Goal: Task Accomplishment & Management: Manage account settings

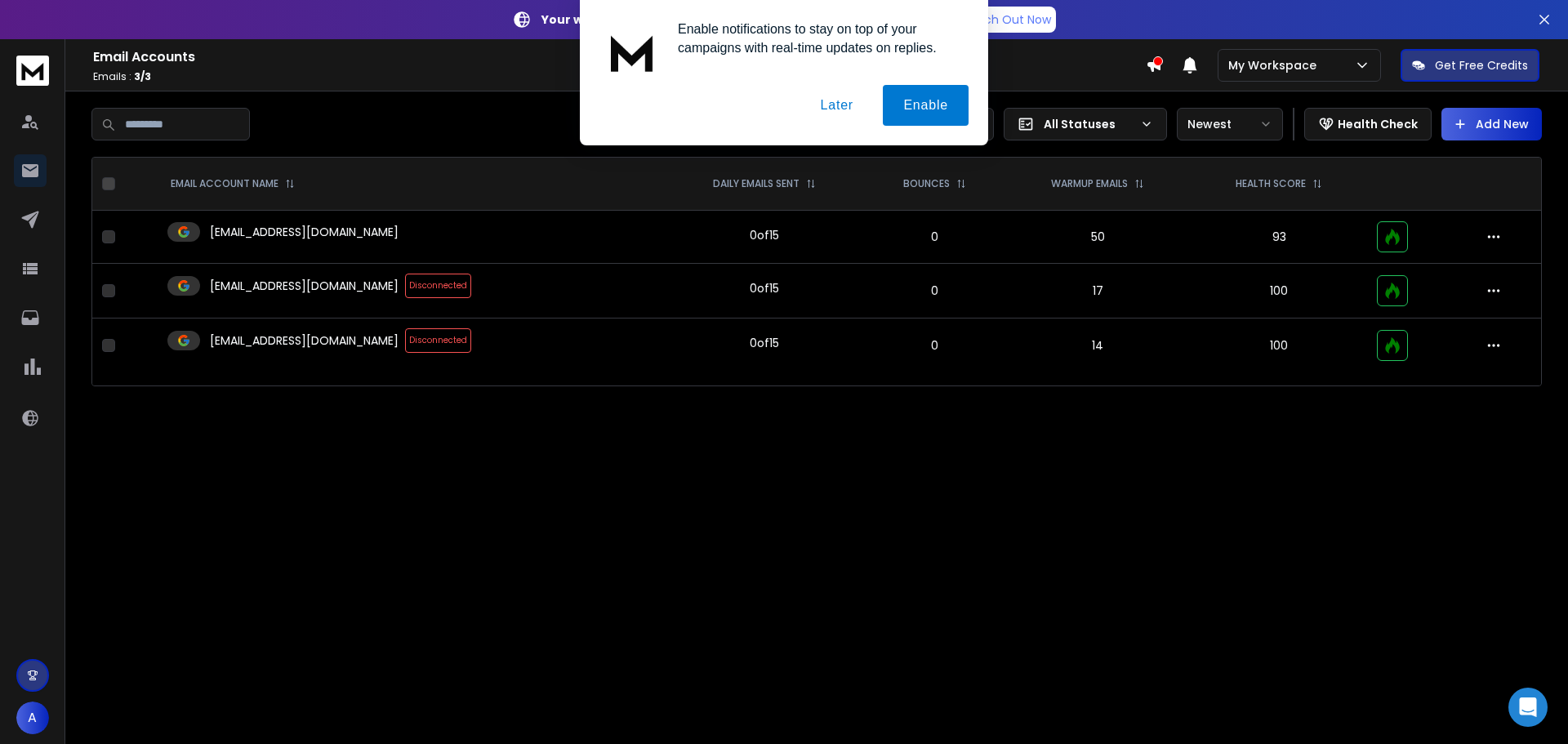
click at [853, 102] on button "Later" at bounding box center [836, 106] width 74 height 41
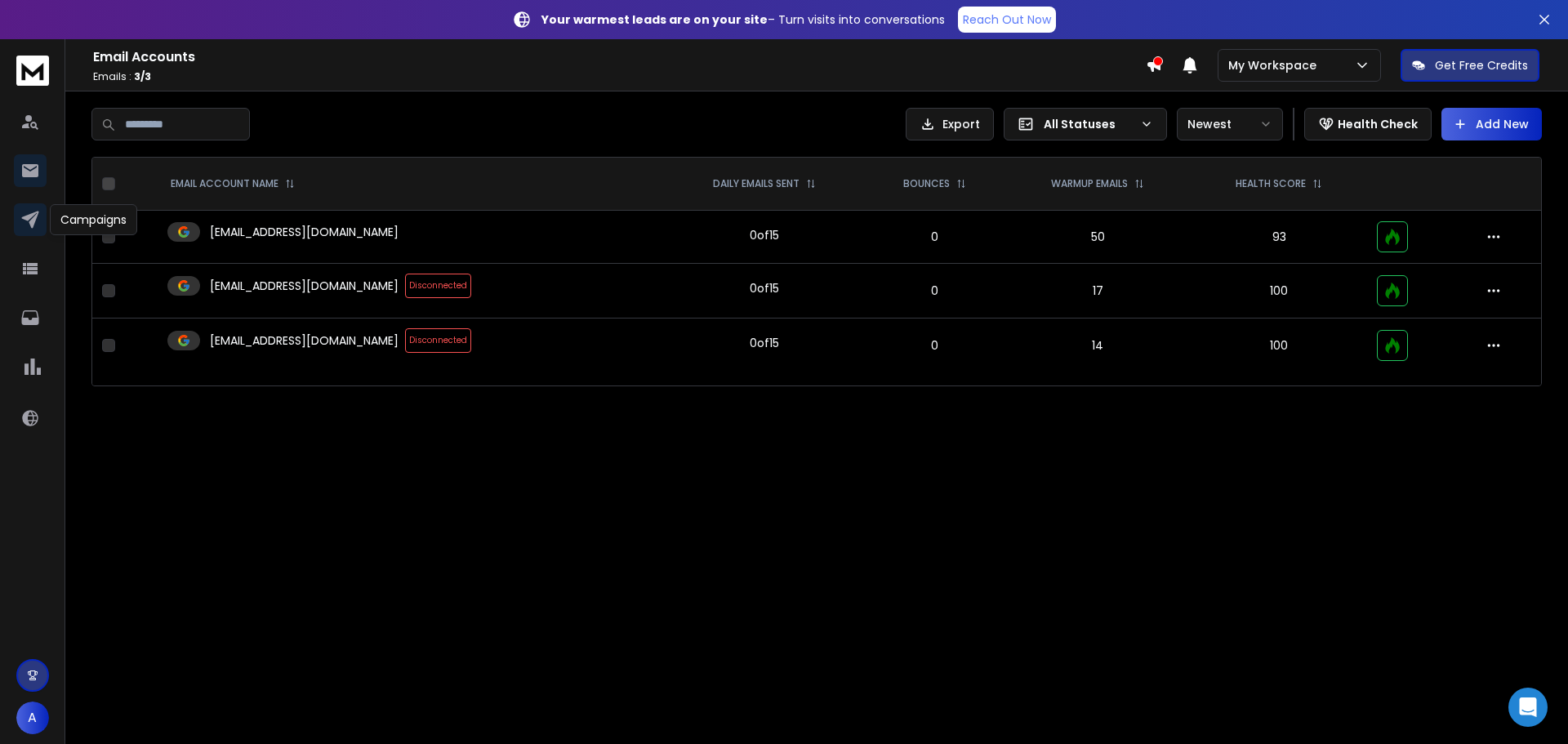
click at [31, 207] on link at bounding box center [30, 220] width 33 height 33
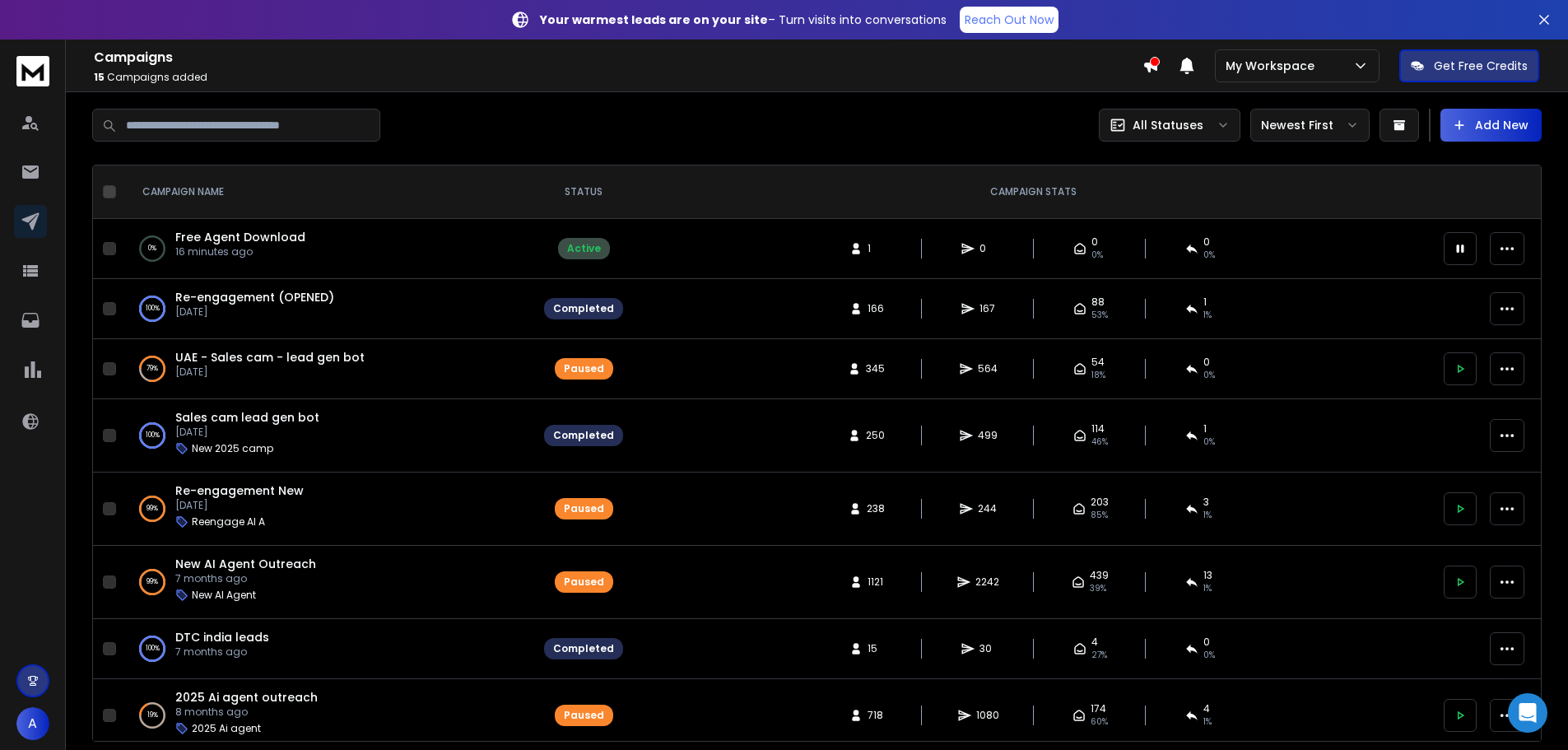
click at [233, 235] on span "Free Agent Download" at bounding box center [240, 237] width 130 height 16
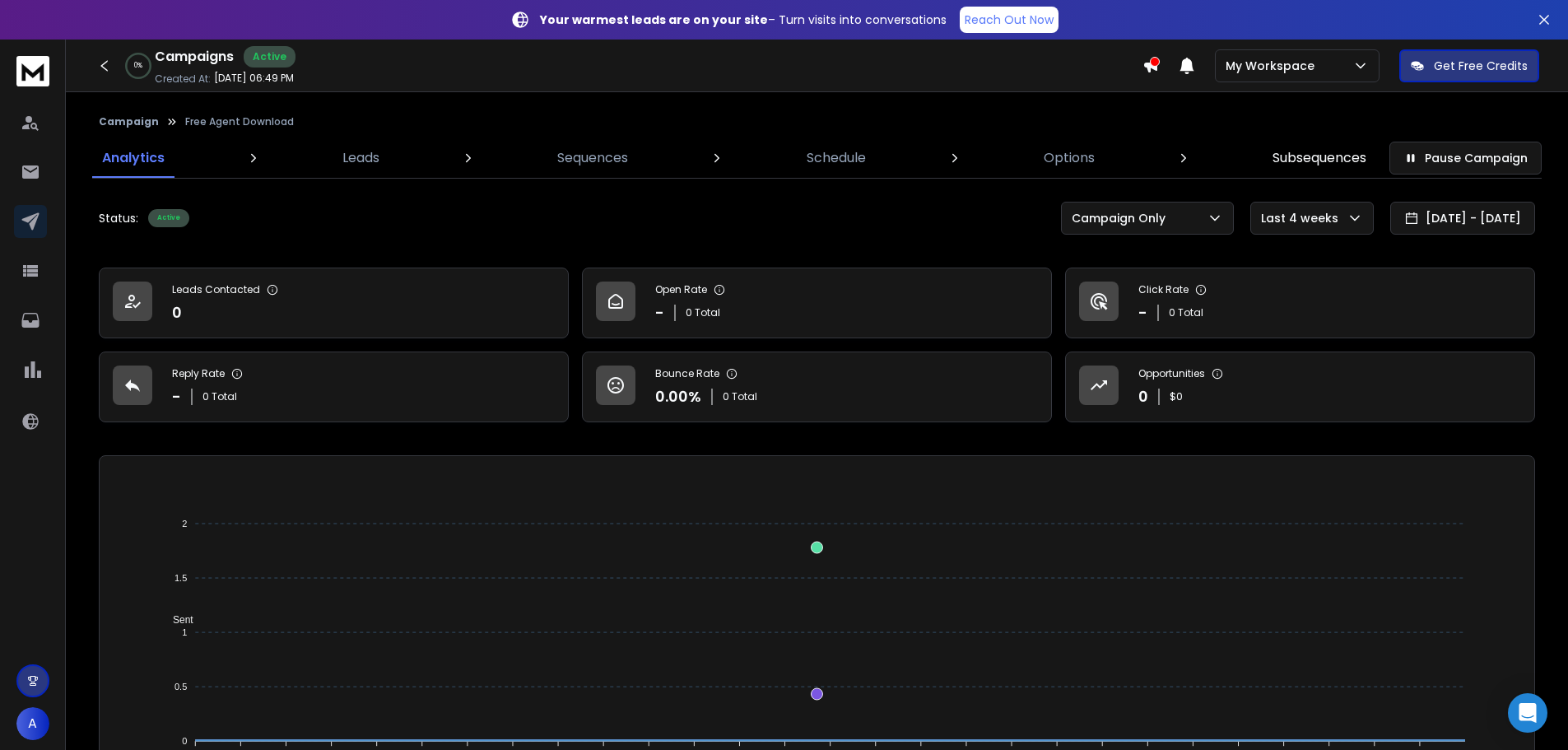
click at [1325, 157] on p "Subsequences" at bounding box center [1319, 158] width 94 height 19
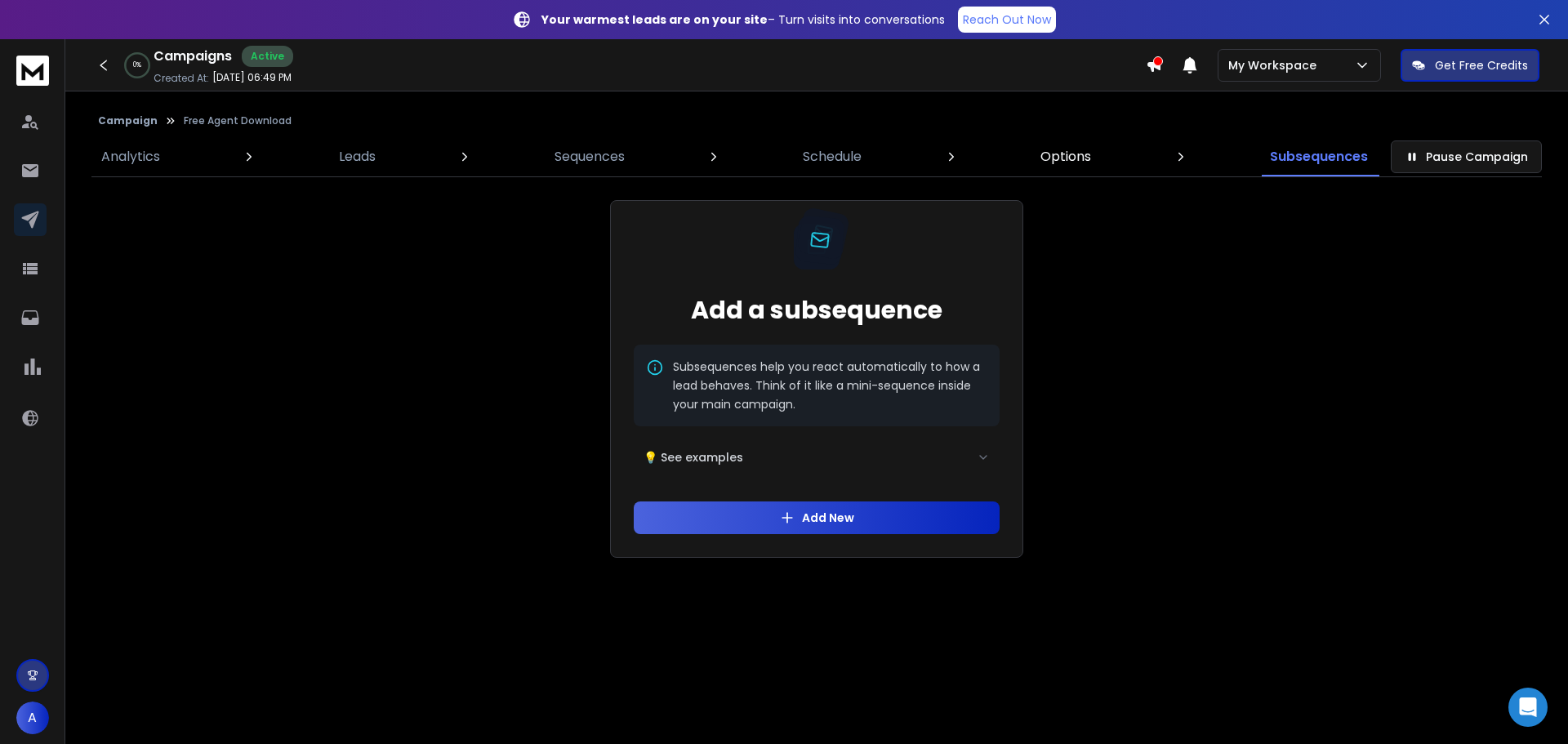
click at [1042, 163] on link "Options" at bounding box center [1065, 156] width 70 height 39
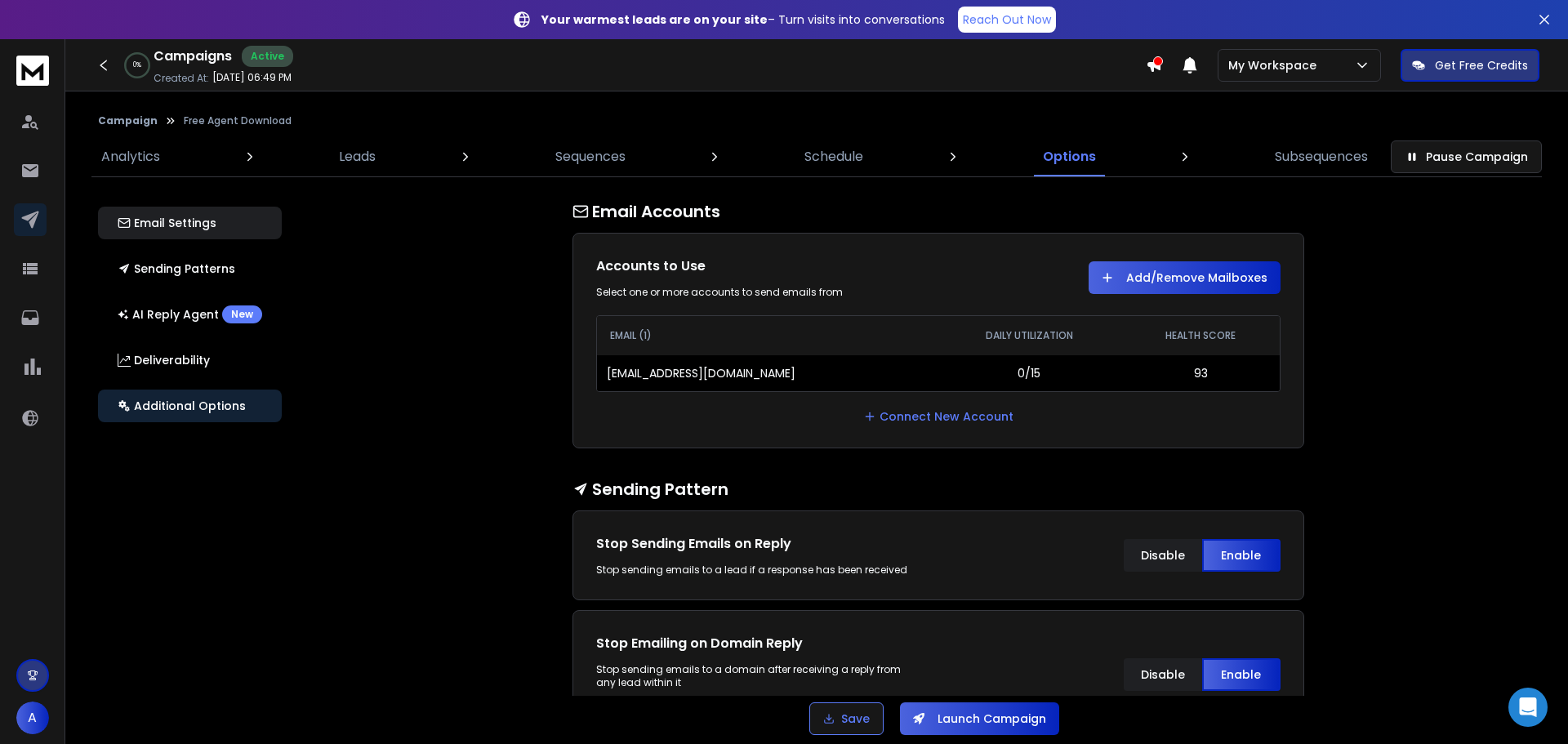
click at [178, 407] on p "Additional Options" at bounding box center [182, 405] width 129 height 16
click at [172, 156] on div "Analytics Leads Sequences Schedule Options Subsequences" at bounding box center [734, 156] width 1286 height 39
click at [127, 163] on p "Analytics" at bounding box center [131, 156] width 59 height 19
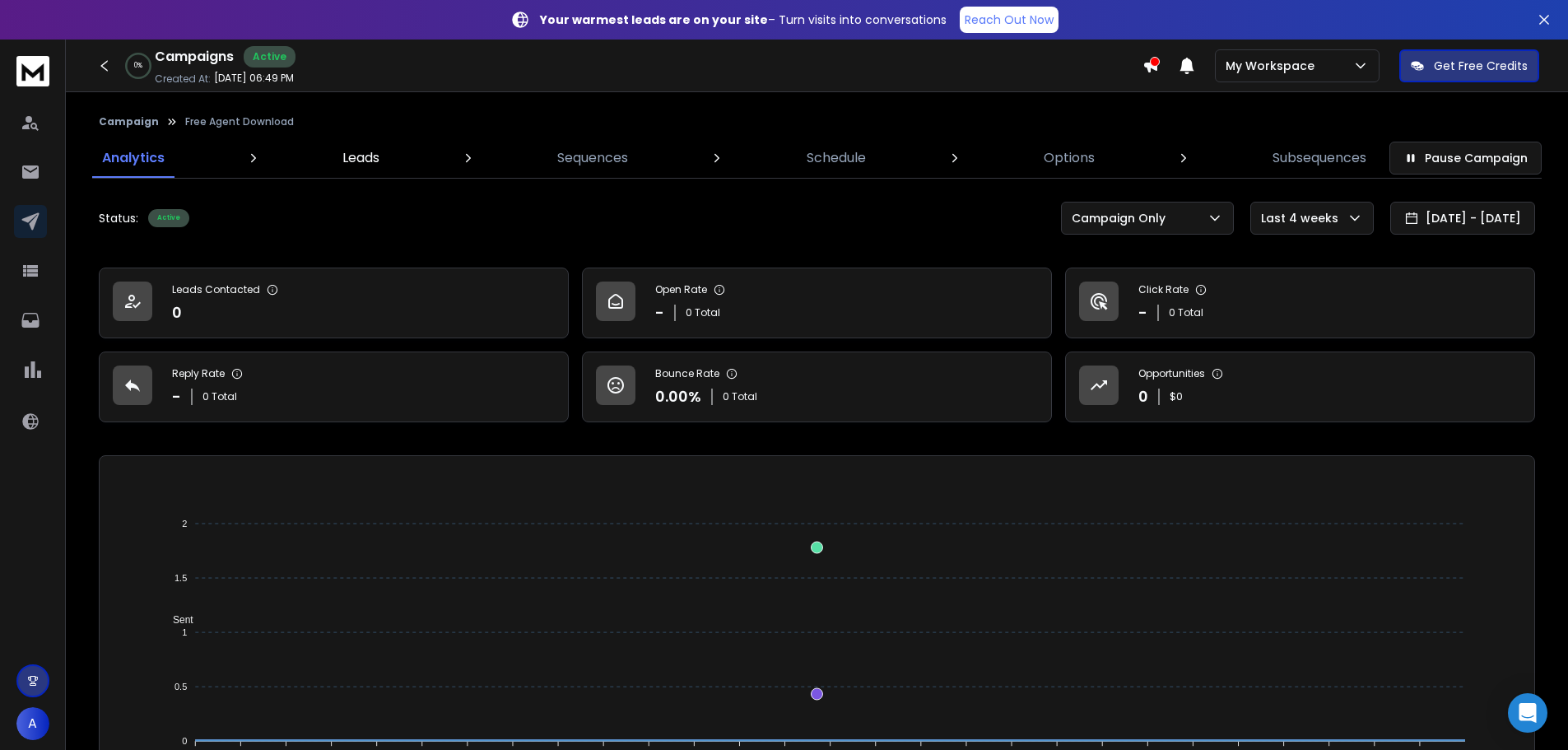
click at [380, 157] on link "Leads" at bounding box center [361, 158] width 57 height 40
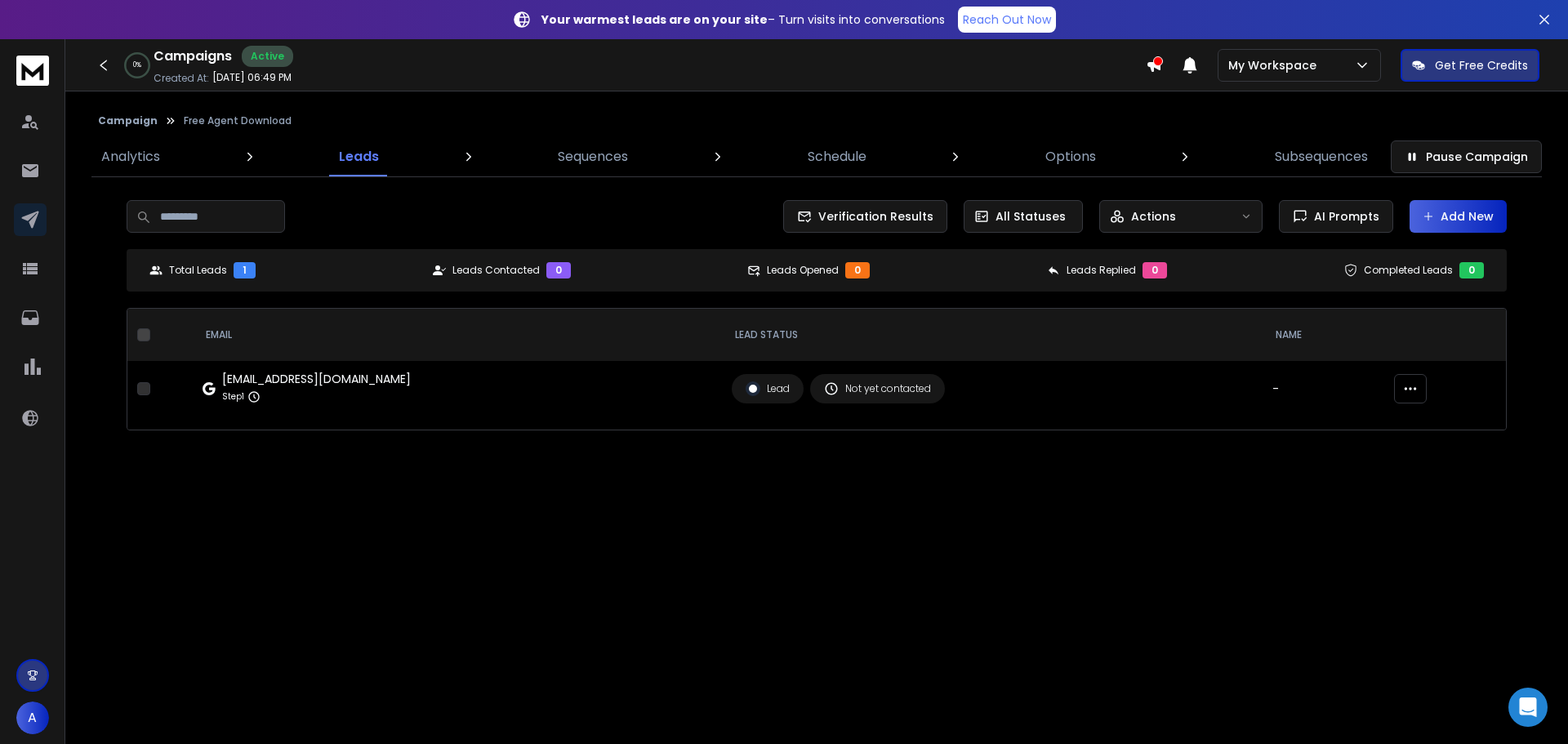
click at [850, 392] on div "Not yet contacted" at bounding box center [877, 388] width 107 height 14
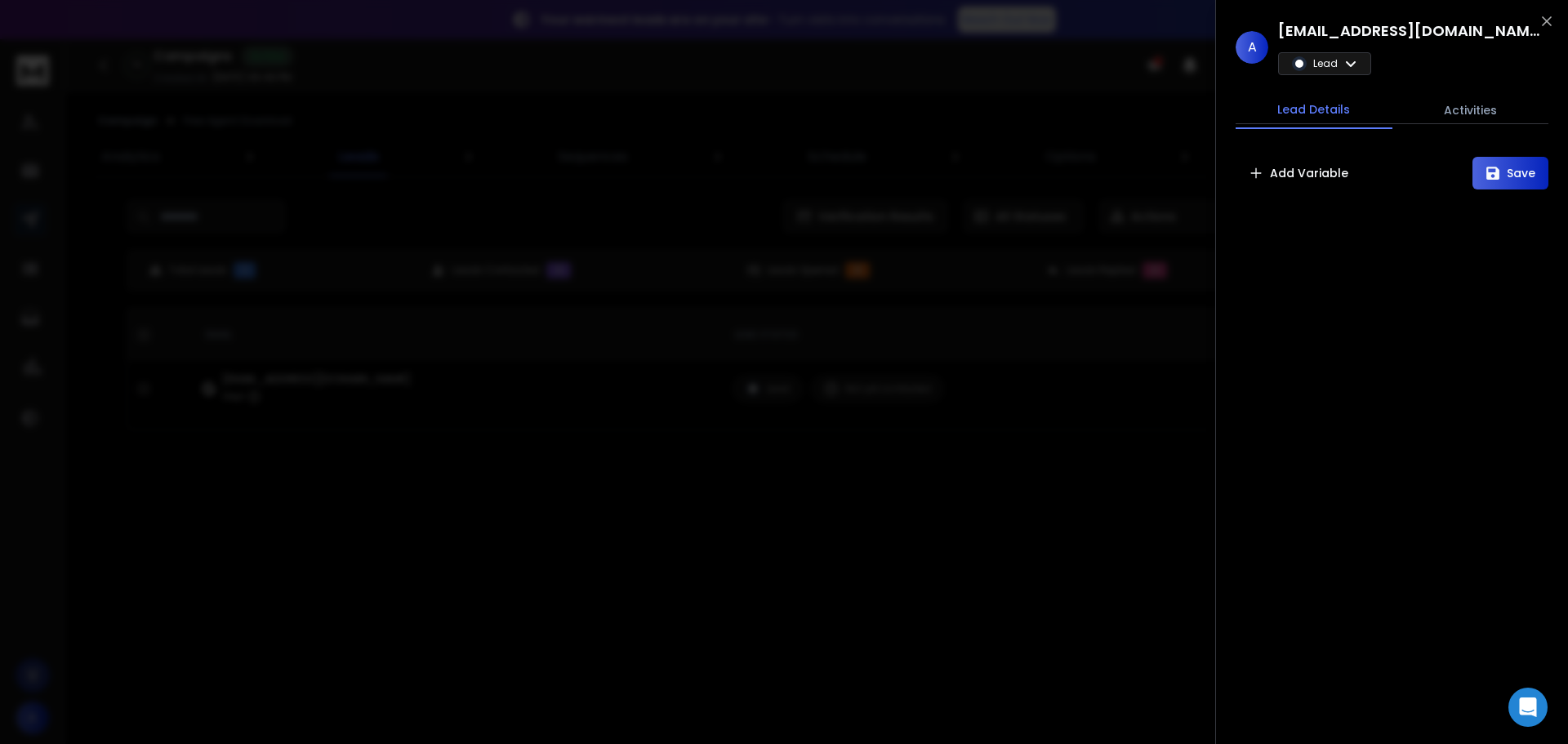
click at [1483, 104] on button "Activities" at bounding box center [1470, 109] width 156 height 36
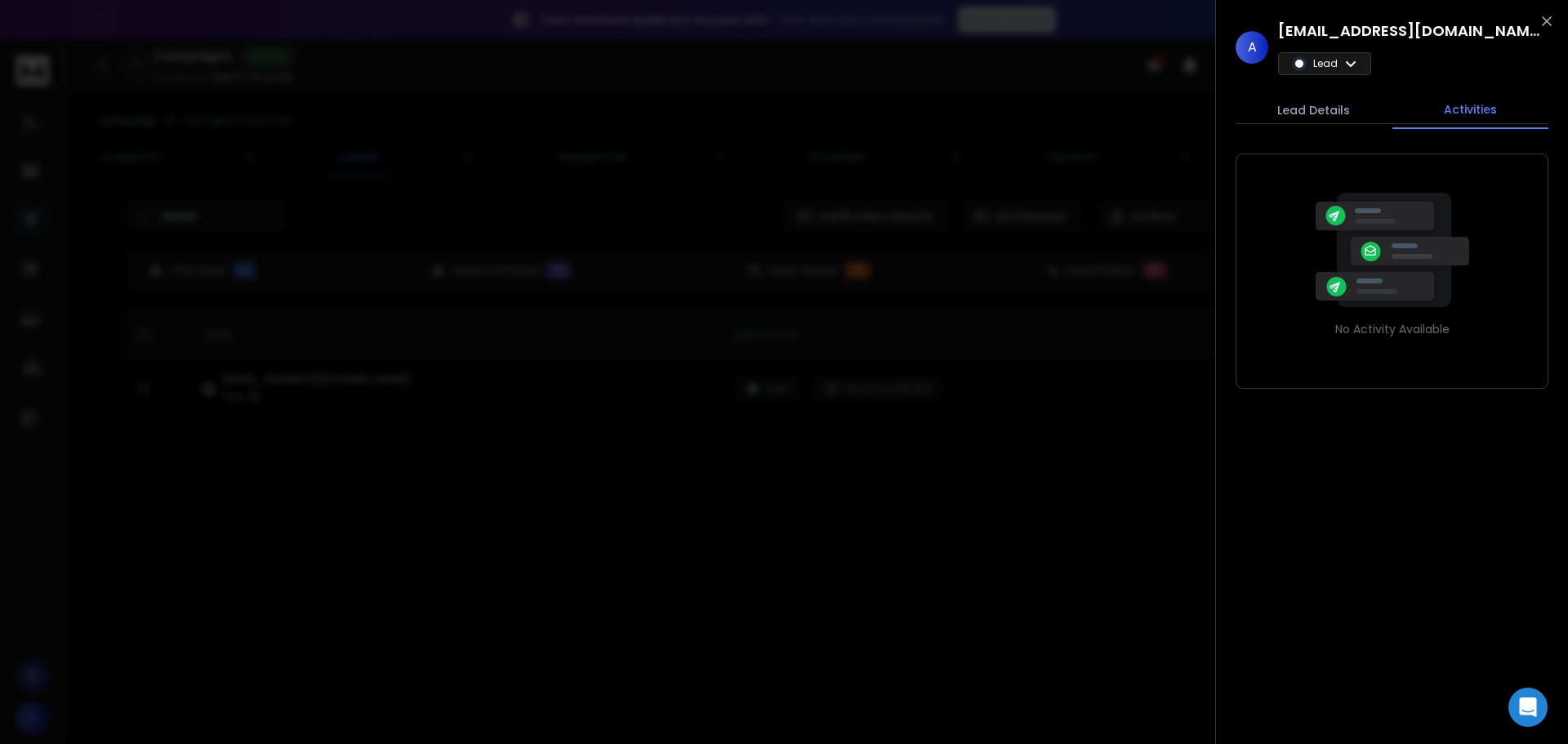
click at [1343, 118] on button "Lead Details" at bounding box center [1314, 109] width 156 height 36
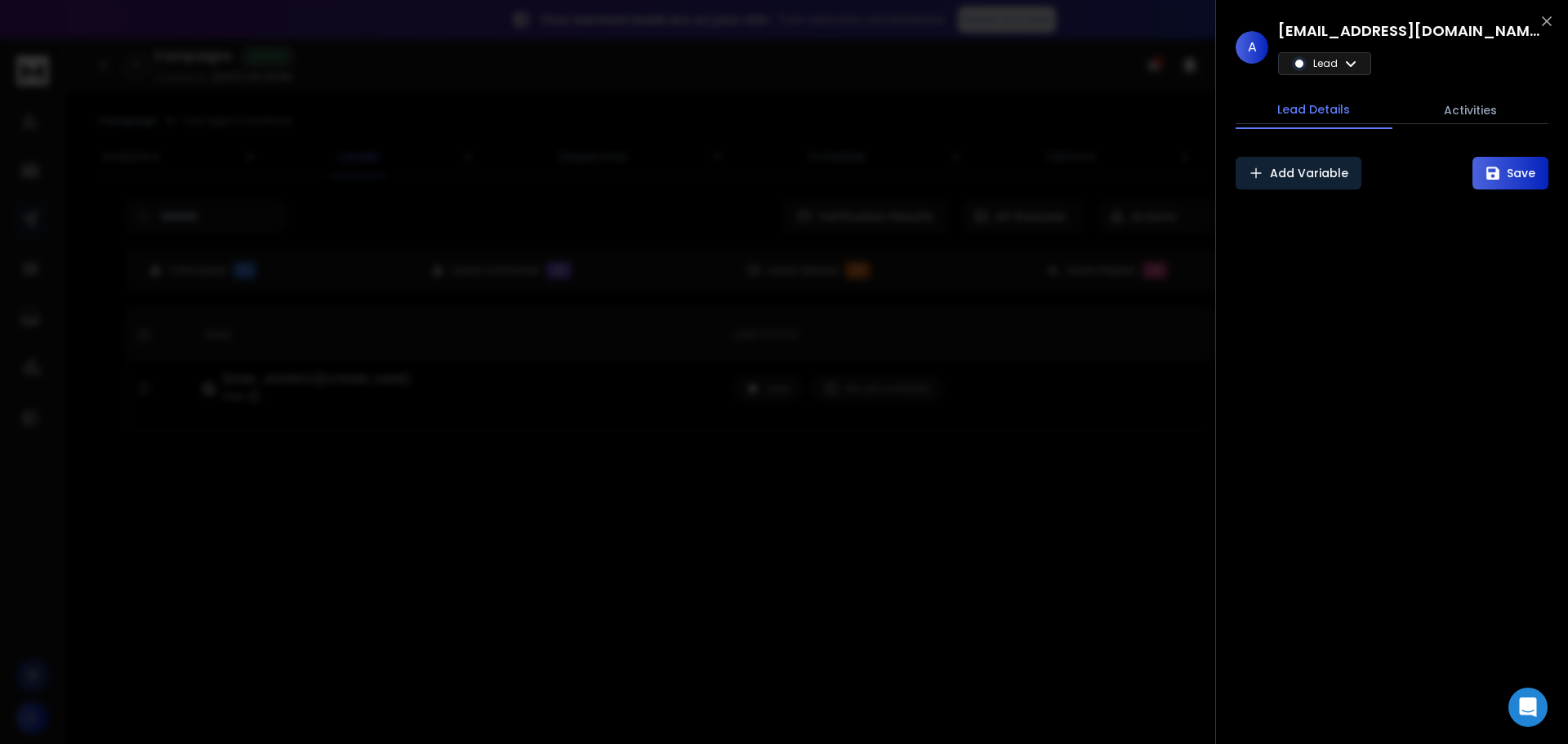
click at [1313, 168] on button "Add Variable" at bounding box center [1298, 173] width 126 height 33
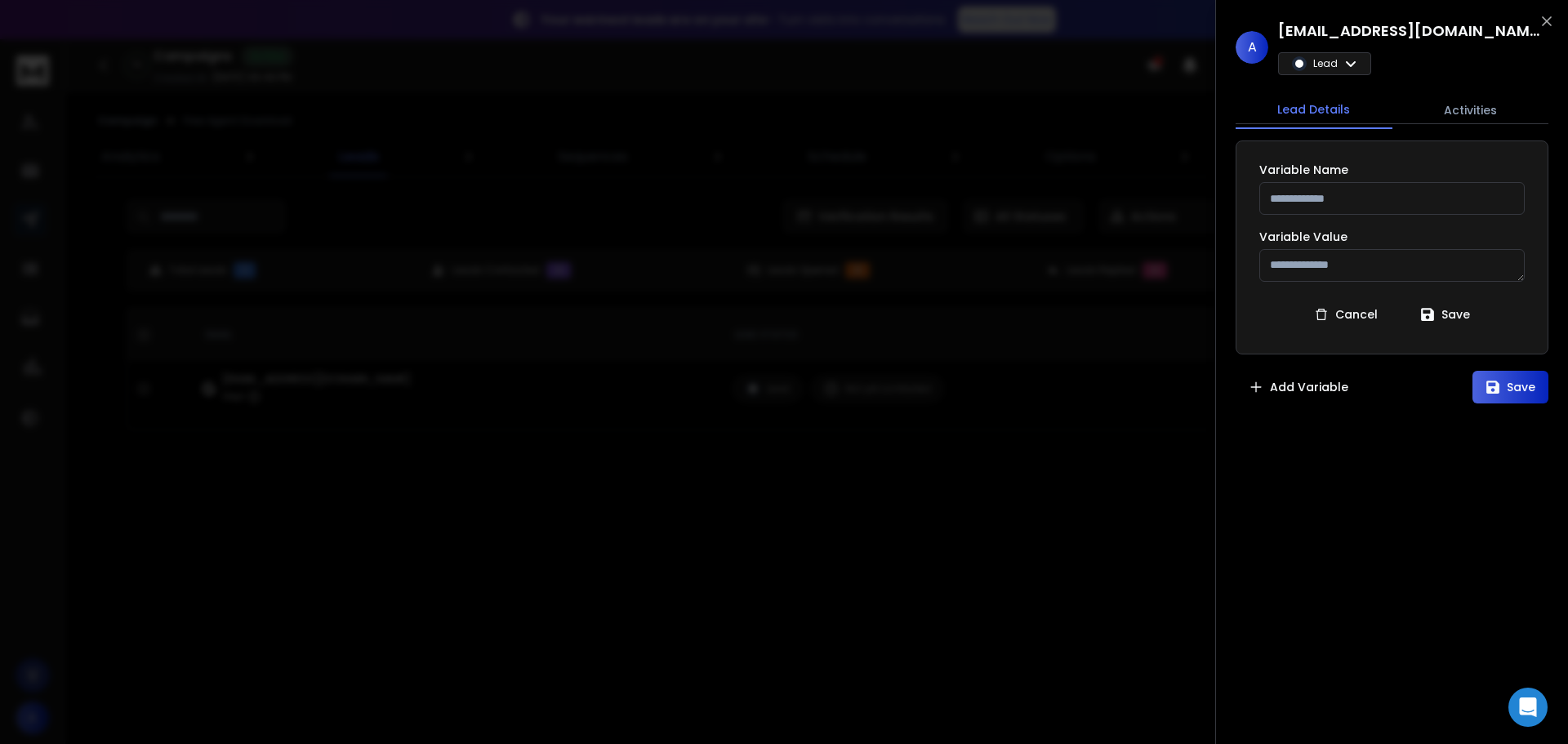
click at [1341, 189] on input at bounding box center [1391, 199] width 266 height 33
type input "*********"
click at [1327, 269] on textarea at bounding box center [1391, 266] width 266 height 33
type textarea "****"
click at [1506, 393] on button "Save" at bounding box center [1510, 387] width 76 height 33
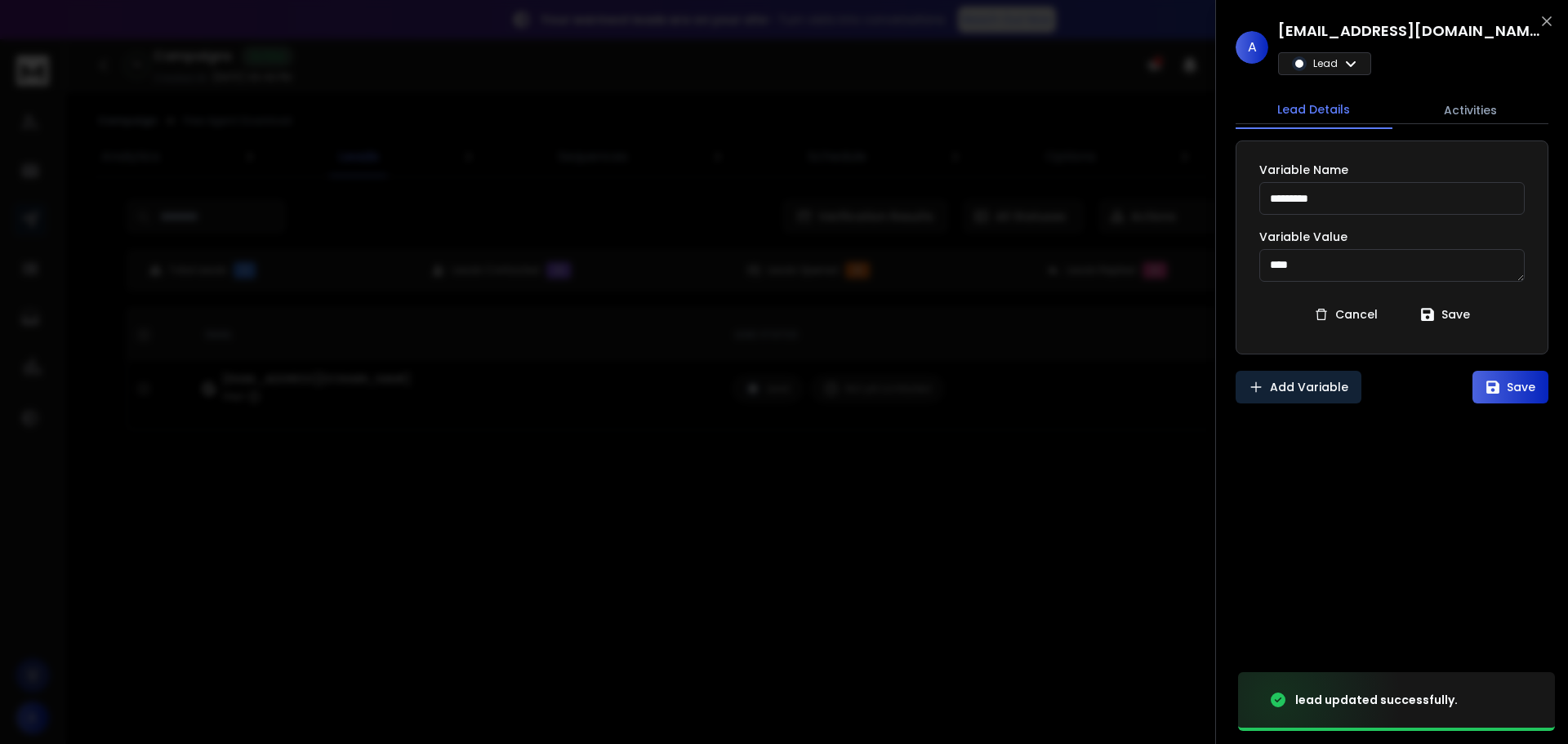
click at [1333, 393] on button "Add Variable" at bounding box center [1298, 387] width 126 height 33
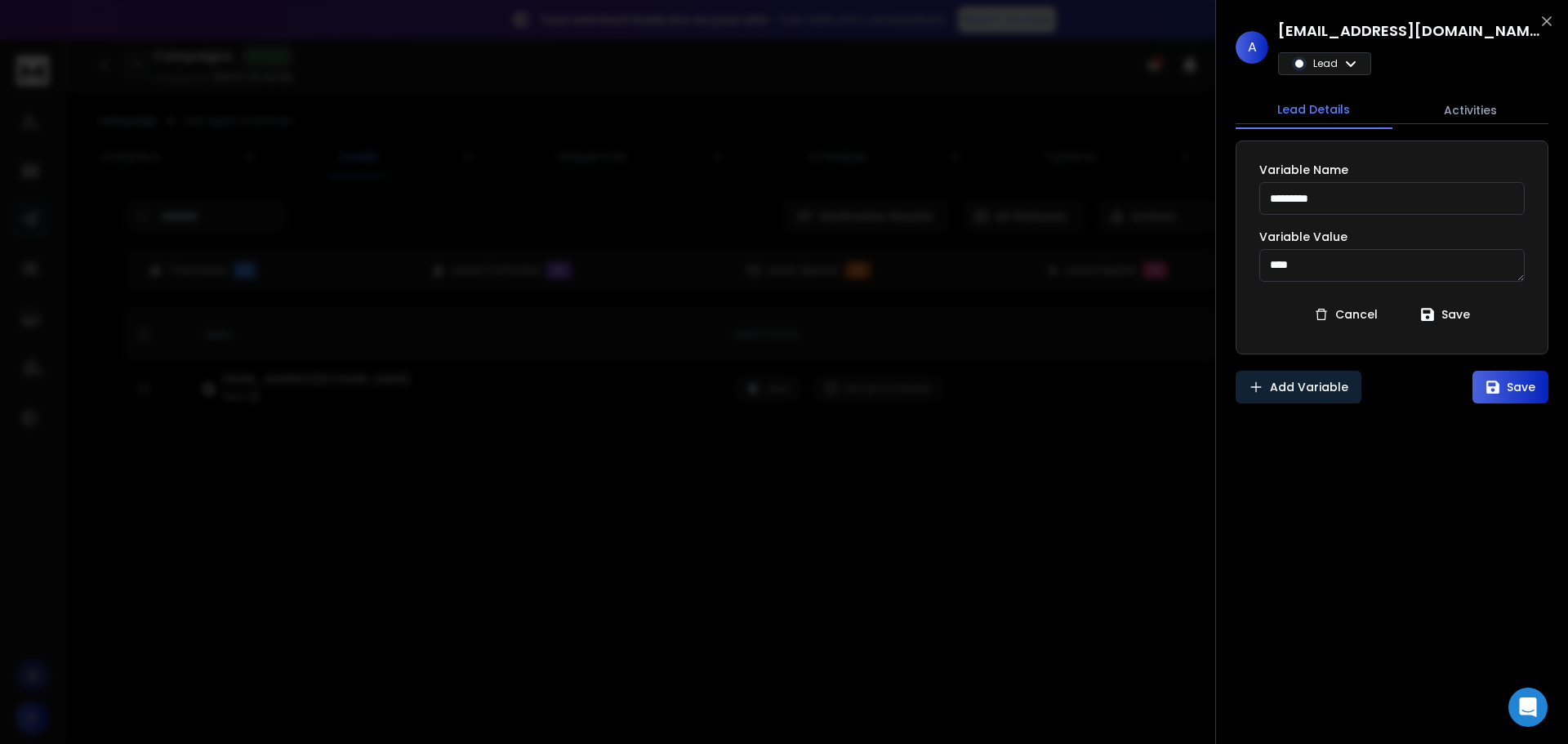
click at [1305, 391] on button "Add Variable" at bounding box center [1298, 387] width 126 height 33
click at [1321, 381] on button "Add Variable" at bounding box center [1298, 387] width 126 height 33
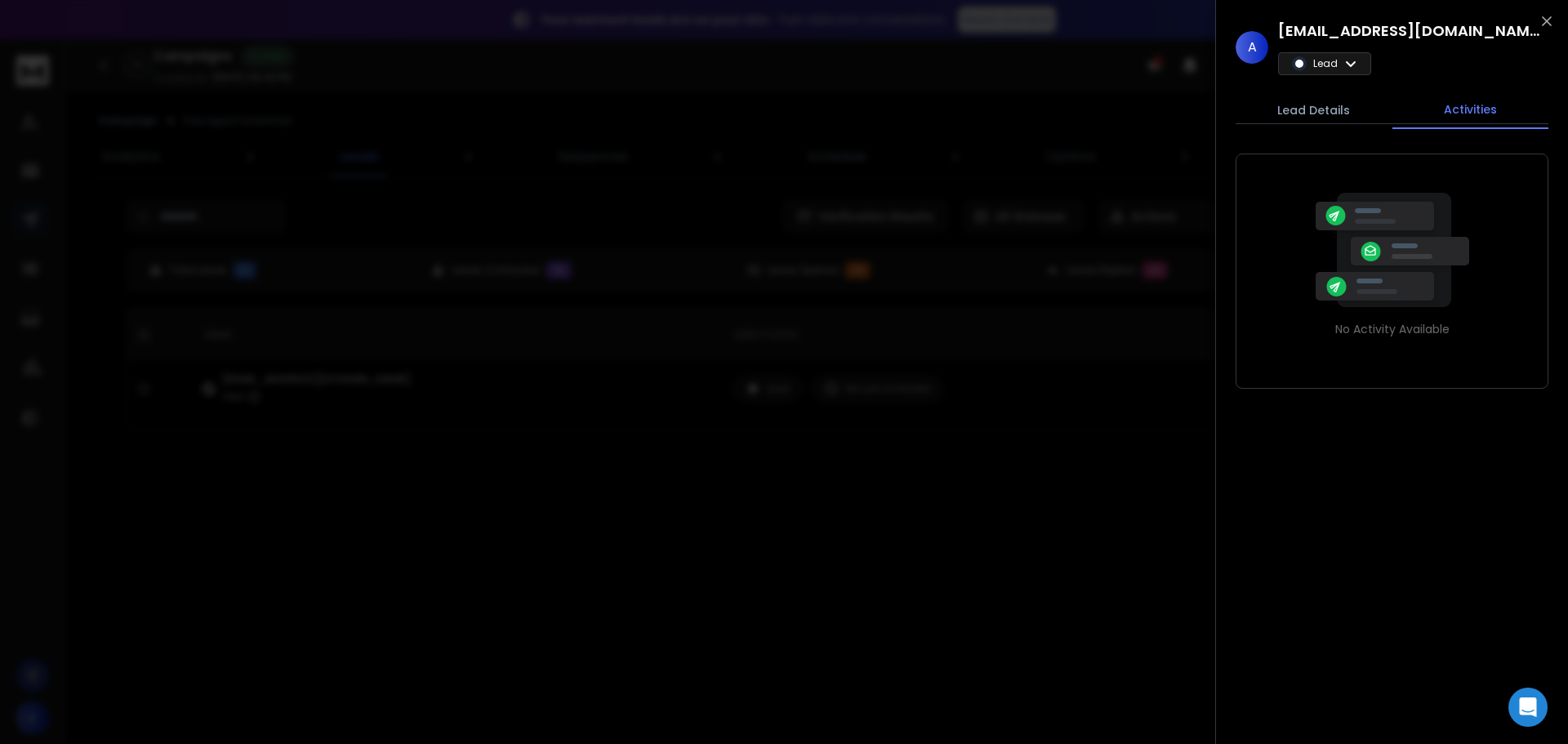
click at [1478, 110] on button "Activities" at bounding box center [1470, 109] width 156 height 37
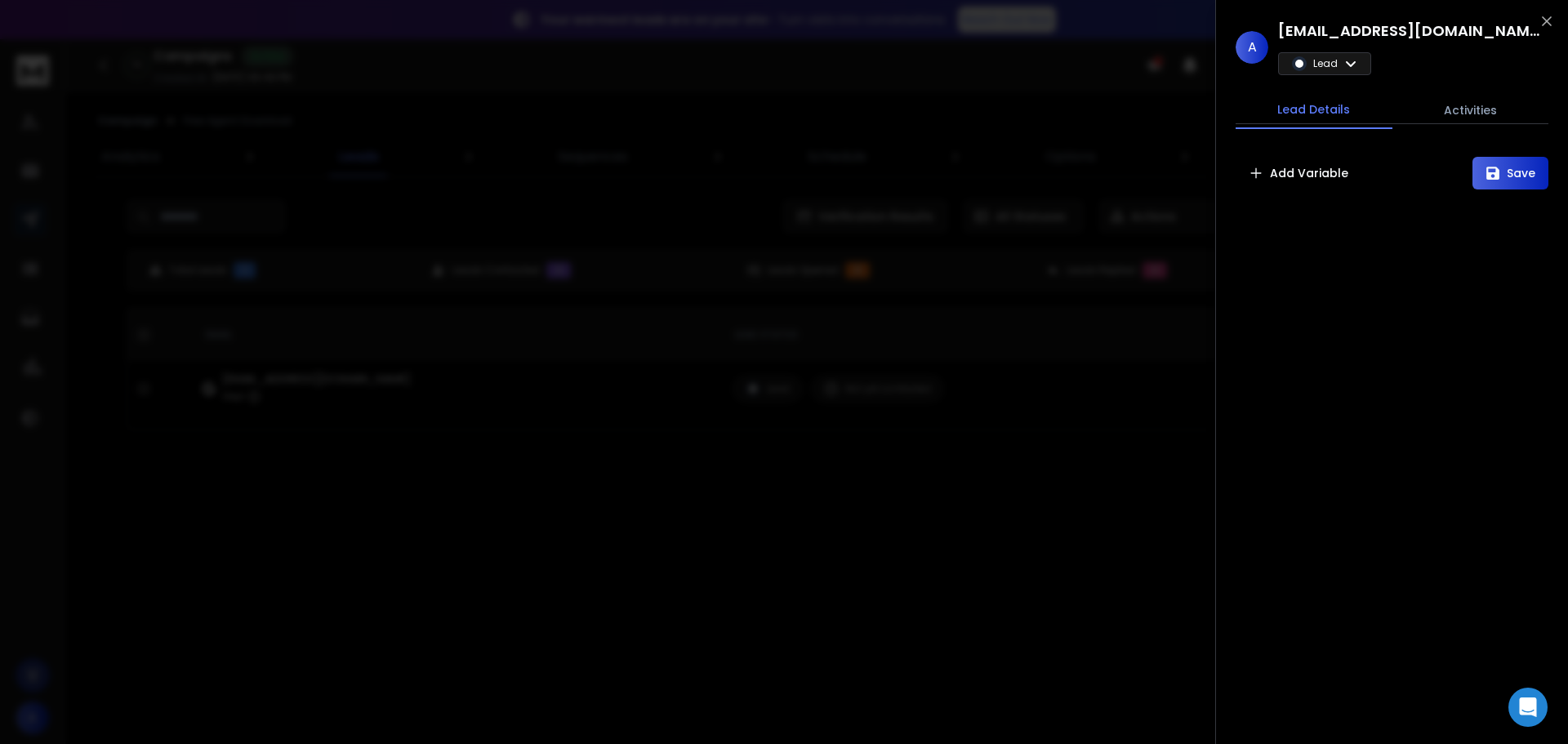
click at [1330, 115] on button "Lead Details" at bounding box center [1314, 109] width 156 height 37
click at [1551, 19] on icon "button" at bounding box center [1546, 21] width 16 height 16
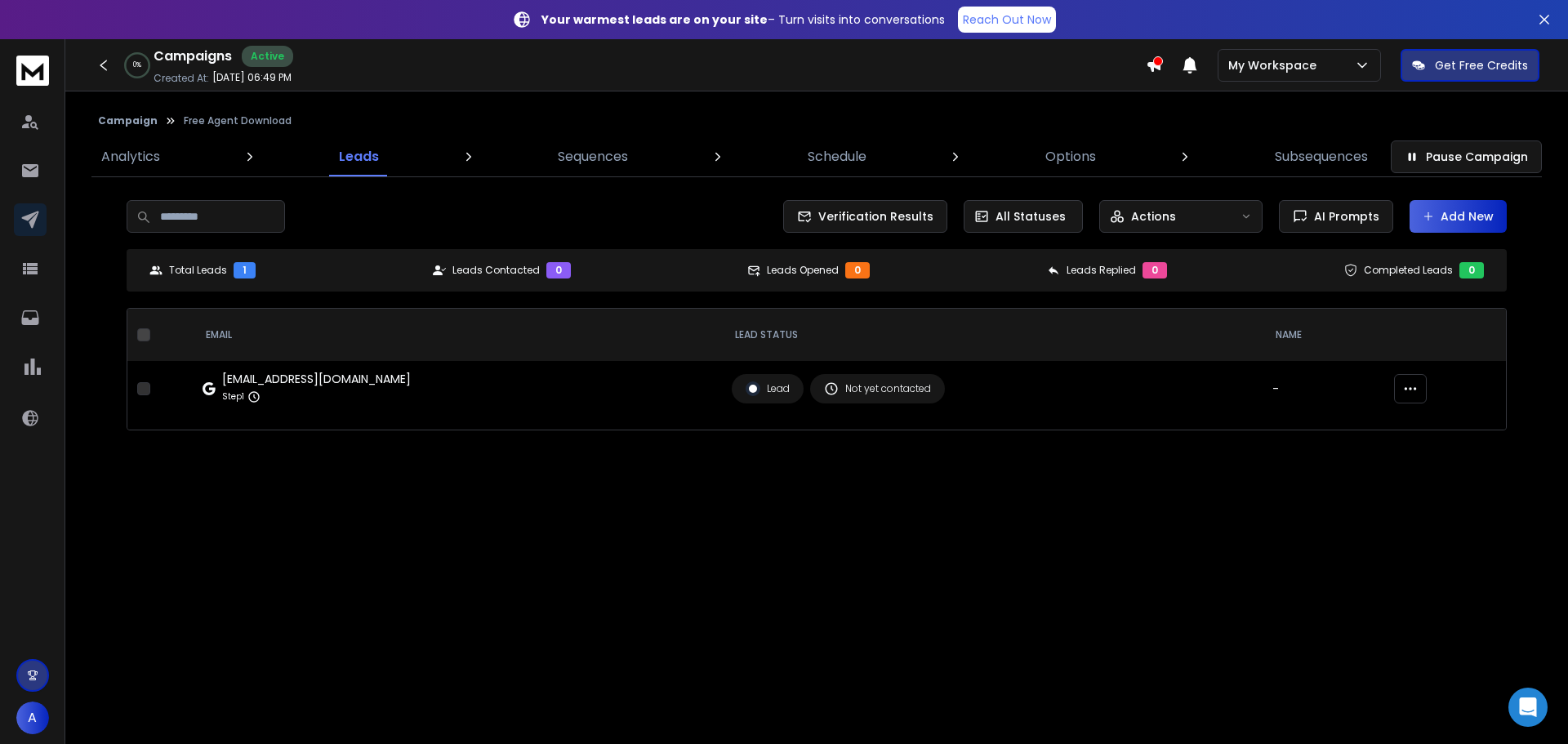
click at [746, 384] on span at bounding box center [752, 388] width 14 height 14
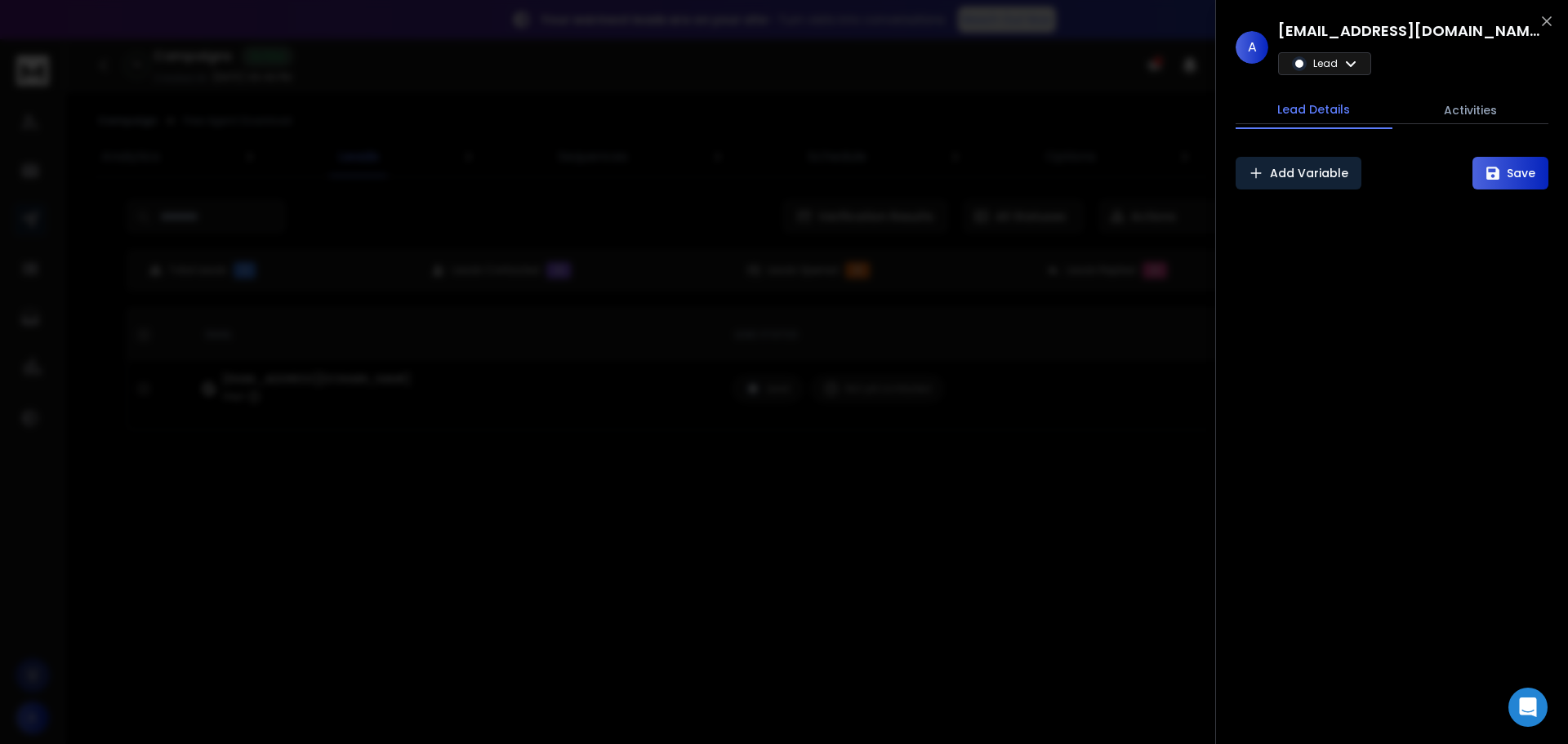
click at [1295, 161] on button "Add Variable" at bounding box center [1298, 173] width 126 height 33
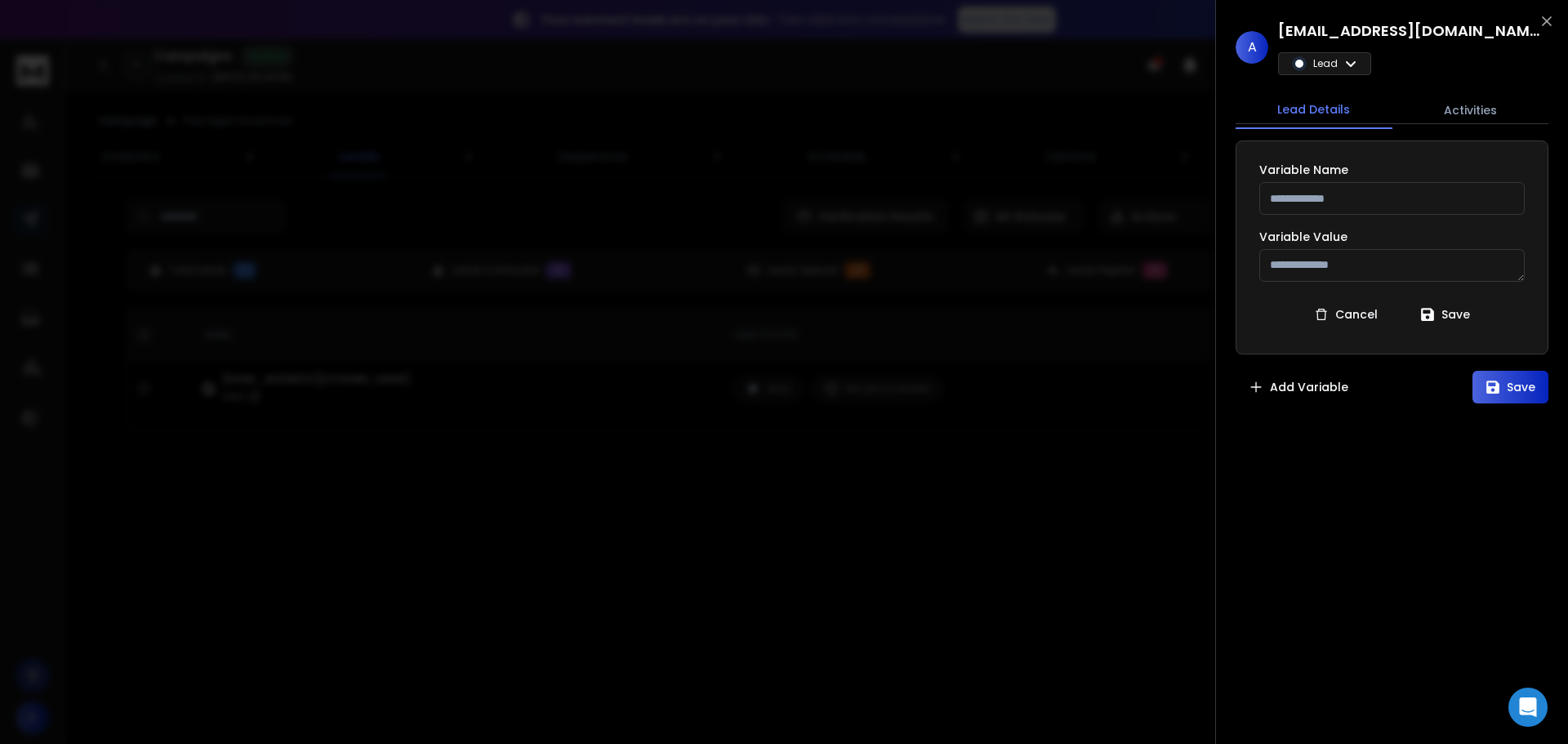
click at [1414, 195] on input at bounding box center [1391, 199] width 266 height 33
click at [1543, 18] on icon "button" at bounding box center [1547, 21] width 9 height 9
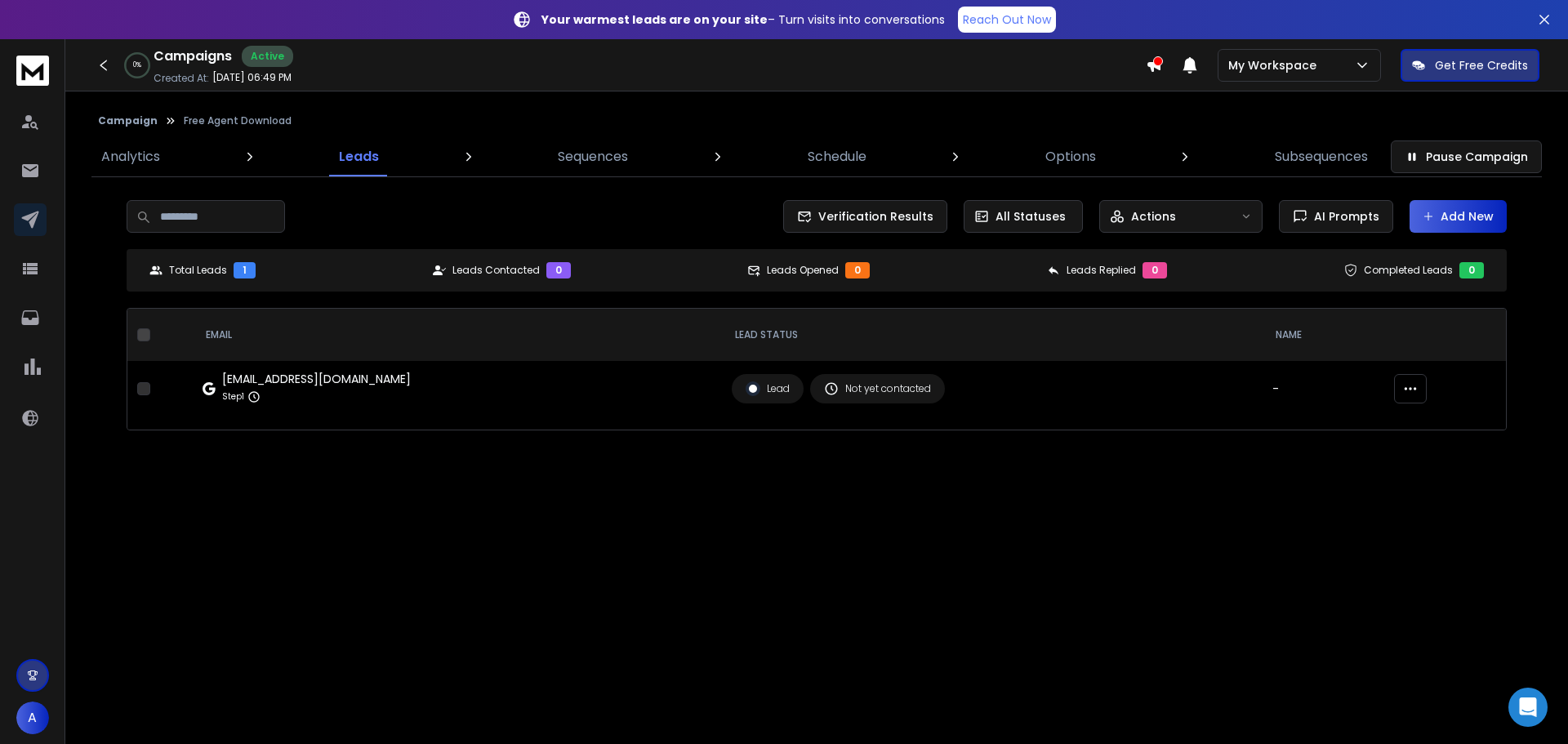
click at [1405, 392] on icon "button" at bounding box center [1410, 388] width 14 height 14
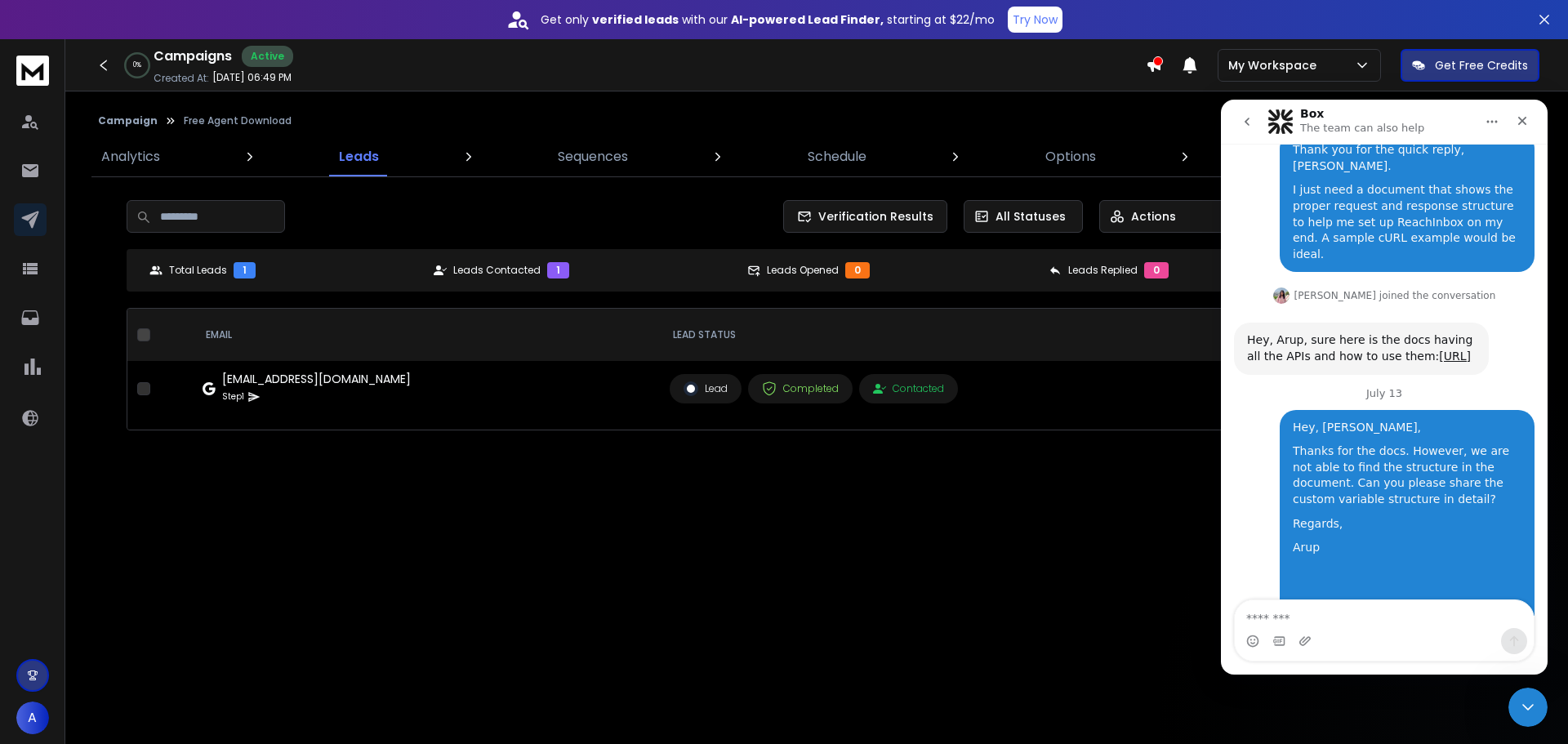
click at [930, 486] on div "Get only verified leads with our AI-powered Lead Finder, starting at $22/mo Try…" at bounding box center [784, 372] width 1568 height 744
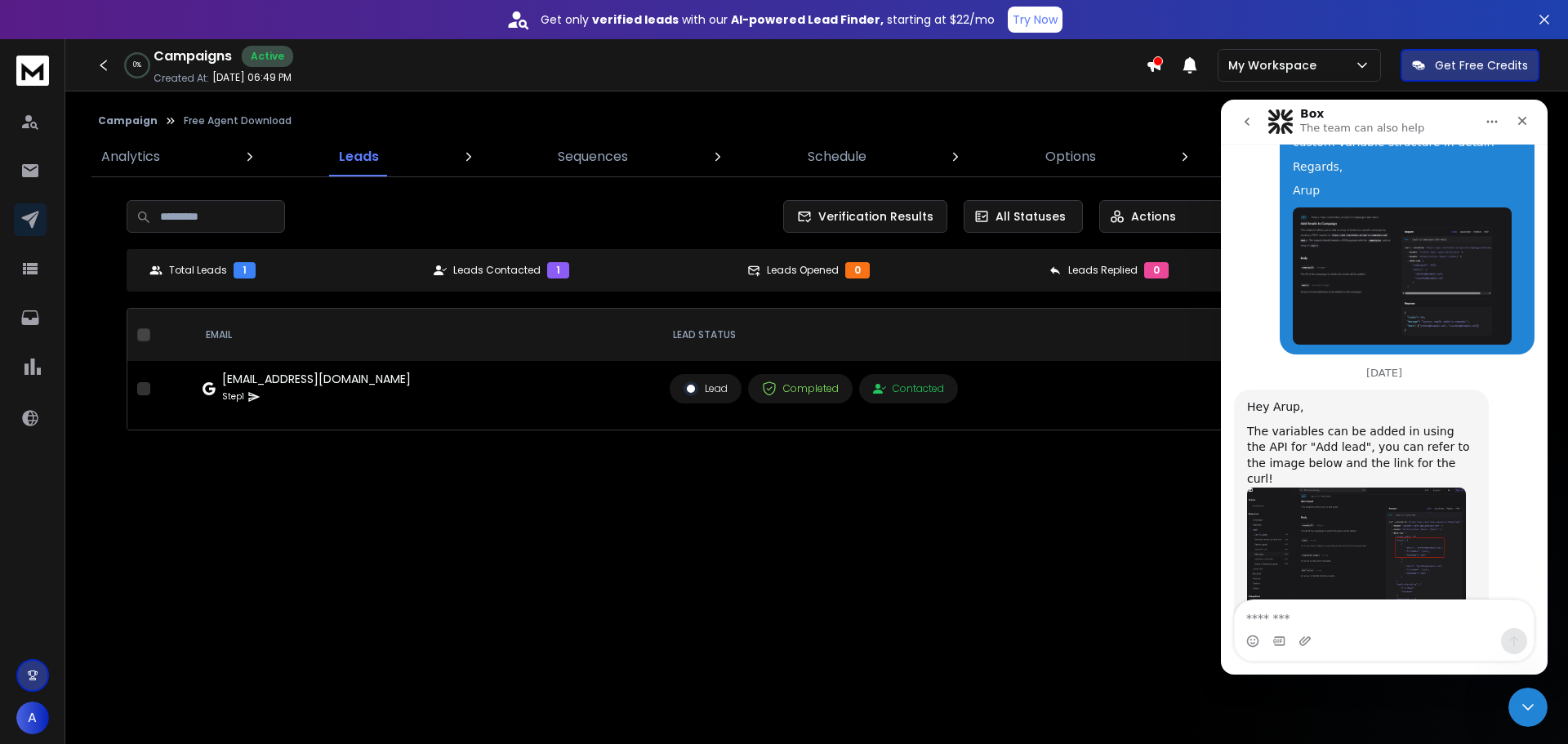
scroll to position [1223, 0]
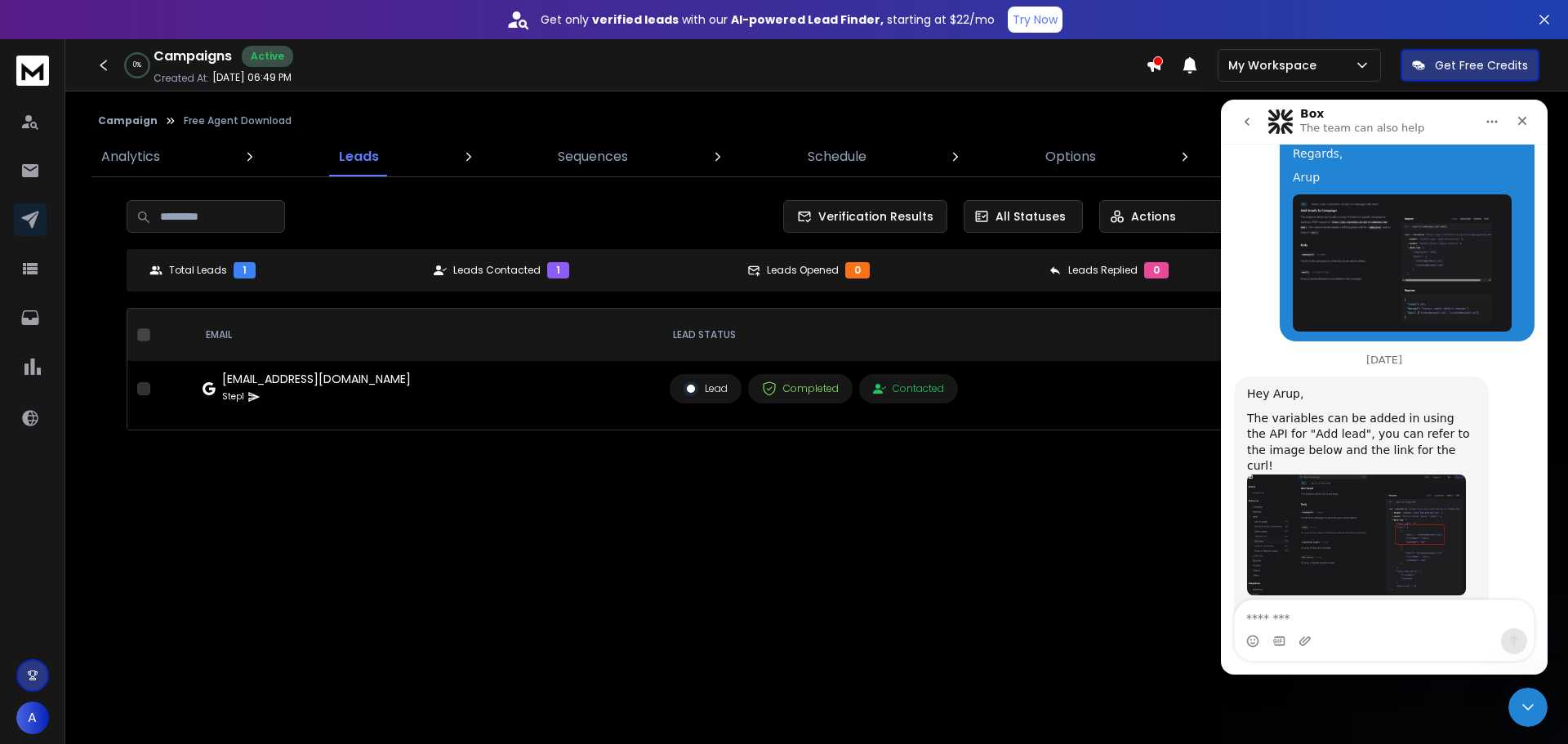
click at [1333, 605] on link "[URL]" at bounding box center [1317, 612] width 32 height 13
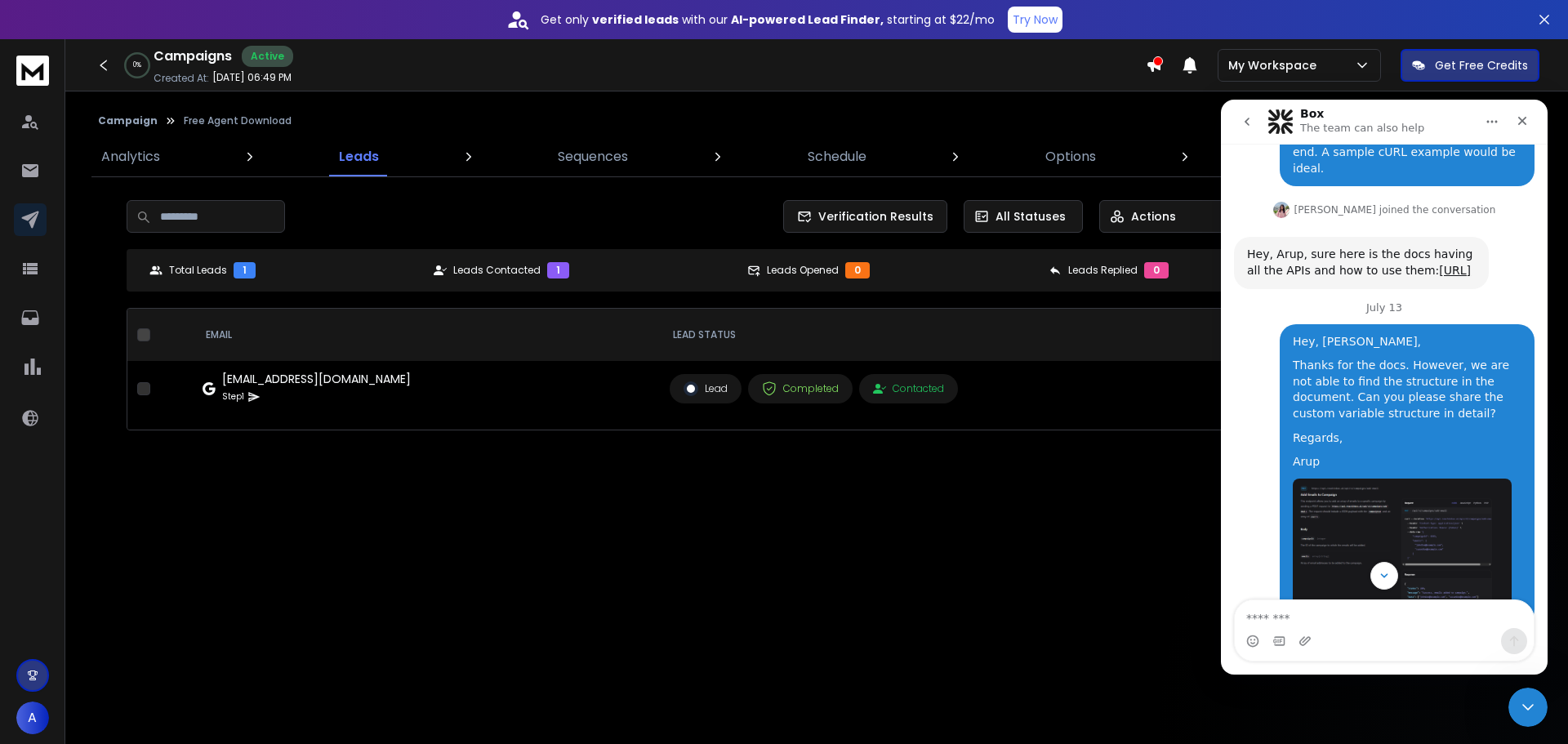
scroll to position [897, 0]
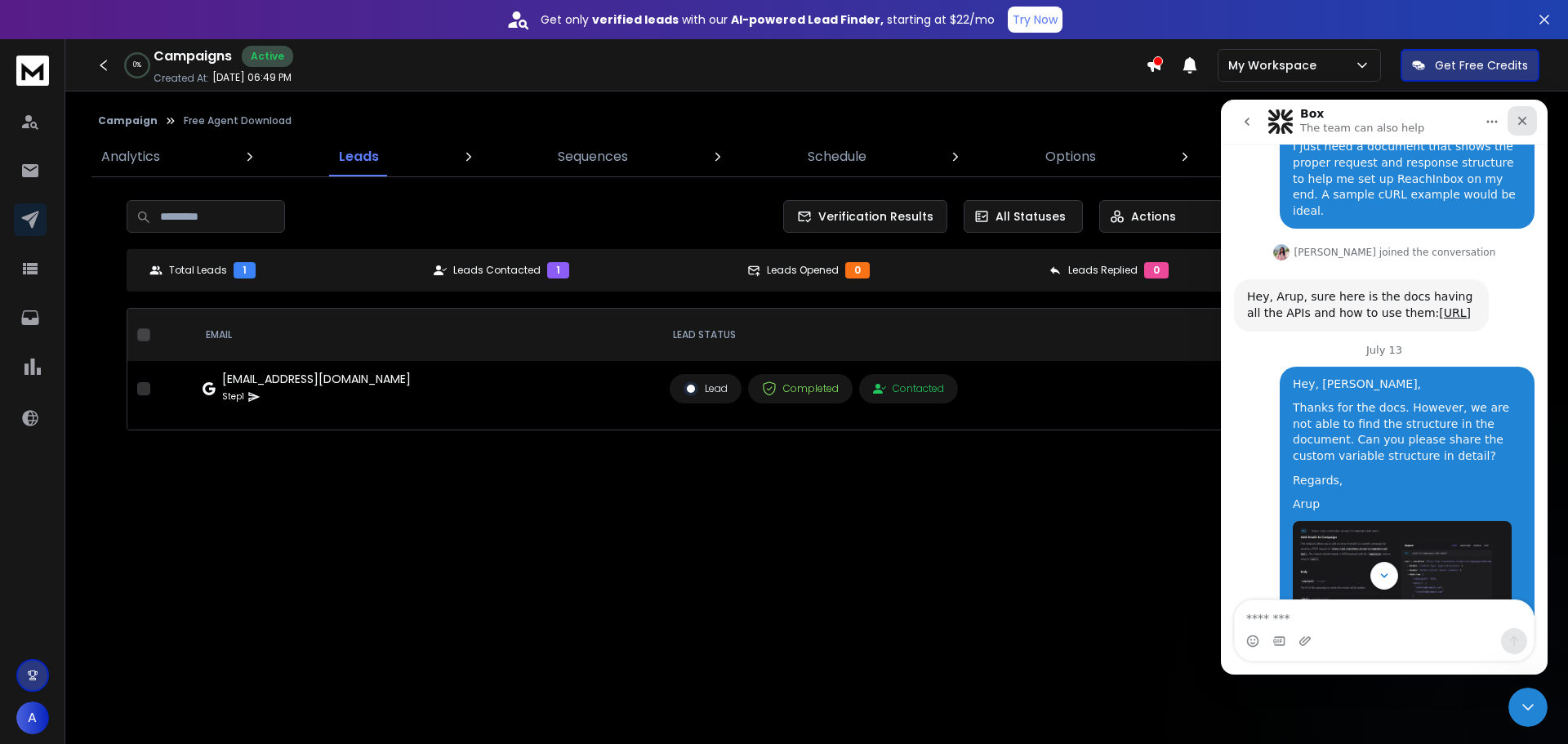
click at [1525, 125] on icon "Close" at bounding box center [1523, 121] width 13 height 13
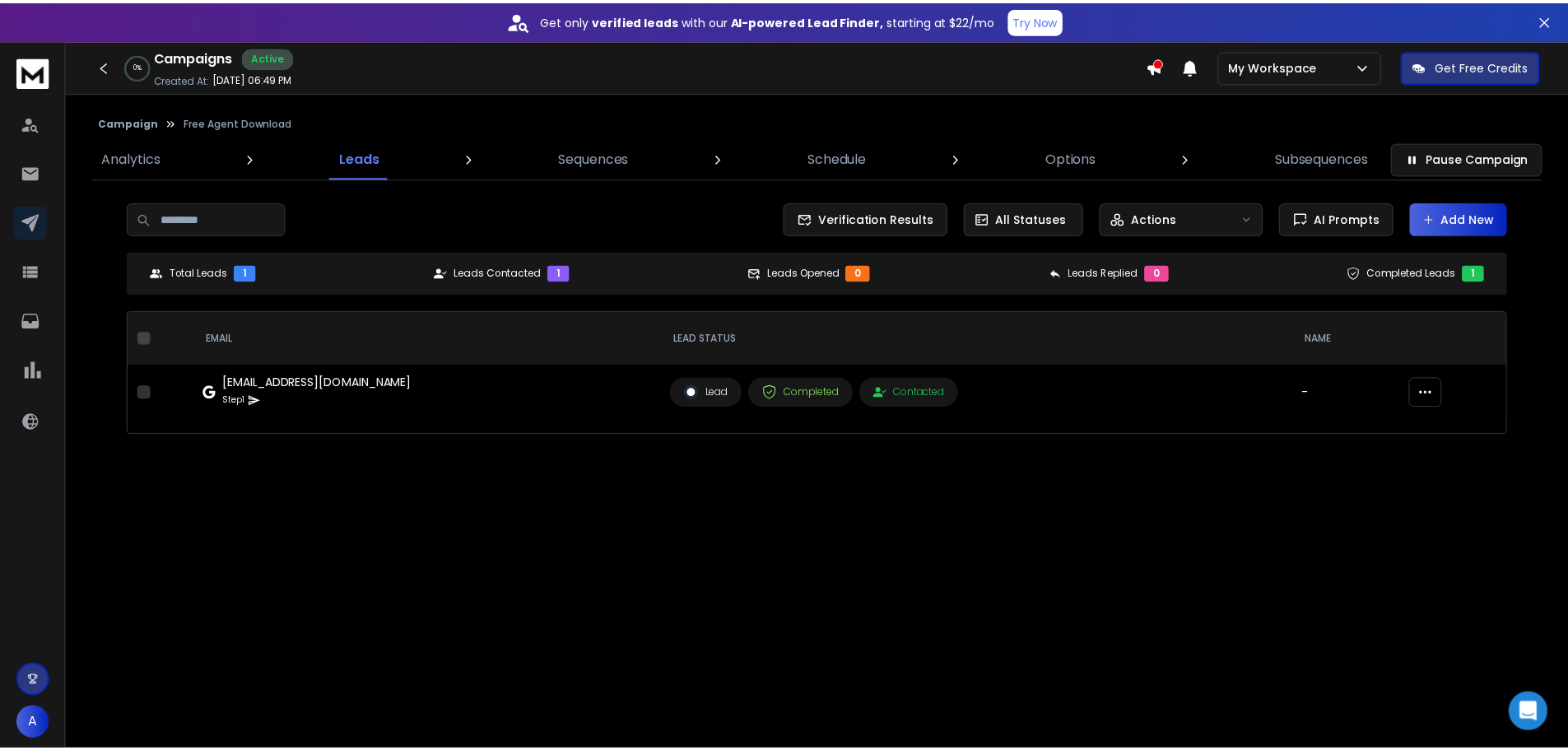
scroll to position [1233, 0]
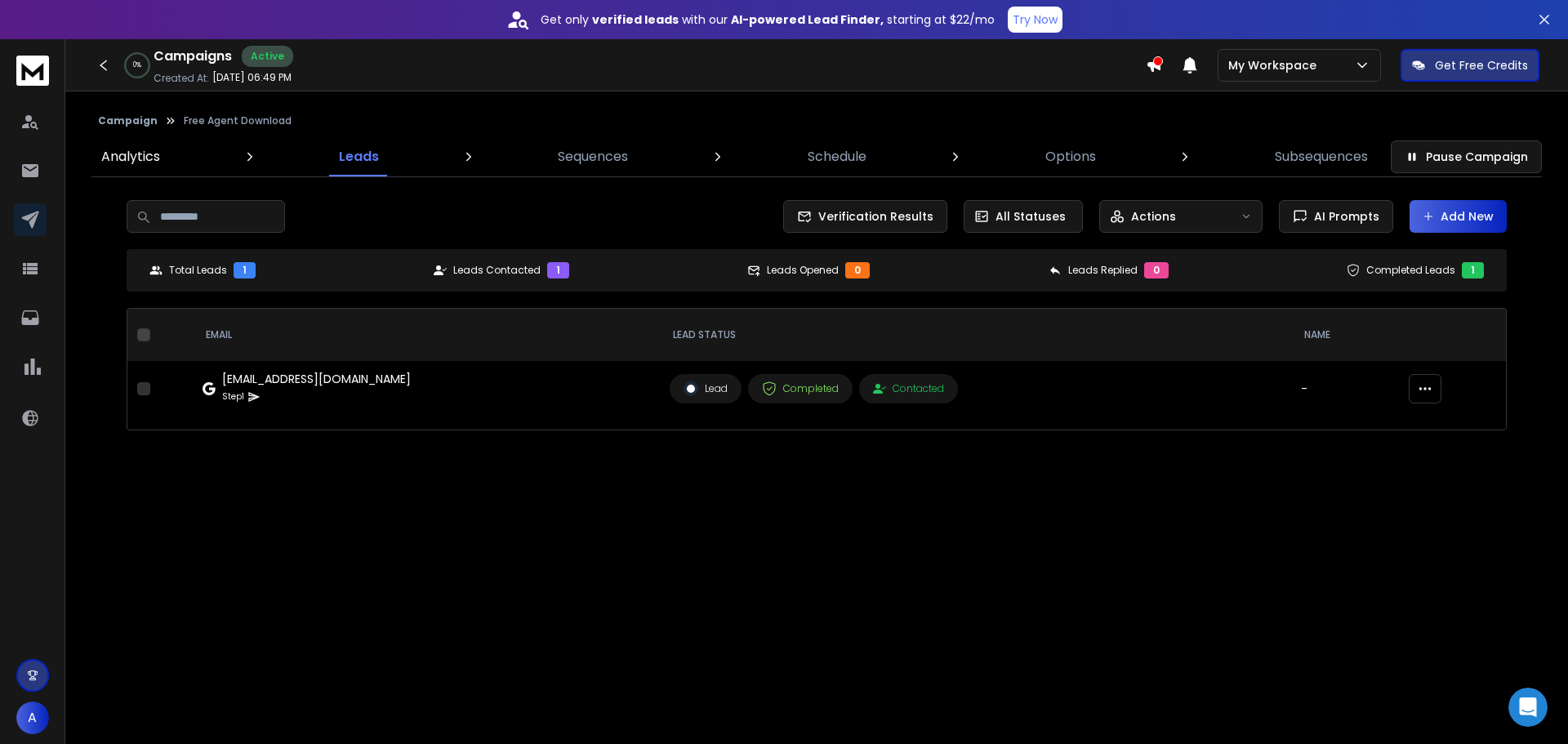
click at [140, 169] on link "Analytics" at bounding box center [131, 156] width 79 height 39
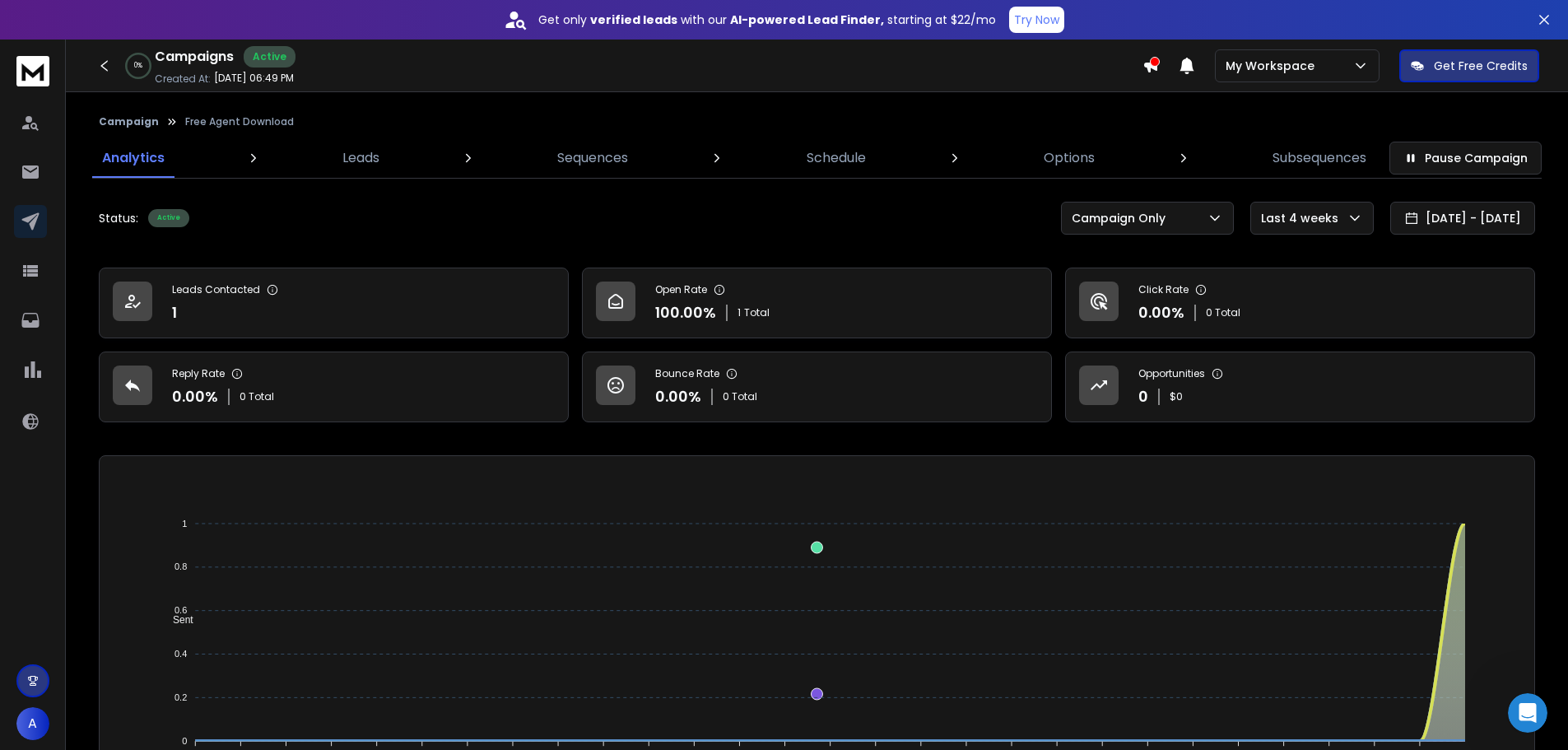
click at [146, 119] on button "Campaign" at bounding box center [129, 122] width 60 height 14
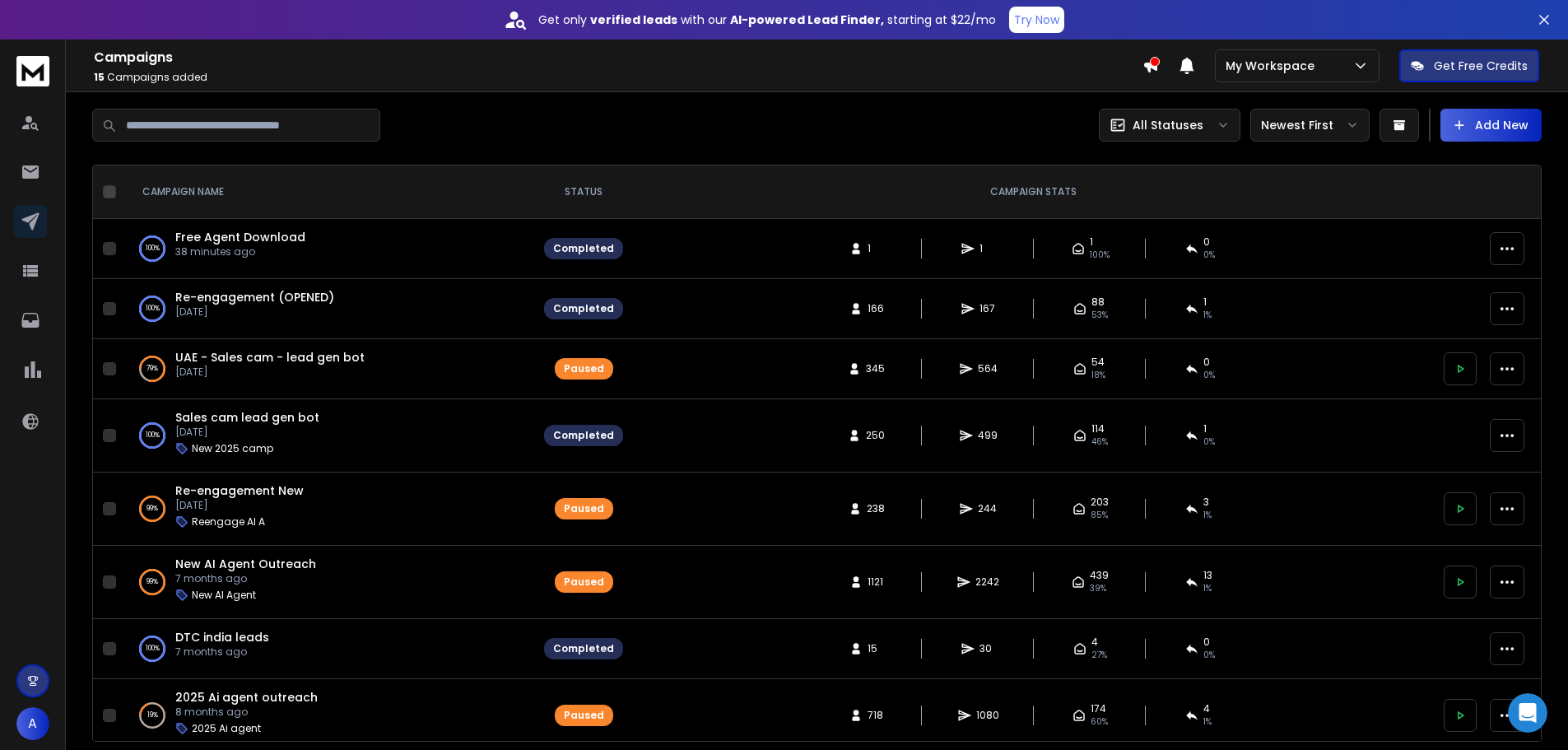
click at [112, 246] on button "button" at bounding box center [109, 249] width 14 height 14
click at [1503, 248] on button "button" at bounding box center [1507, 249] width 35 height 33
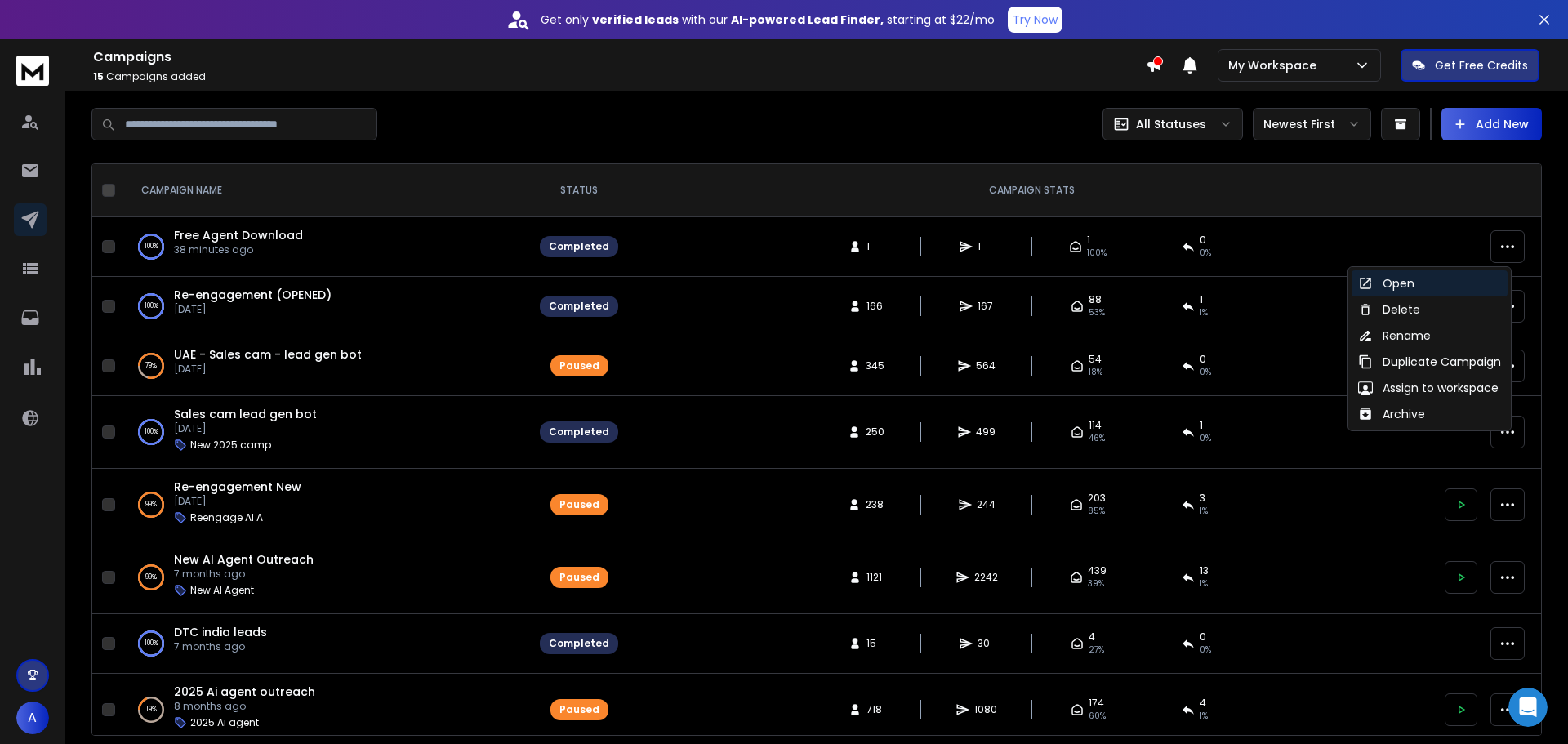
click at [1443, 286] on div "Open" at bounding box center [1430, 283] width 156 height 26
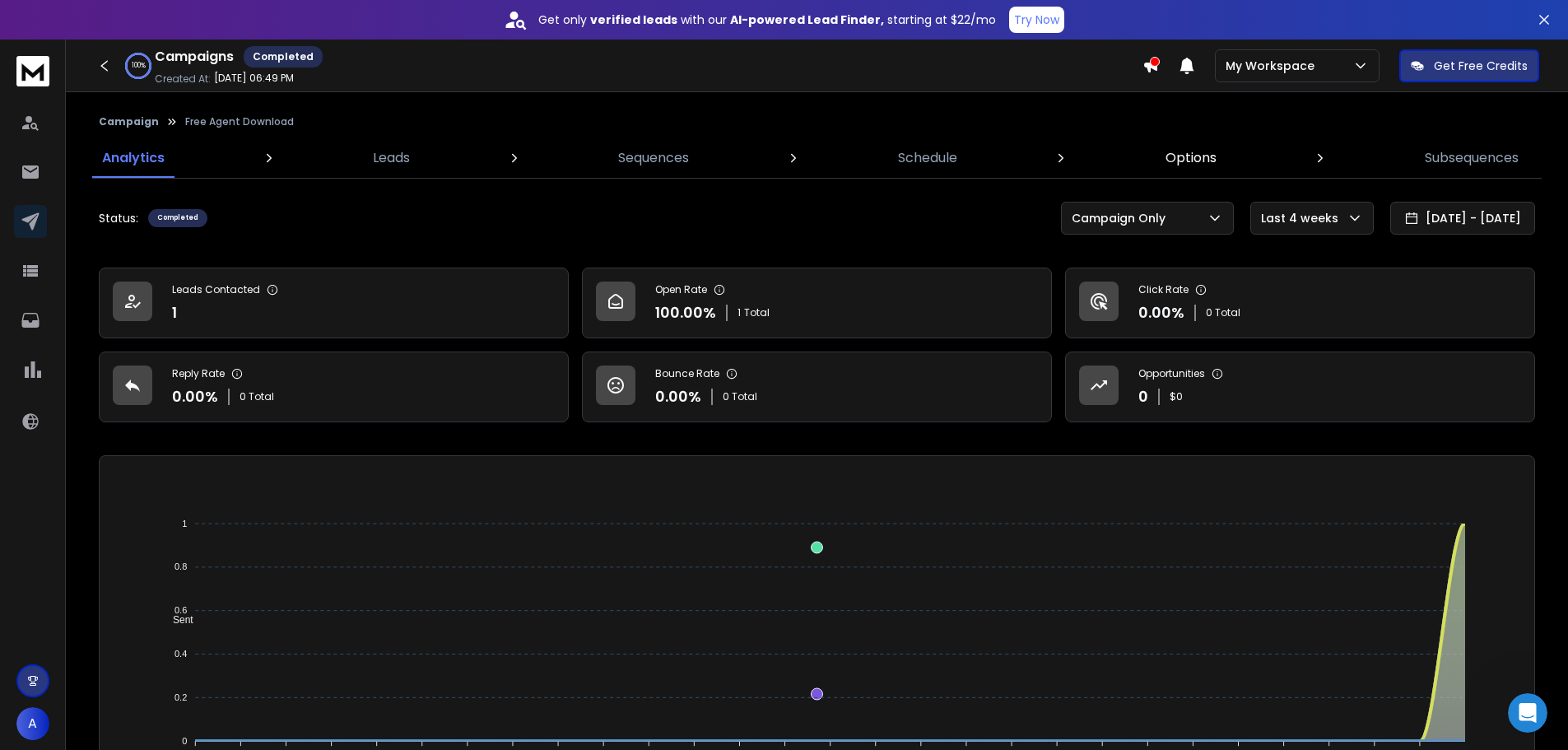
click at [1208, 163] on p "Options" at bounding box center [1191, 158] width 51 height 19
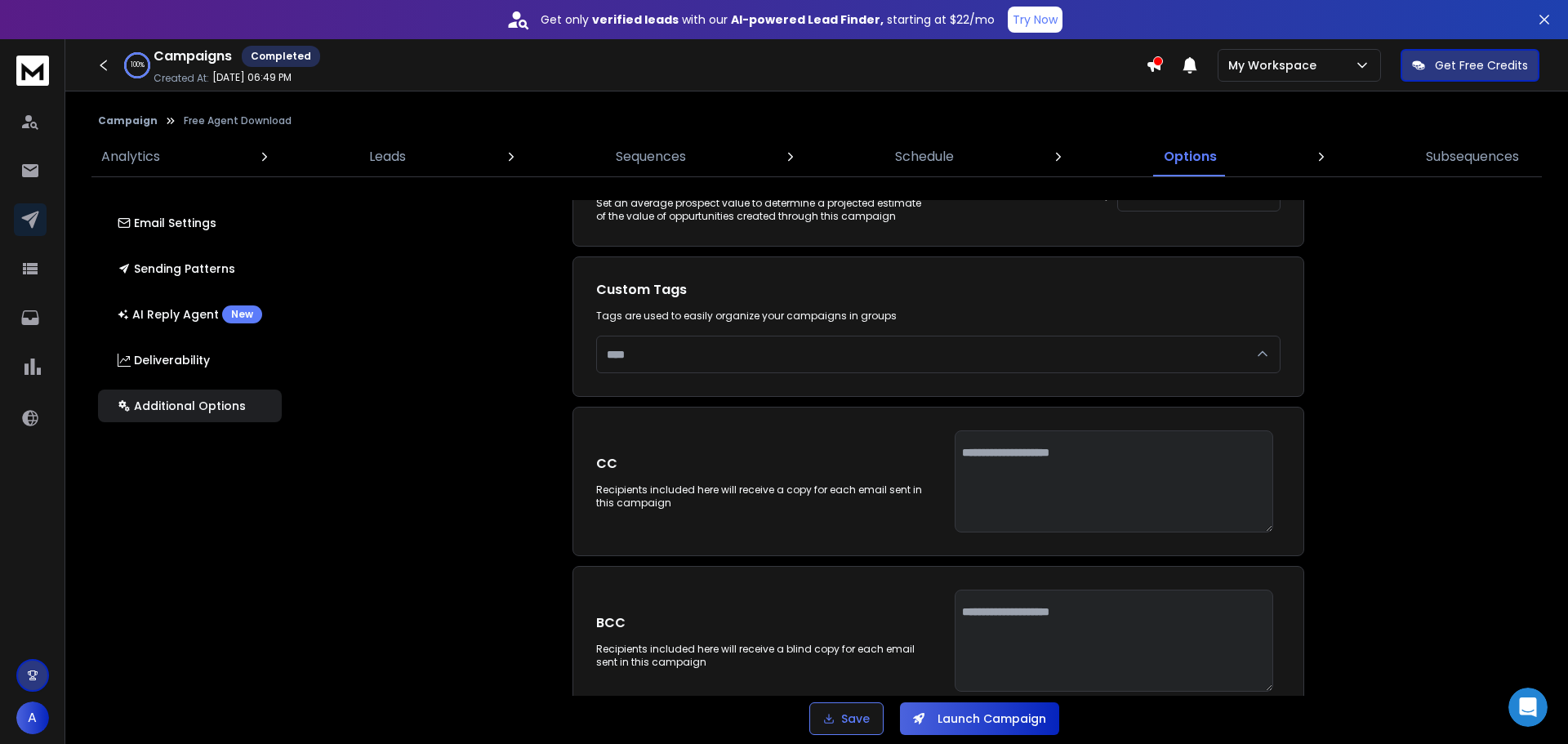
scroll to position [3049, 0]
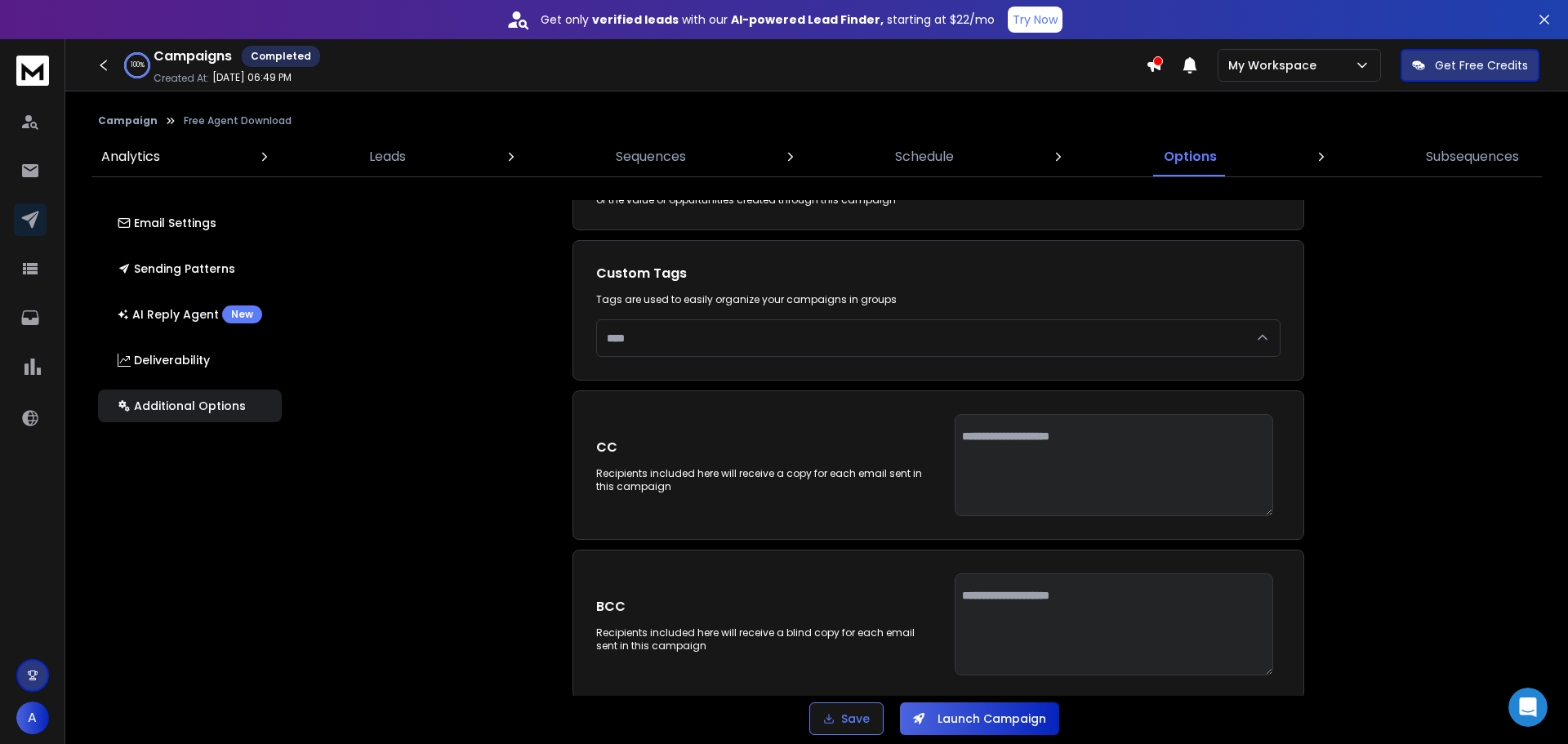
click at [124, 164] on p "Analytics" at bounding box center [131, 156] width 59 height 19
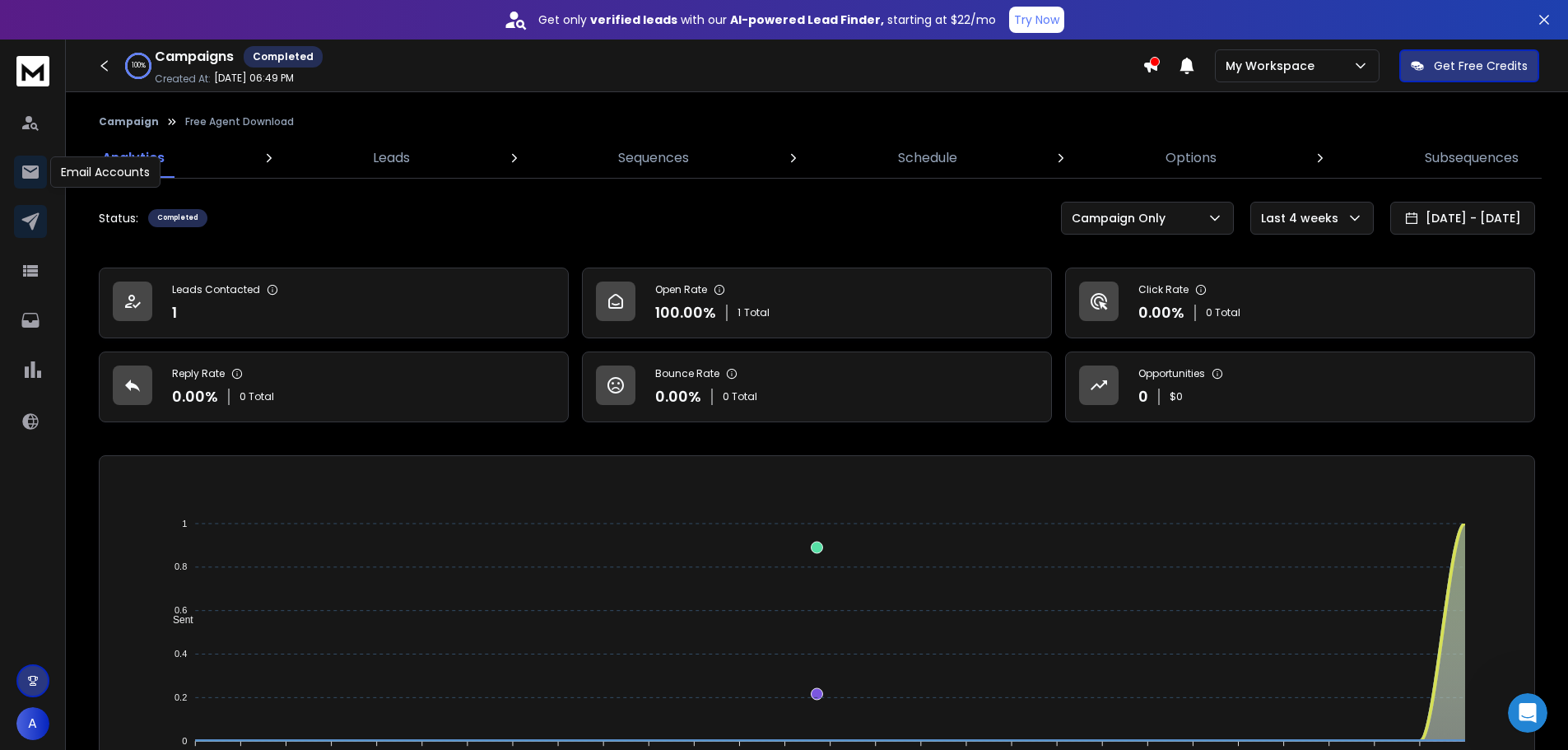
click at [29, 172] on icon at bounding box center [30, 172] width 16 height 14
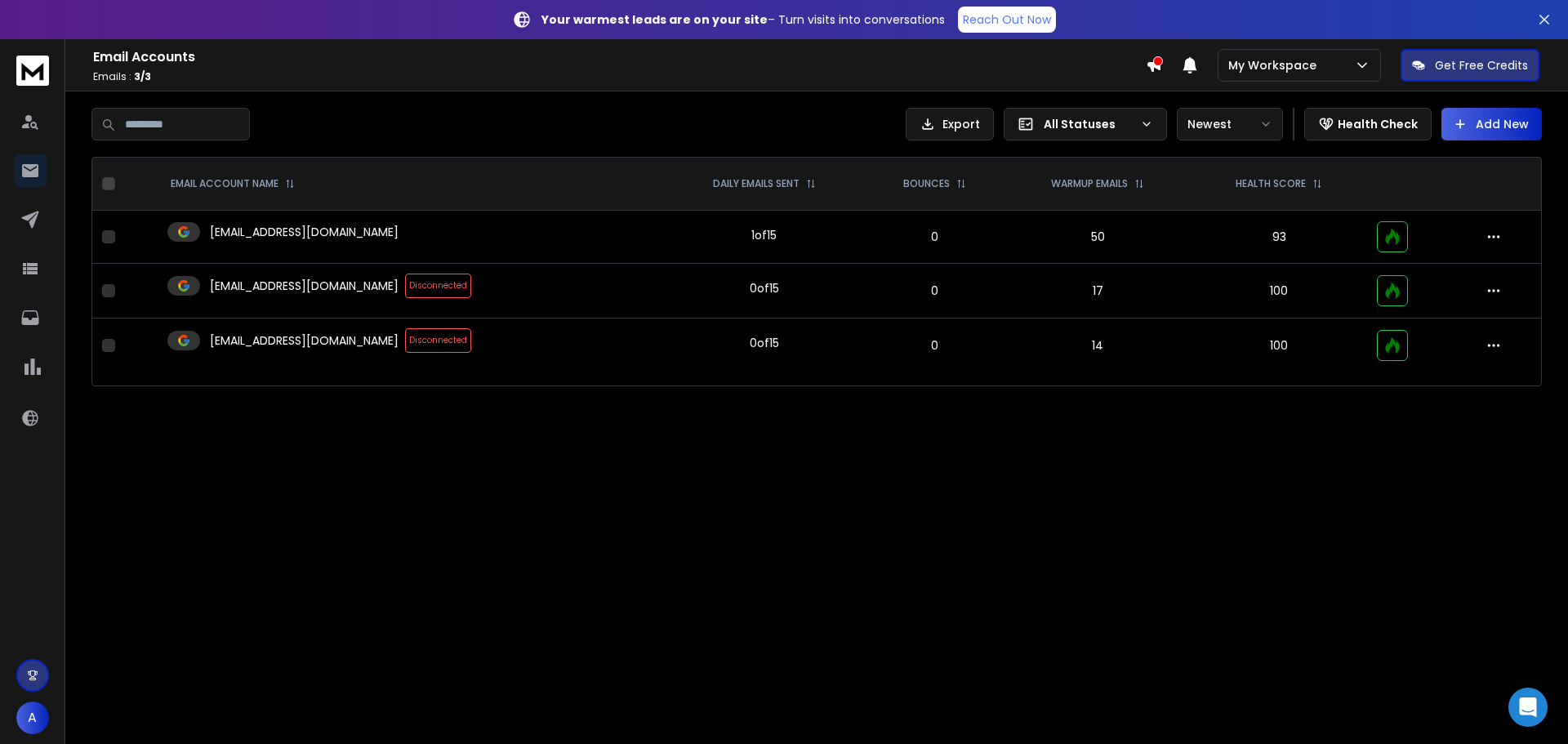
click at [1489, 231] on icon at bounding box center [1493, 236] width 14 height 14
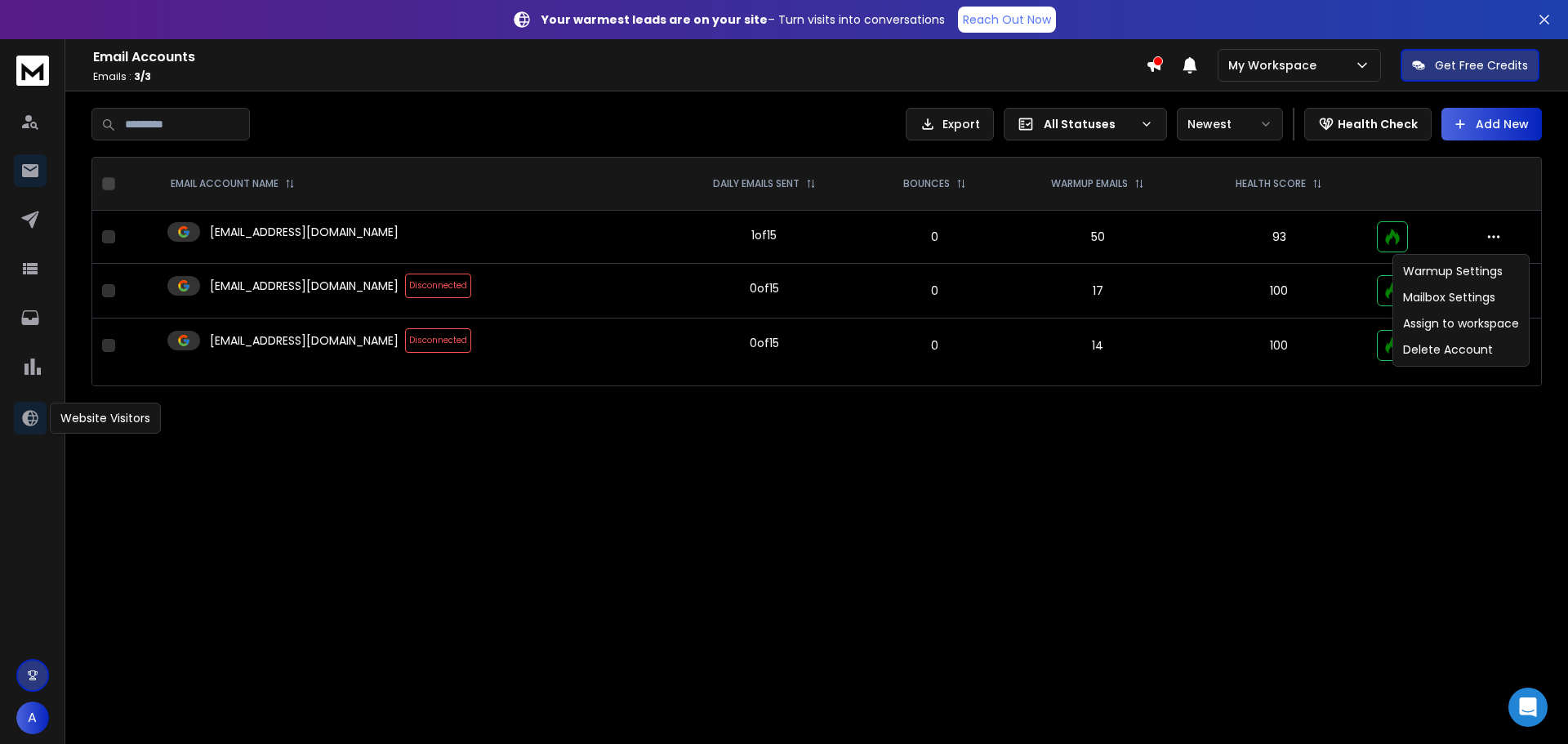
click at [25, 415] on icon at bounding box center [30, 418] width 16 height 16
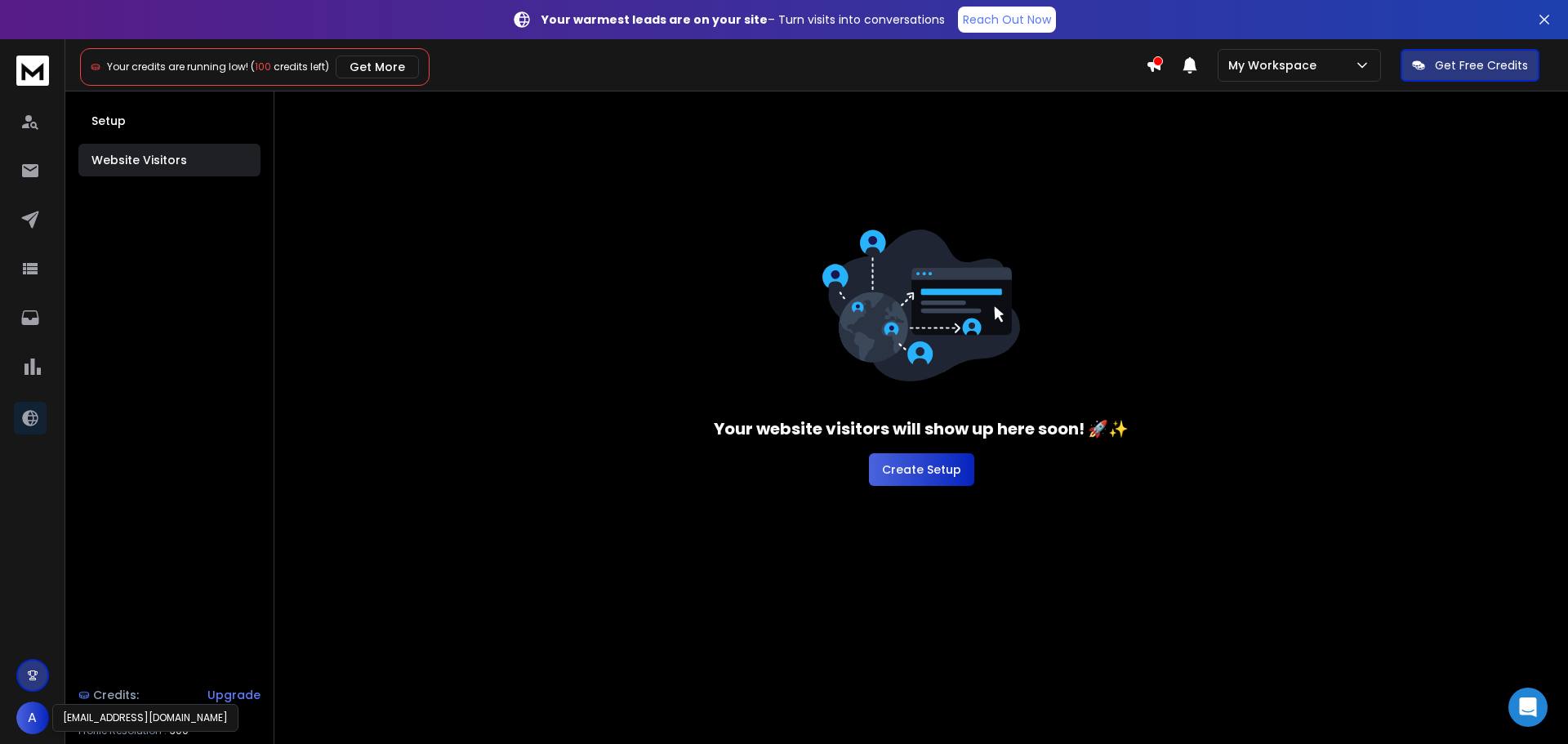
click at [28, 714] on span "A" at bounding box center [33, 718] width 33 height 33
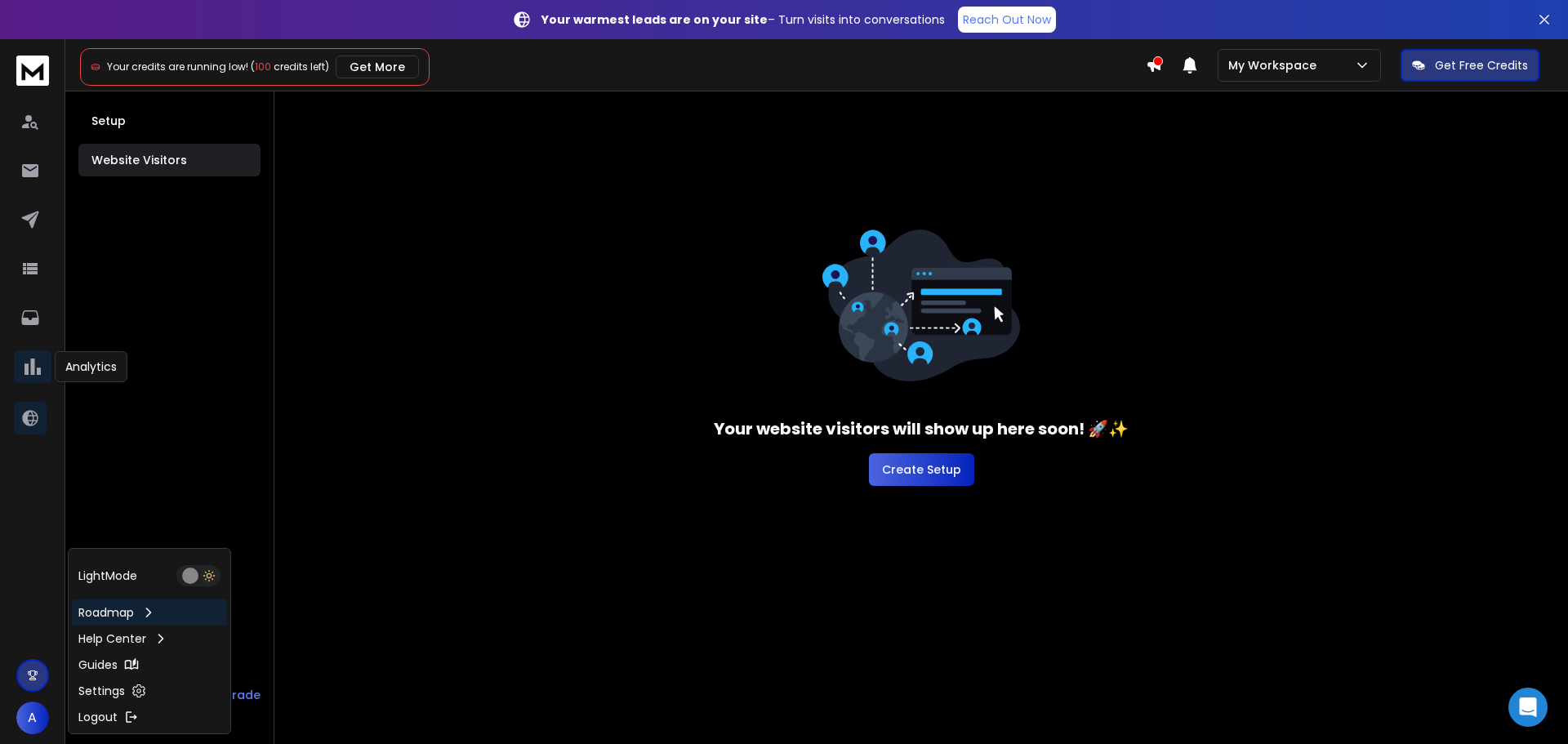
click at [39, 365] on icon at bounding box center [33, 367] width 25 height 25
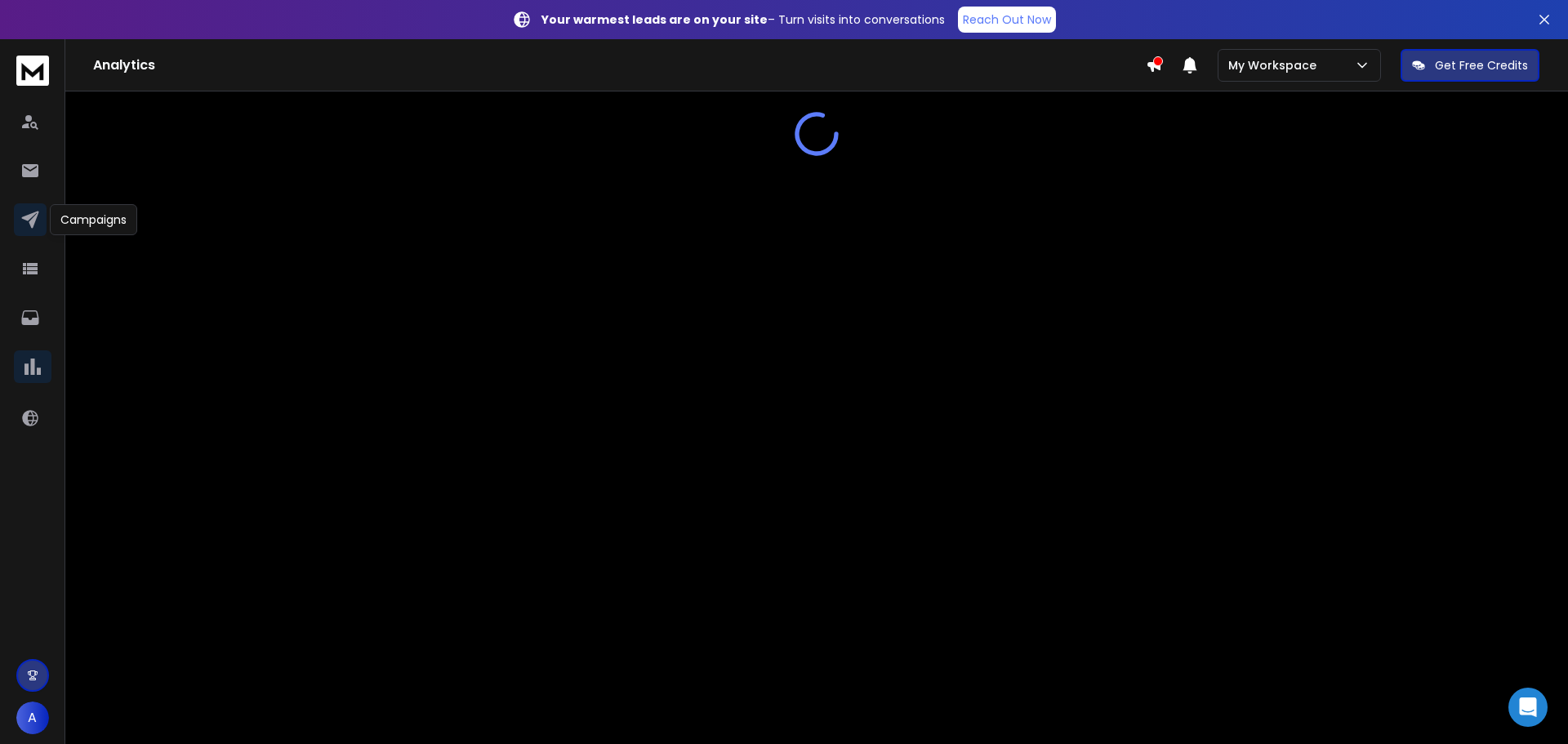
click at [22, 219] on icon at bounding box center [30, 220] width 19 height 19
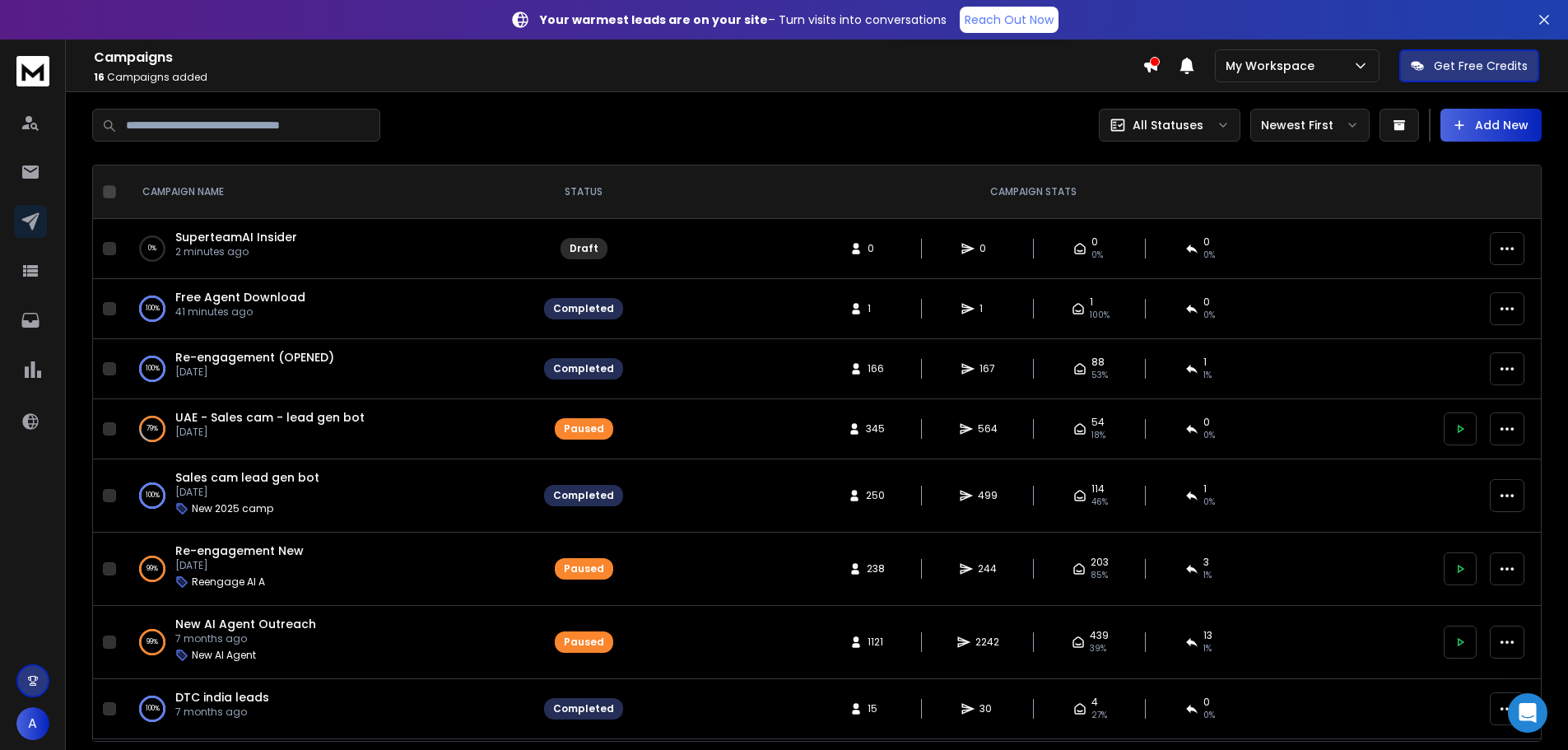
click at [1499, 303] on icon "button" at bounding box center [1507, 309] width 16 height 16
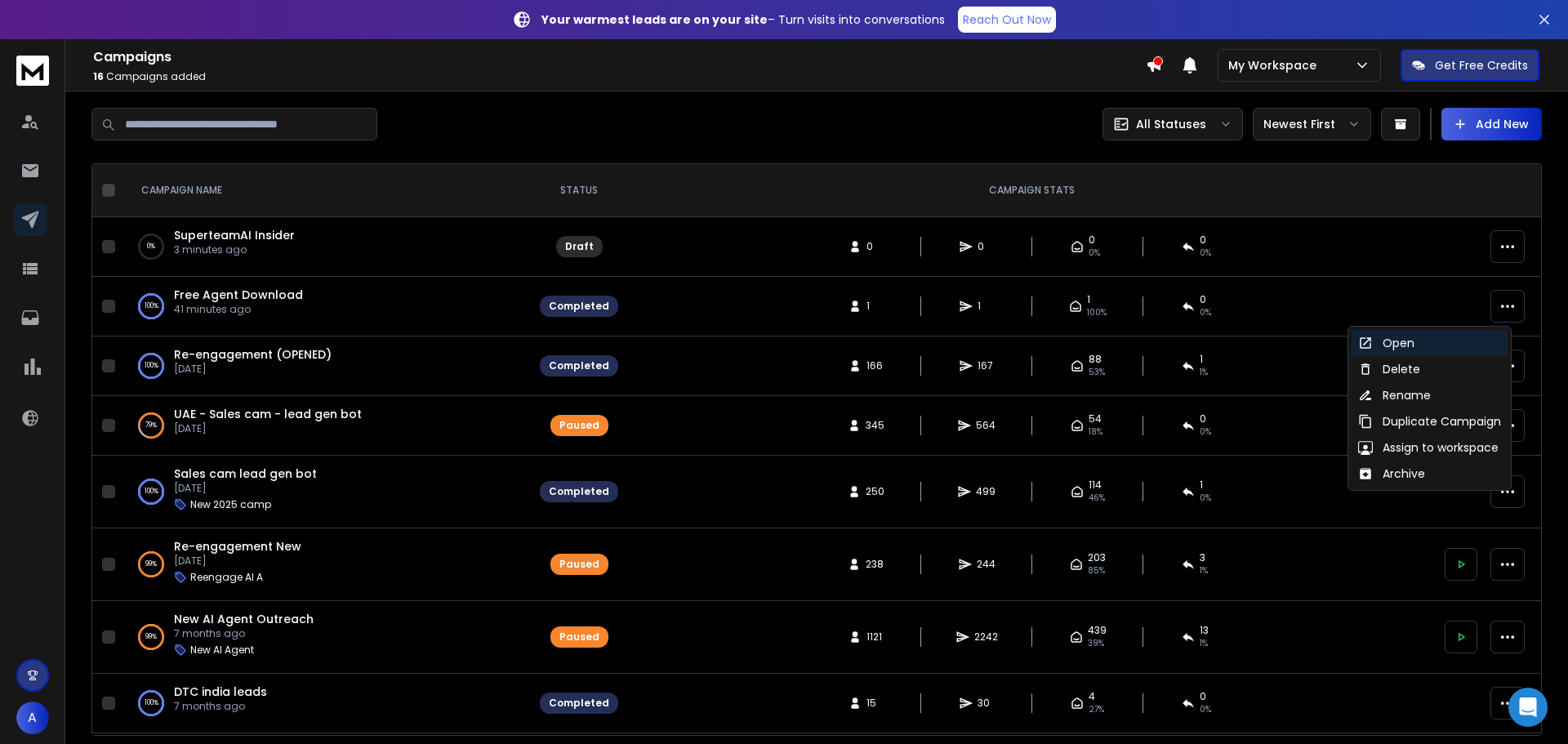
click at [1417, 348] on div "Open" at bounding box center [1430, 343] width 156 height 26
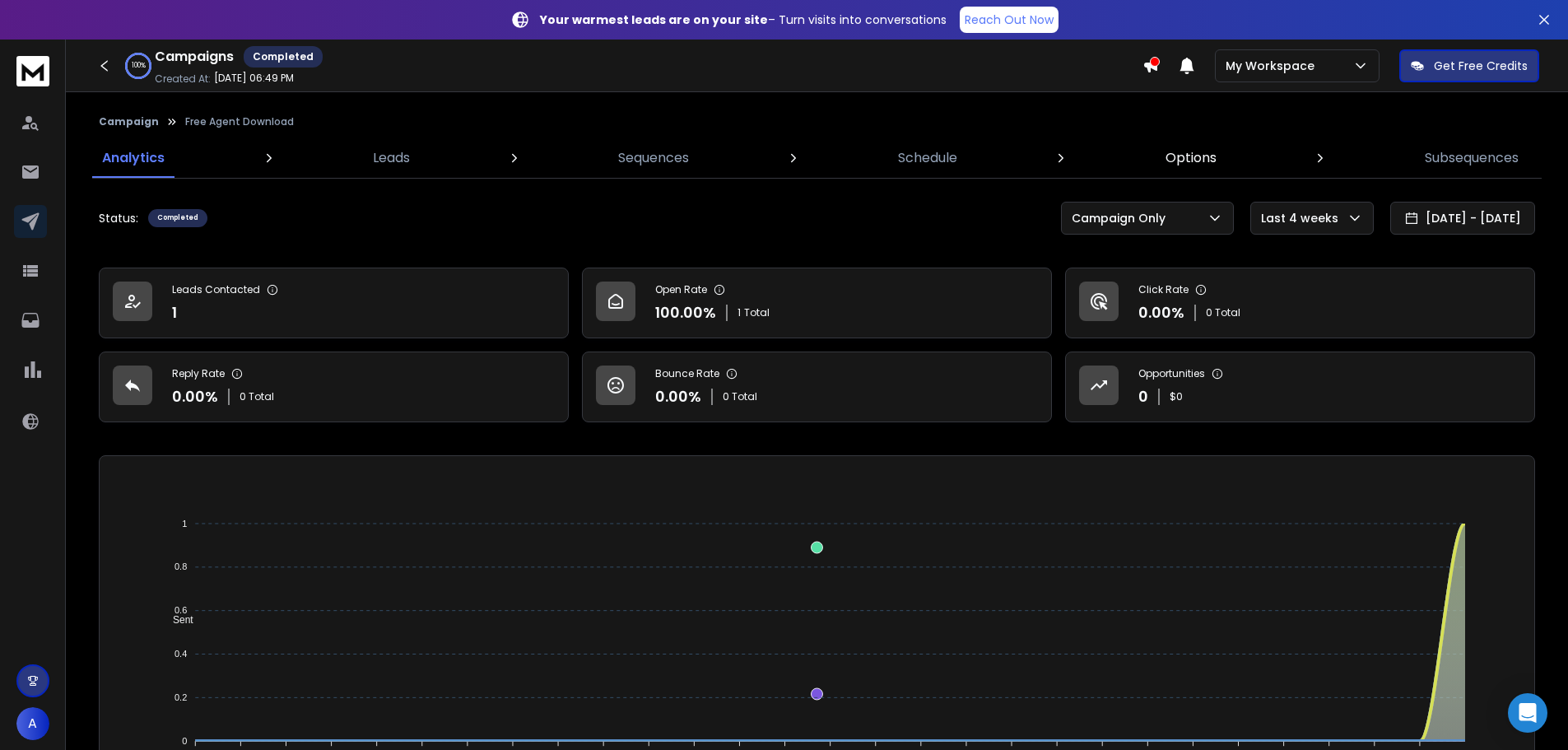
click at [1164, 147] on link "Options" at bounding box center [1191, 158] width 71 height 40
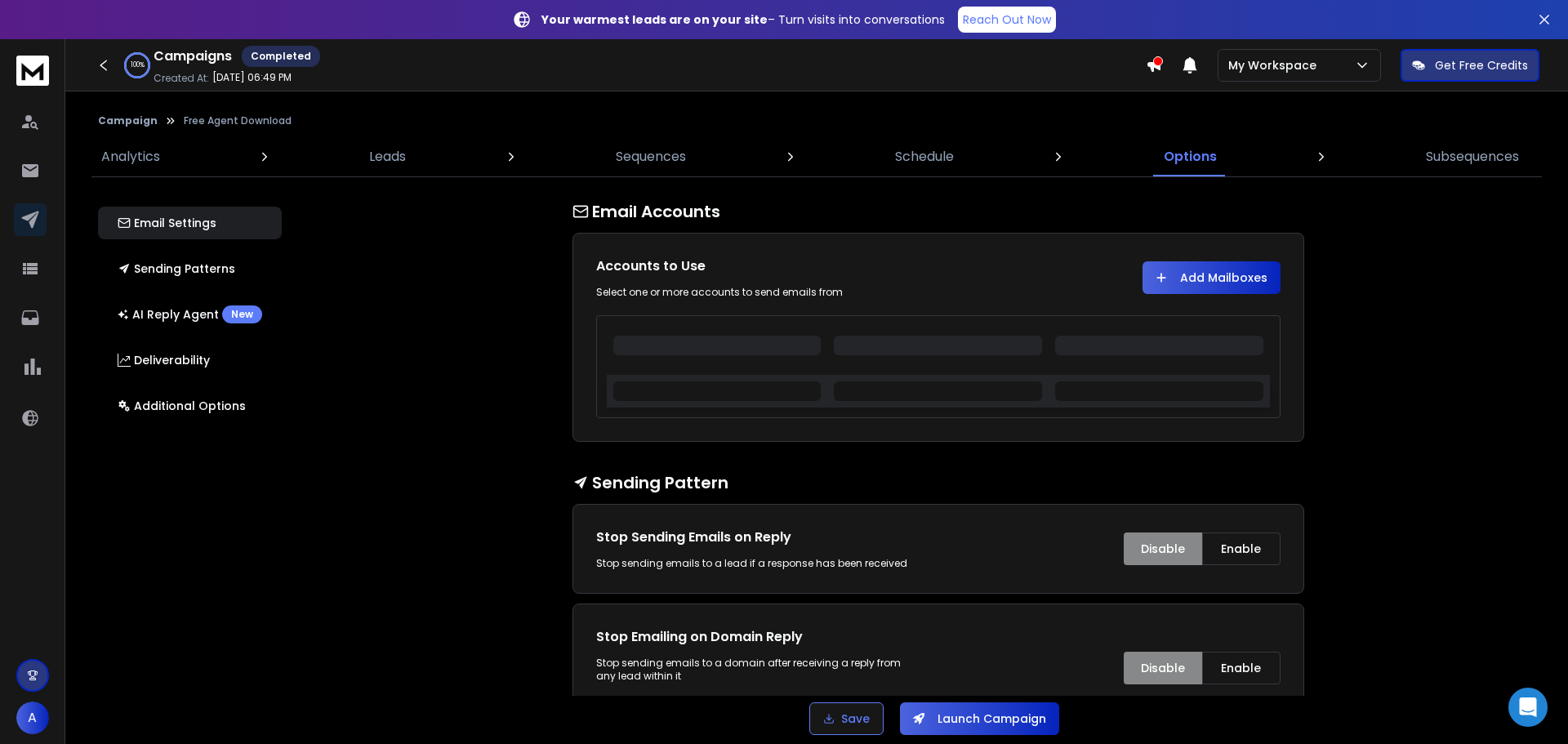
type input "*"
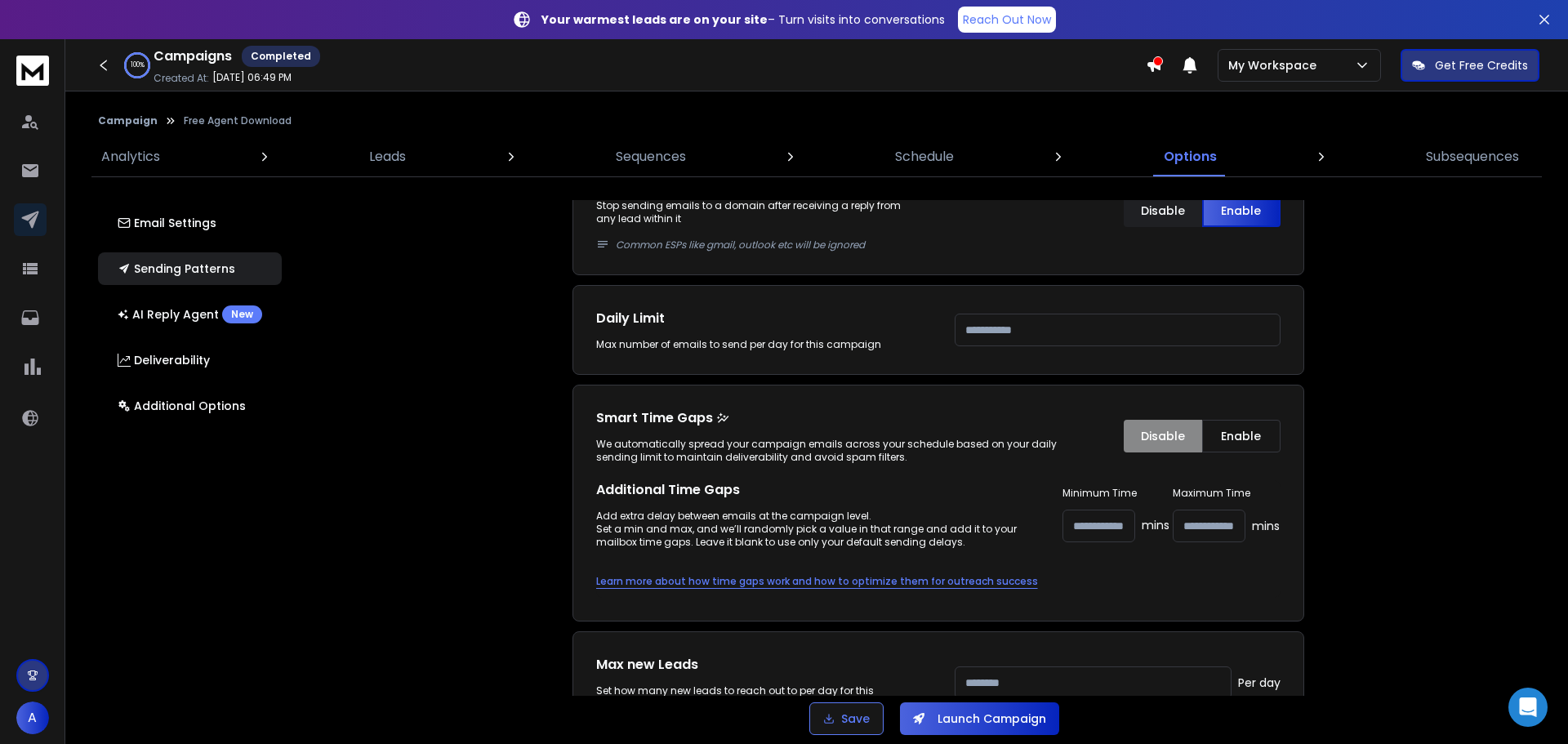
scroll to position [491, 0]
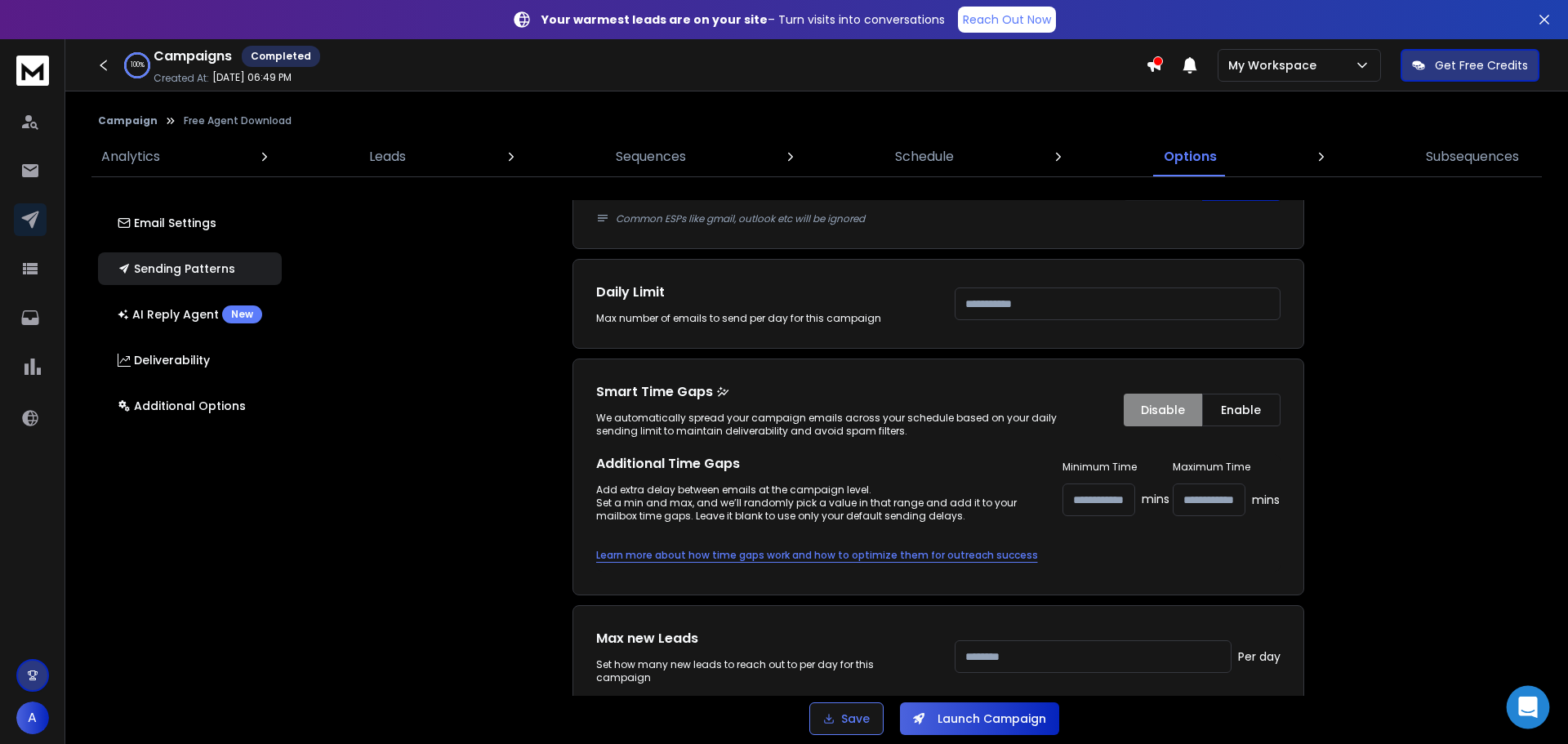
click at [1532, 708] on icon "Open Intercom Messenger" at bounding box center [1528, 708] width 19 height 21
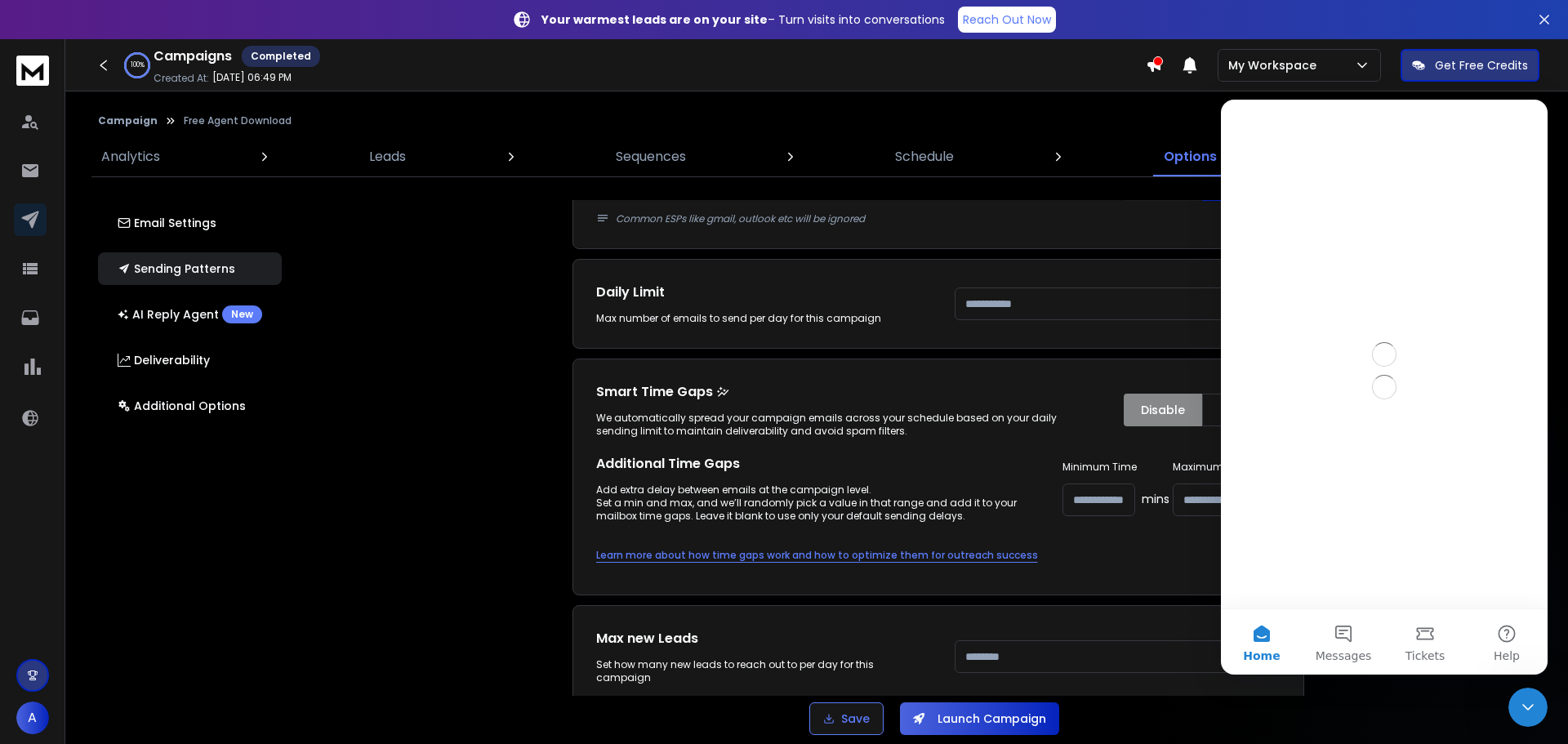
scroll to position [0, 0]
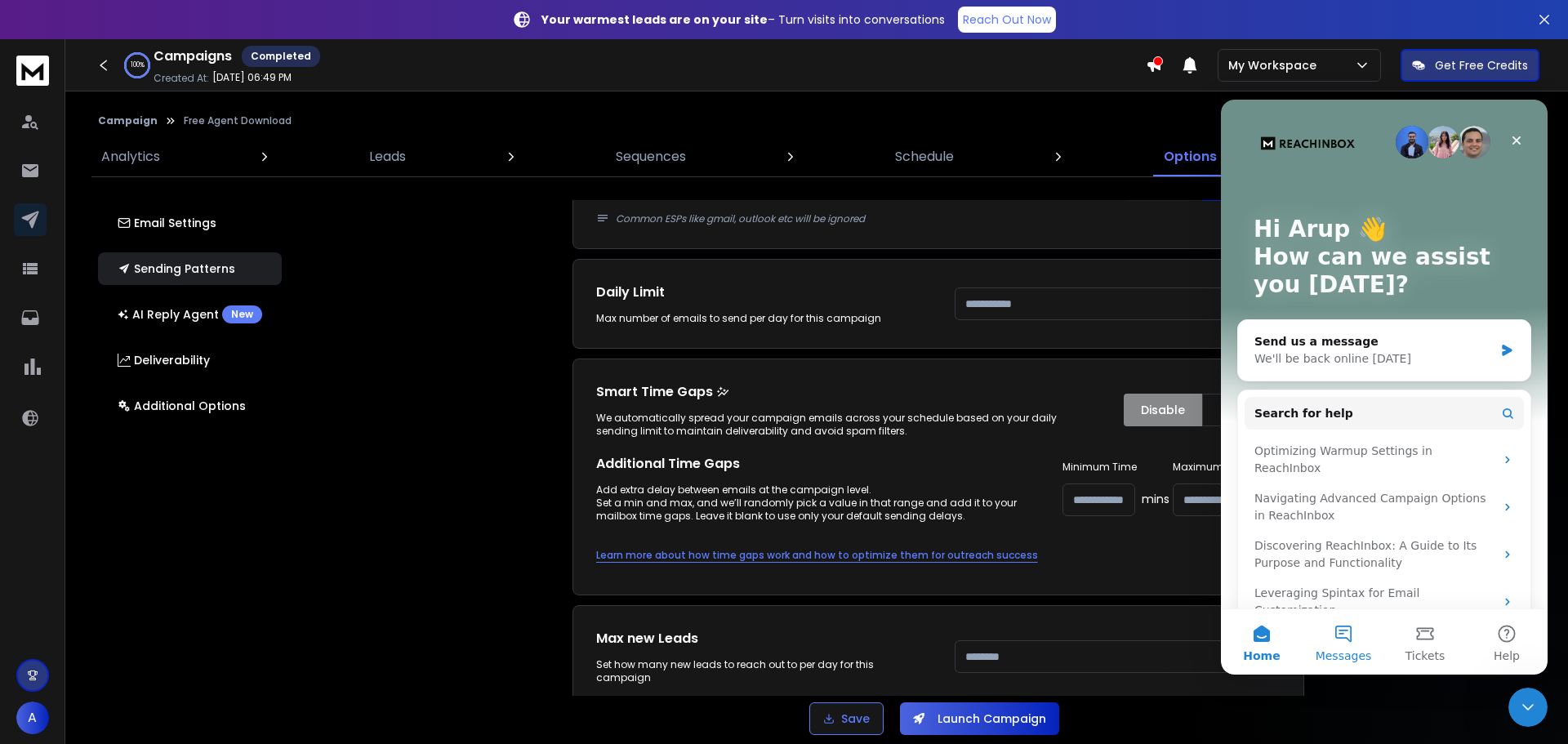
click at [1355, 630] on button "Messages" at bounding box center [1342, 642] width 82 height 65
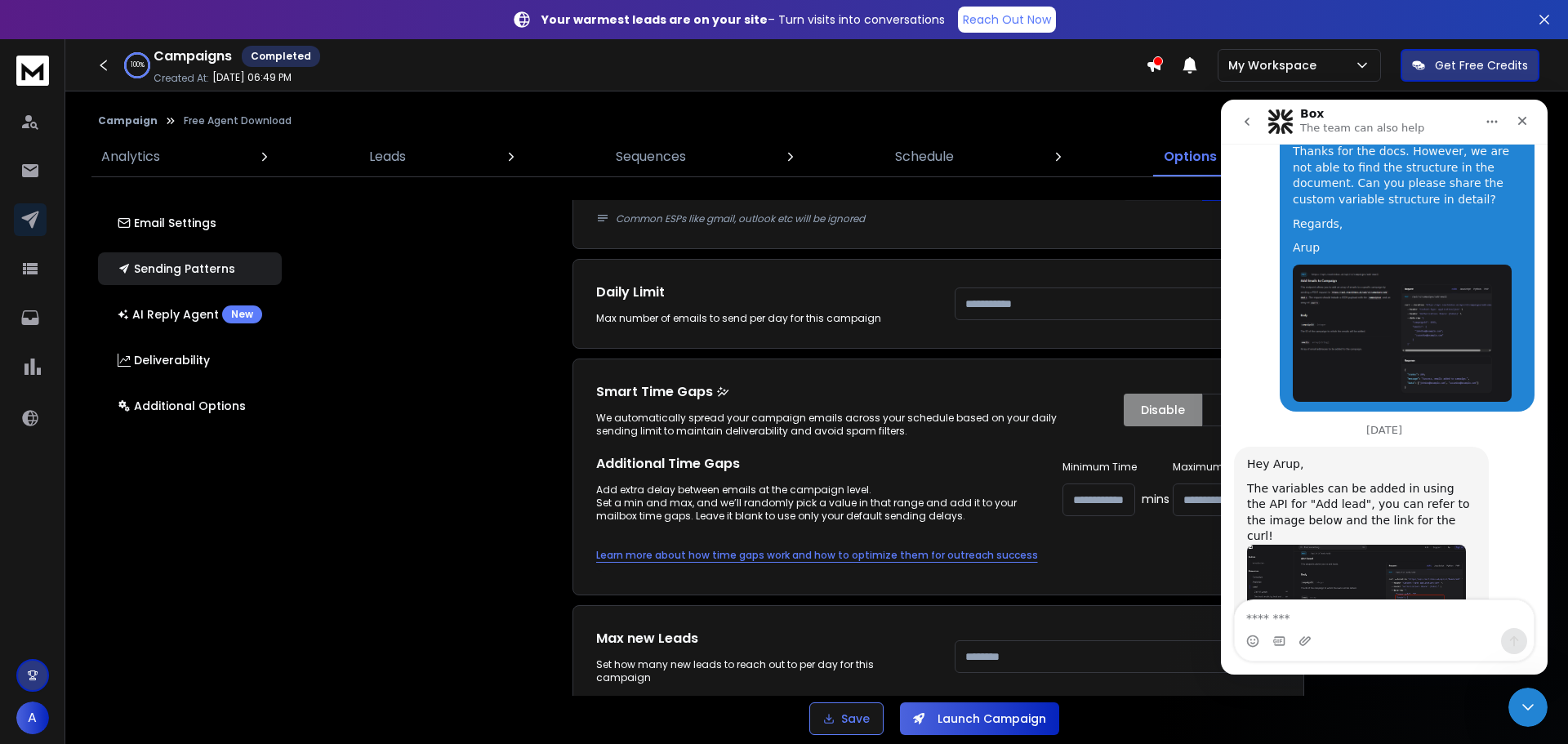
scroll to position [1223, 0]
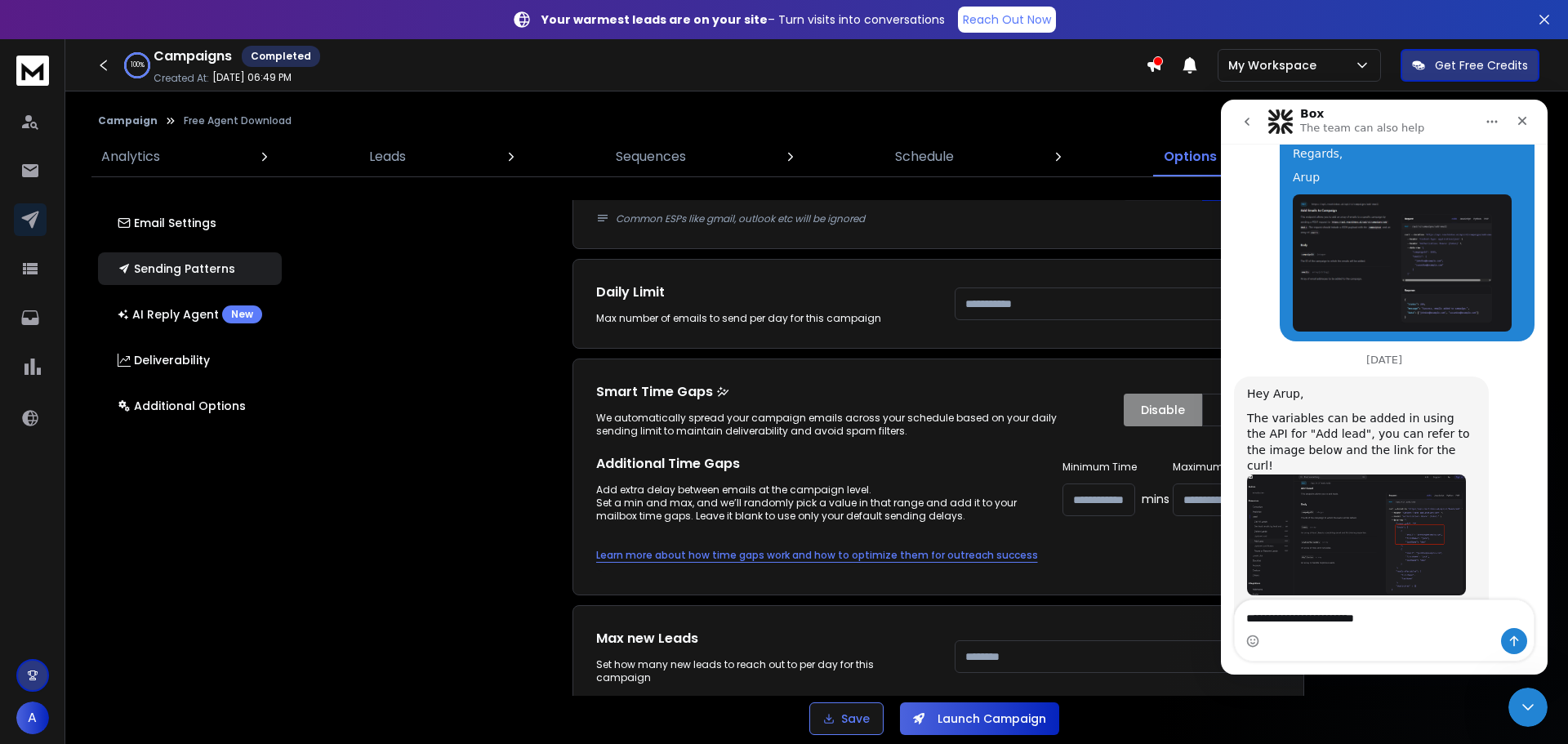
type textarea "**********"
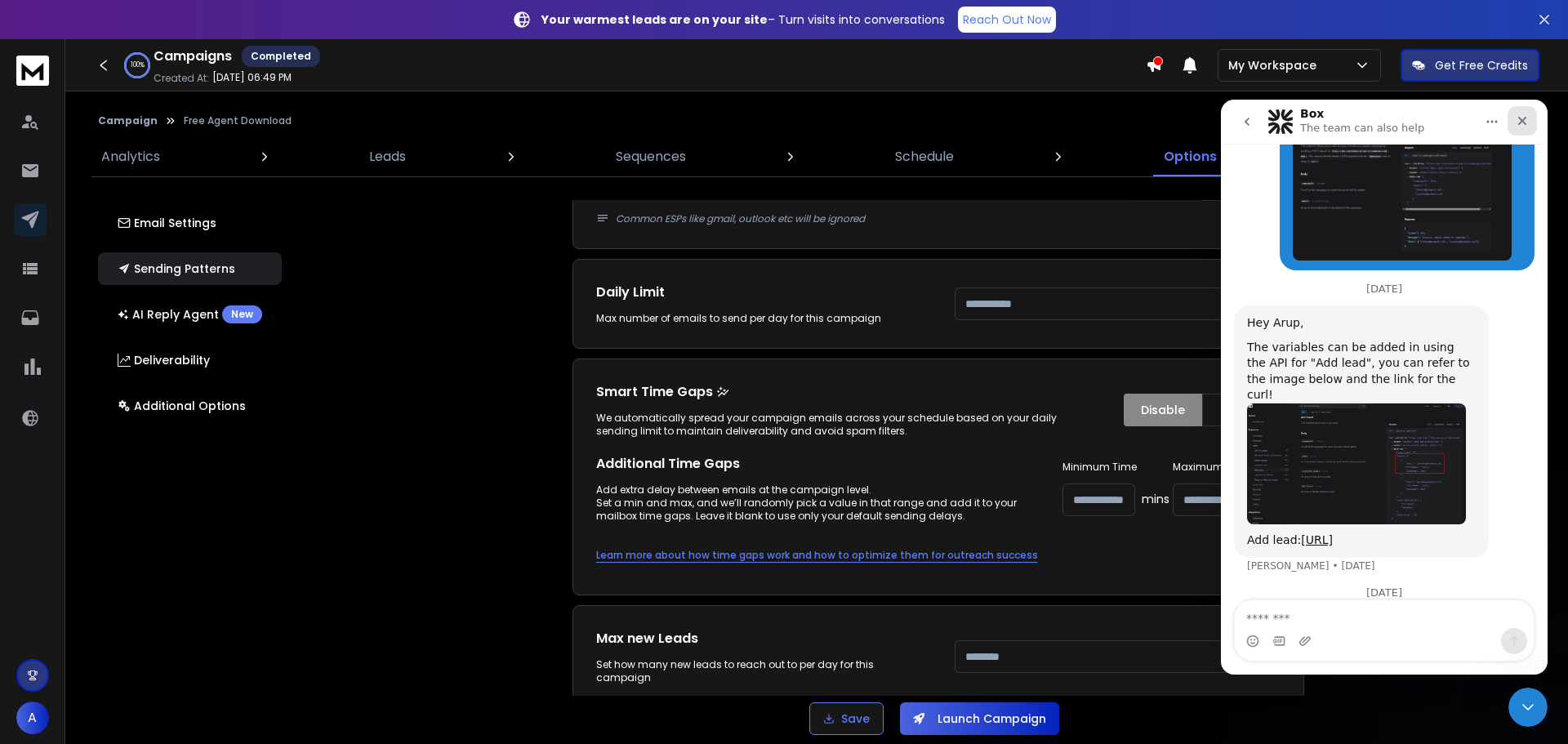
click at [1519, 115] on icon "Close" at bounding box center [1523, 121] width 13 height 13
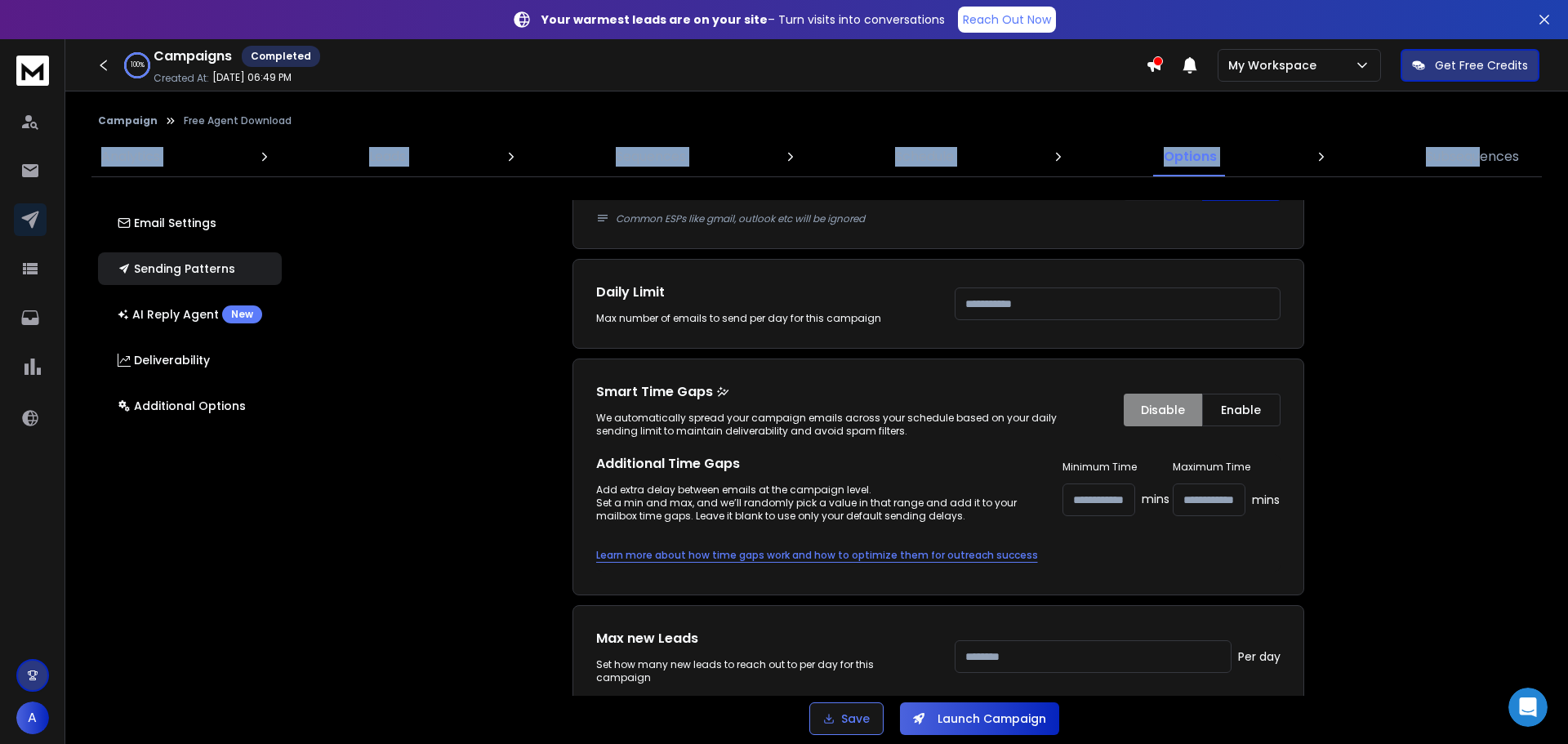
drag, startPoint x: 1182, startPoint y: 176, endPoint x: 1480, endPoint y: 178, distance: 298.0
click at [1480, 178] on div "Campaign Free Agent Download Analytics Leads Sequences Schedule Options Subsequ…" at bounding box center [817, 156] width 1451 height 99
click at [1481, 172] on link "Subsequences" at bounding box center [1472, 156] width 112 height 39
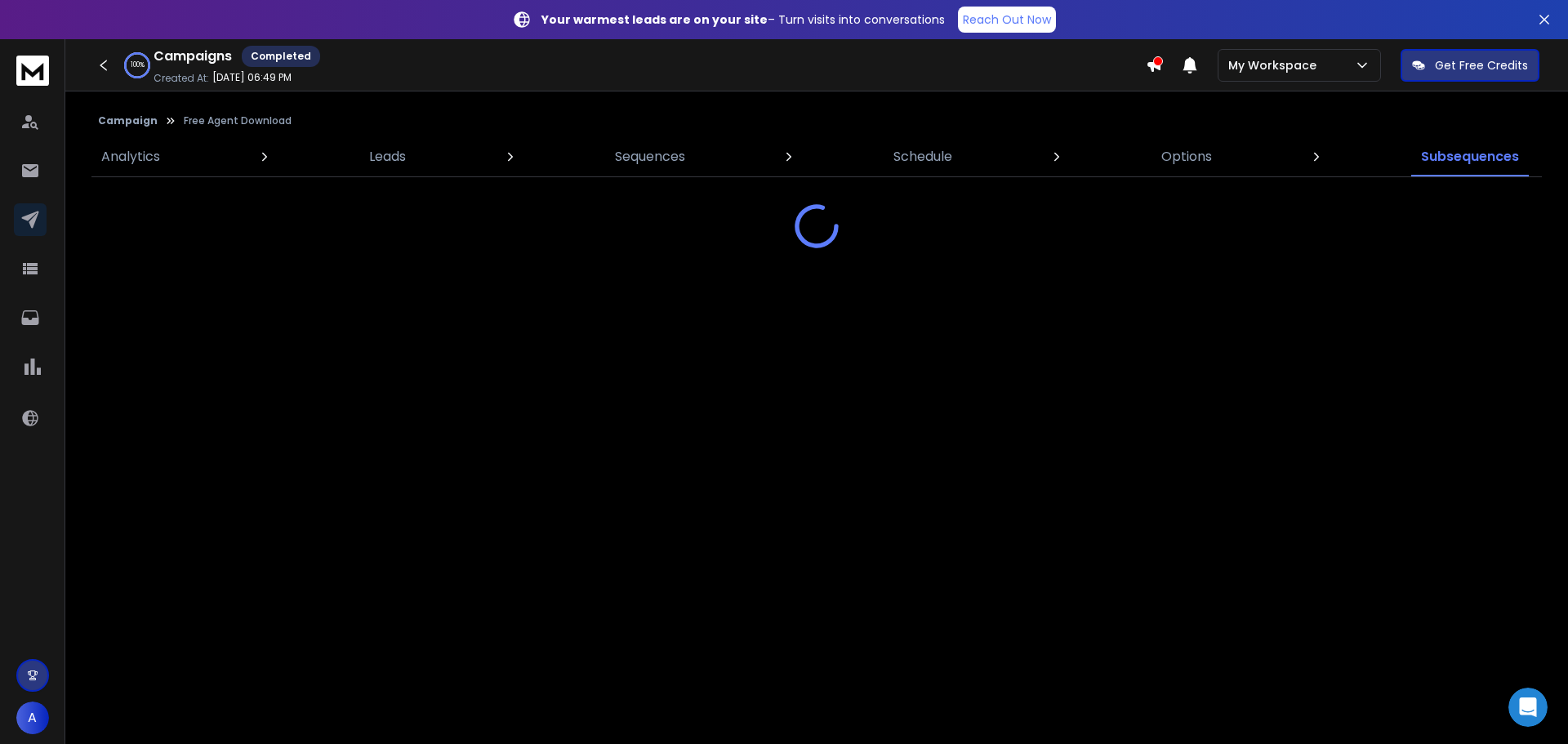
click at [1481, 218] on div at bounding box center [817, 227] width 1437 height 52
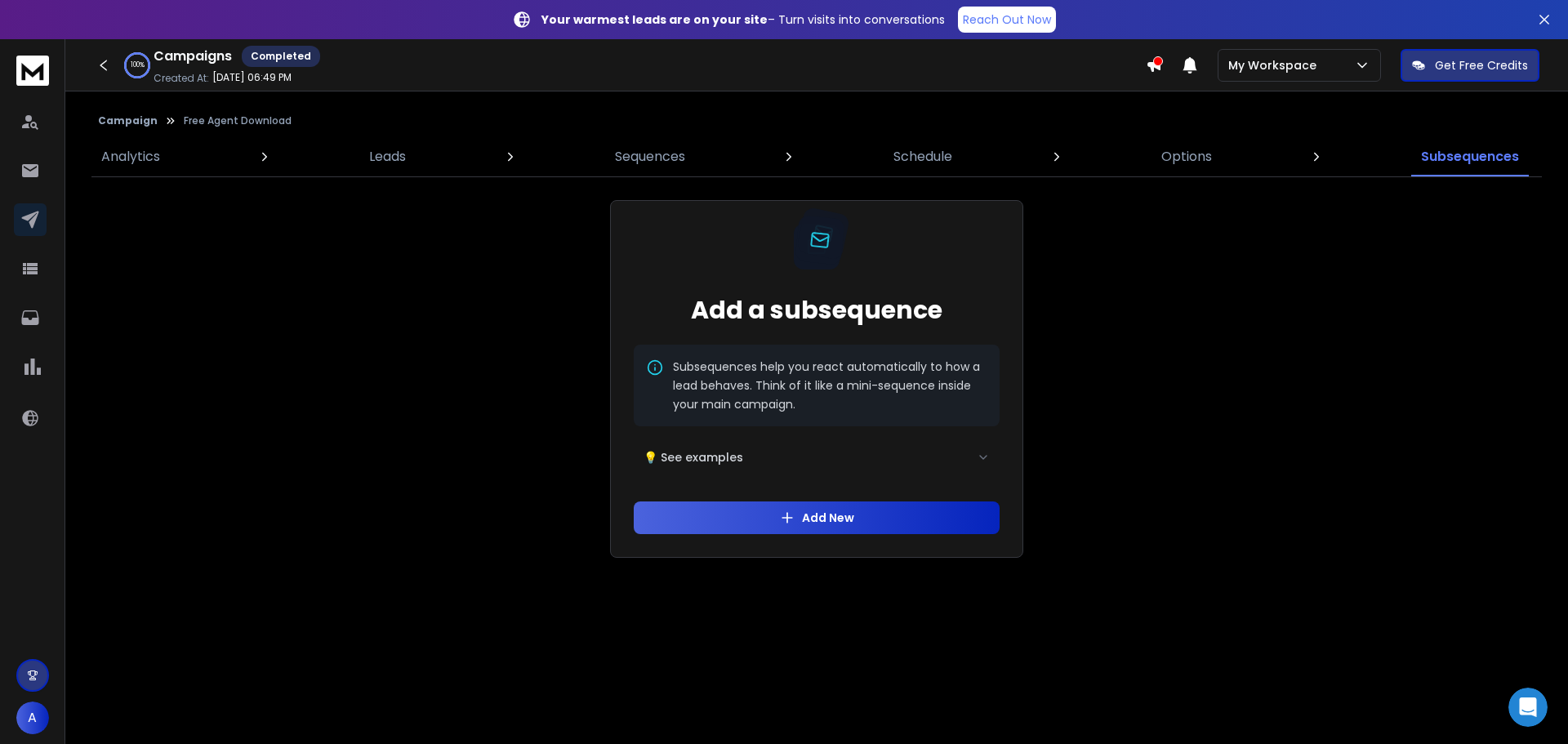
click at [141, 124] on button "Campaign" at bounding box center [128, 121] width 59 height 13
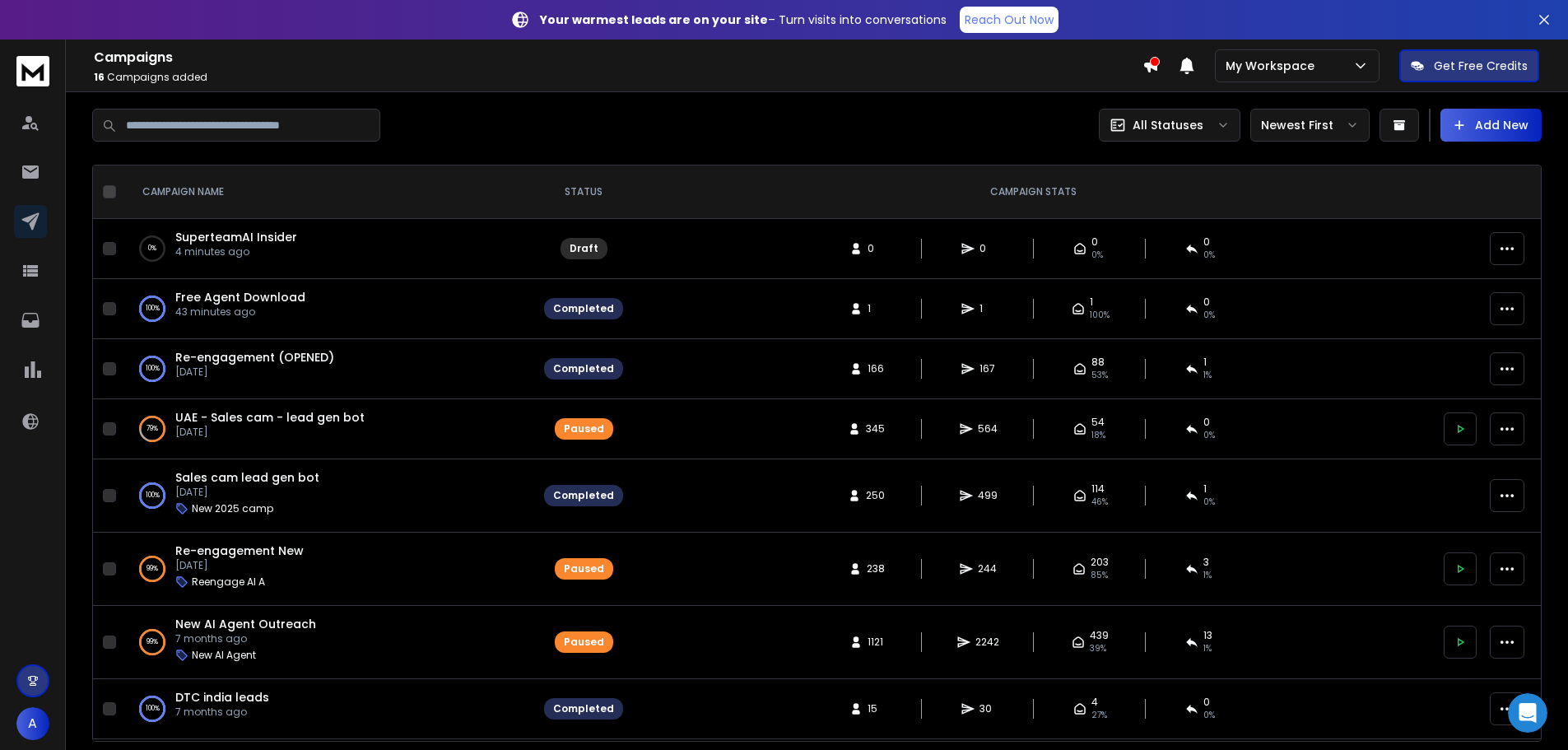
click at [1499, 306] on icon "button" at bounding box center [1507, 309] width 16 height 16
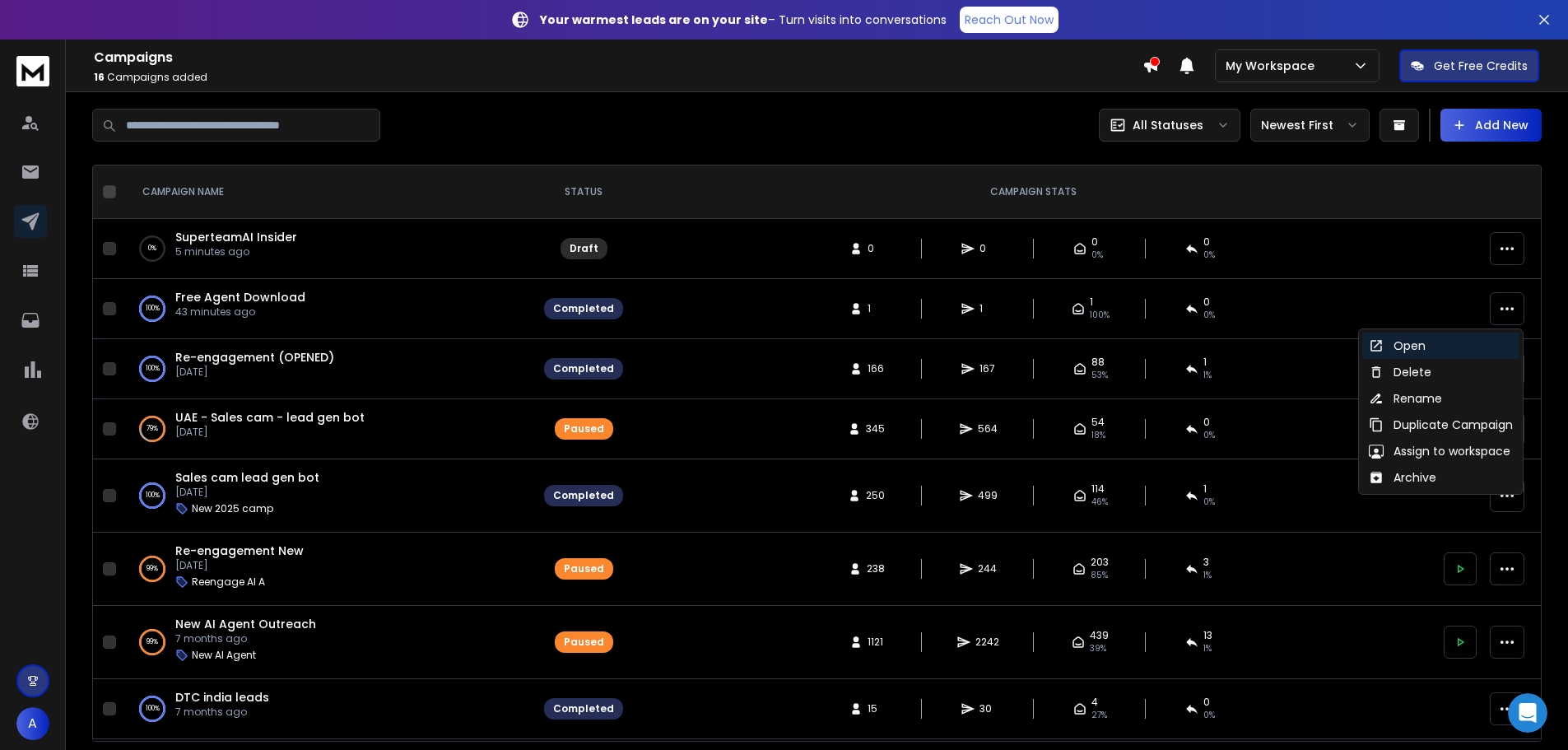
click at [447, 121] on div at bounding box center [455, 125] width 725 height 33
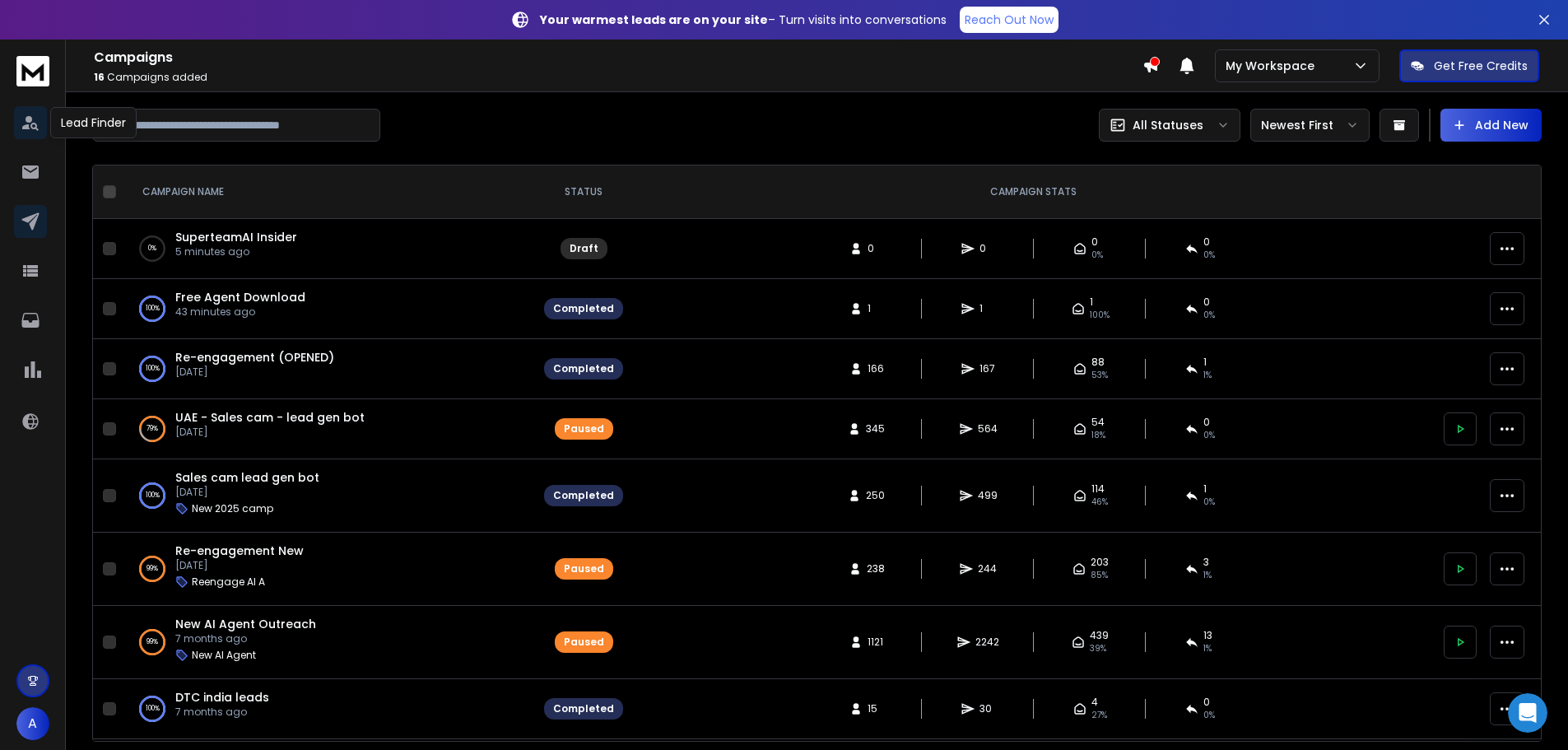
click at [30, 125] on icon at bounding box center [30, 127] width 16 height 9
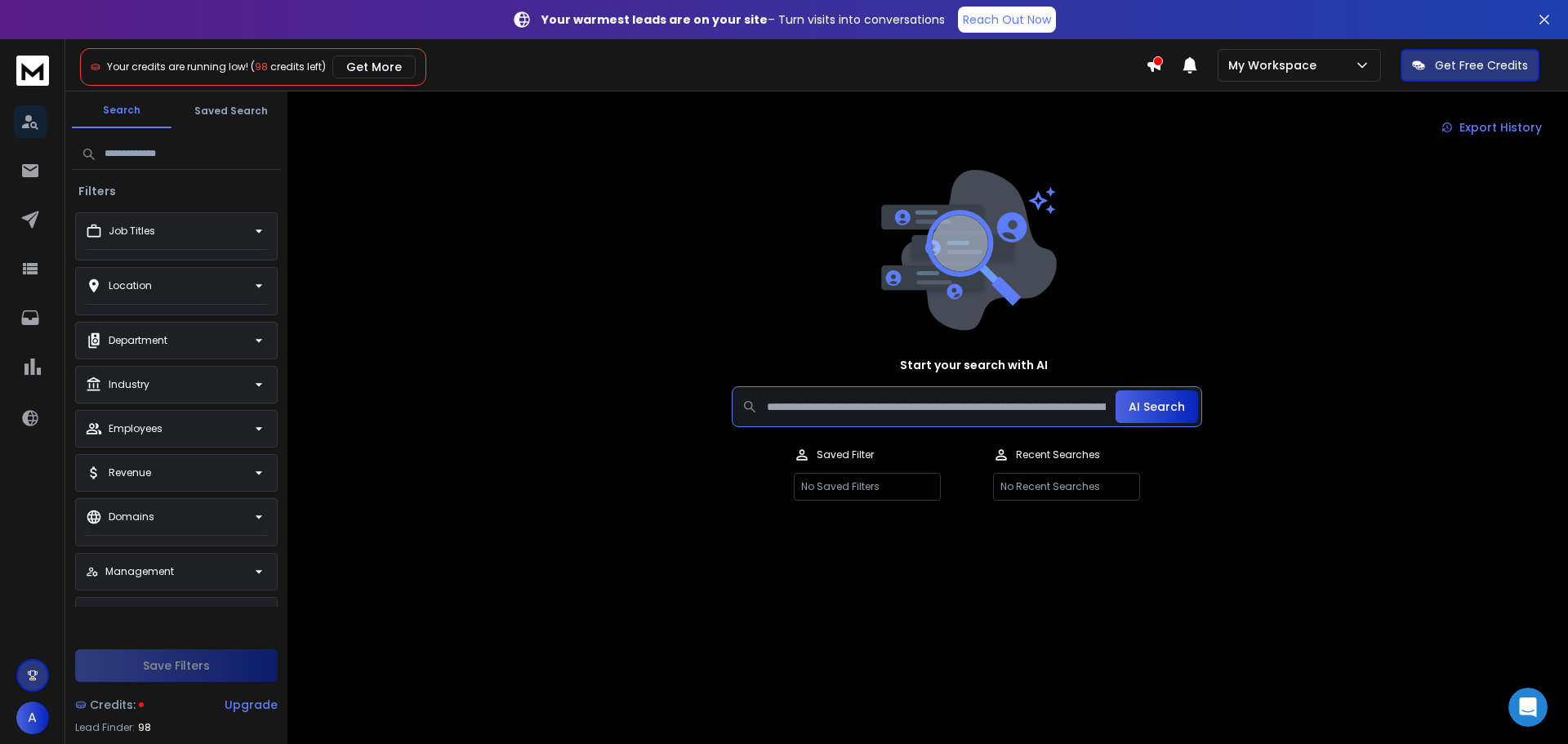
click at [255, 341] on icon at bounding box center [258, 340] width 7 height 3
click at [32, 221] on icon at bounding box center [30, 220] width 17 height 17
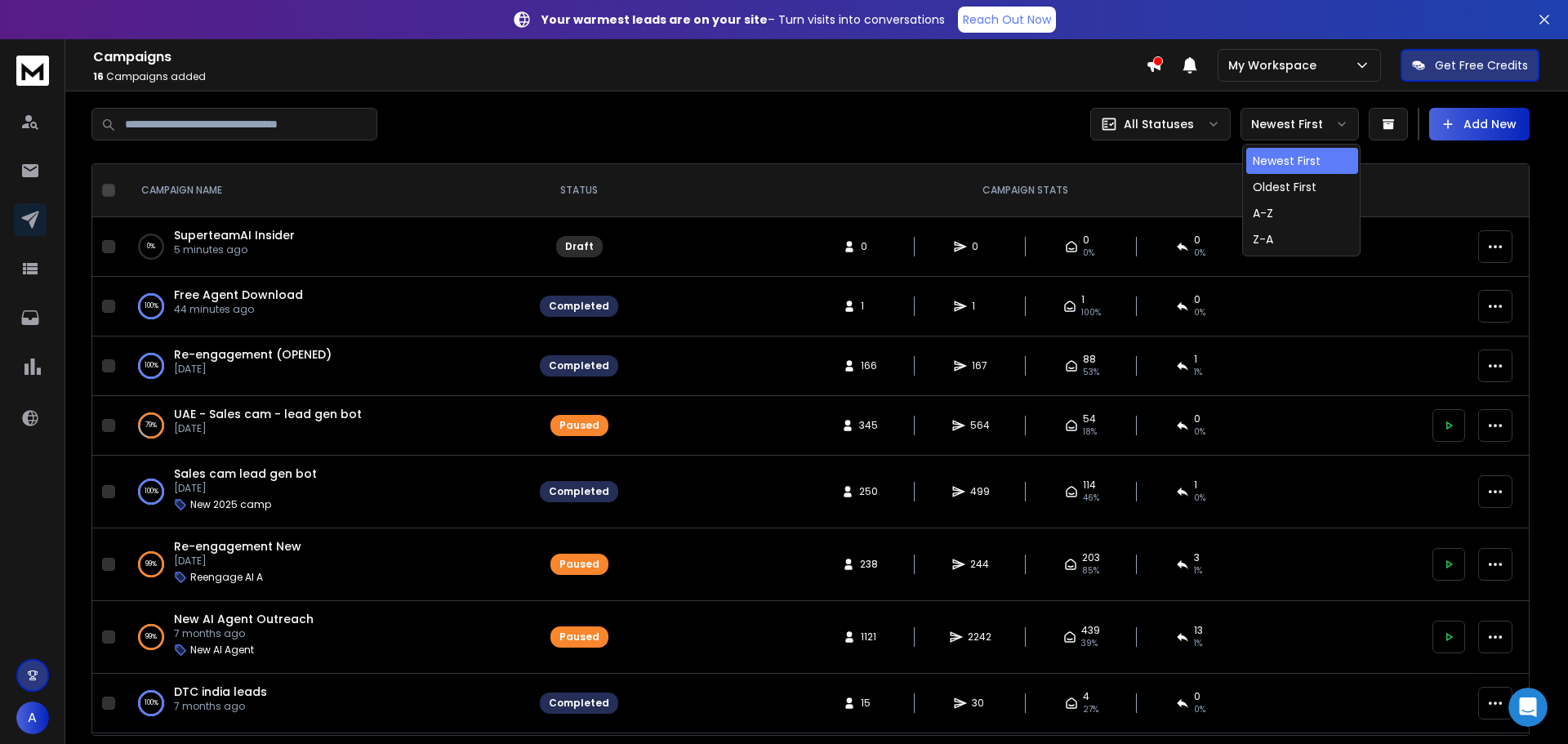
click at [1312, 123] on button "Newest First" at bounding box center [1299, 124] width 118 height 33
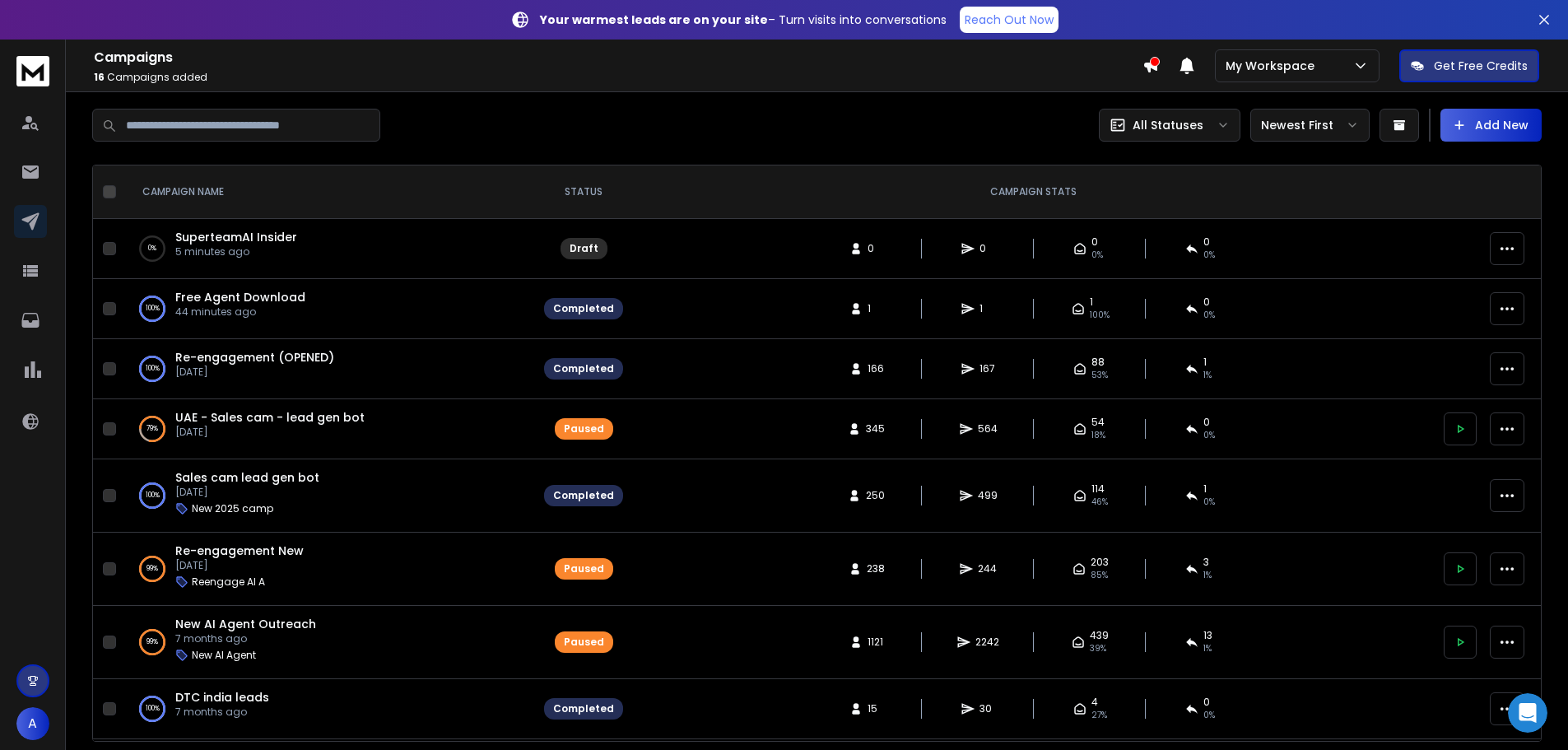
click at [1322, 124] on button "Newest First" at bounding box center [1310, 125] width 119 height 33
click at [1331, 73] on div "My Workspace" at bounding box center [1297, 66] width 143 height 16
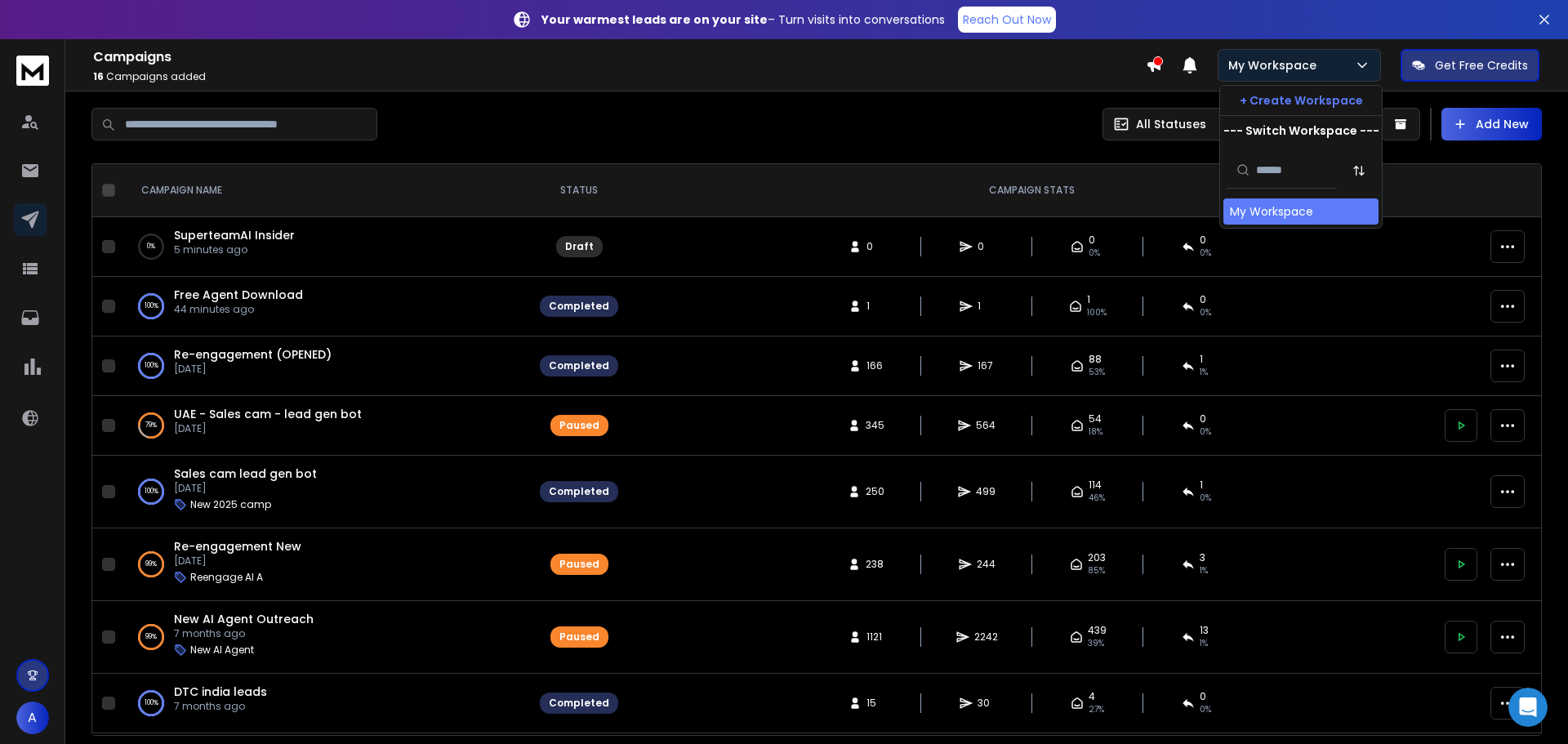
click at [1320, 72] on p "My Workspace" at bounding box center [1275, 65] width 95 height 16
